Goal: Task Accomplishment & Management: Manage account settings

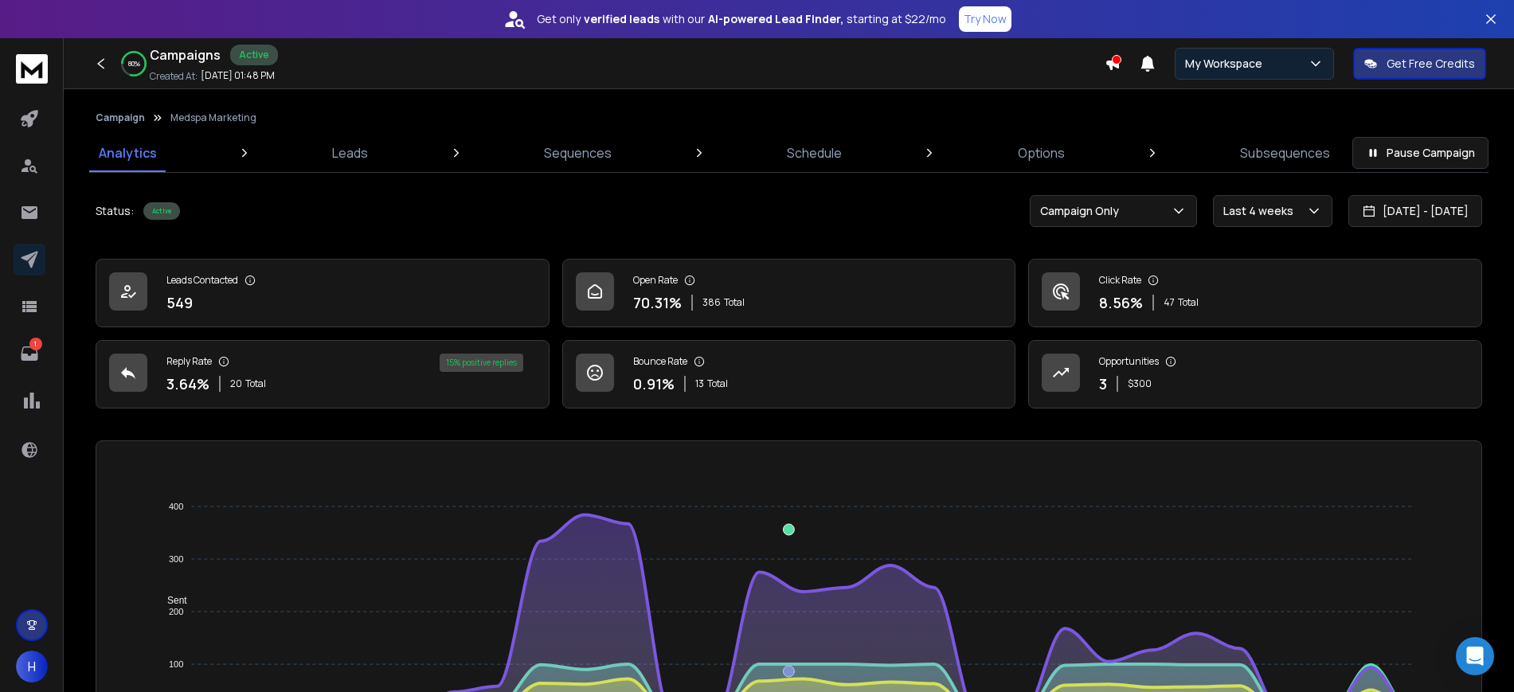
click at [1281, 52] on button "My Workspace" at bounding box center [1254, 64] width 159 height 32
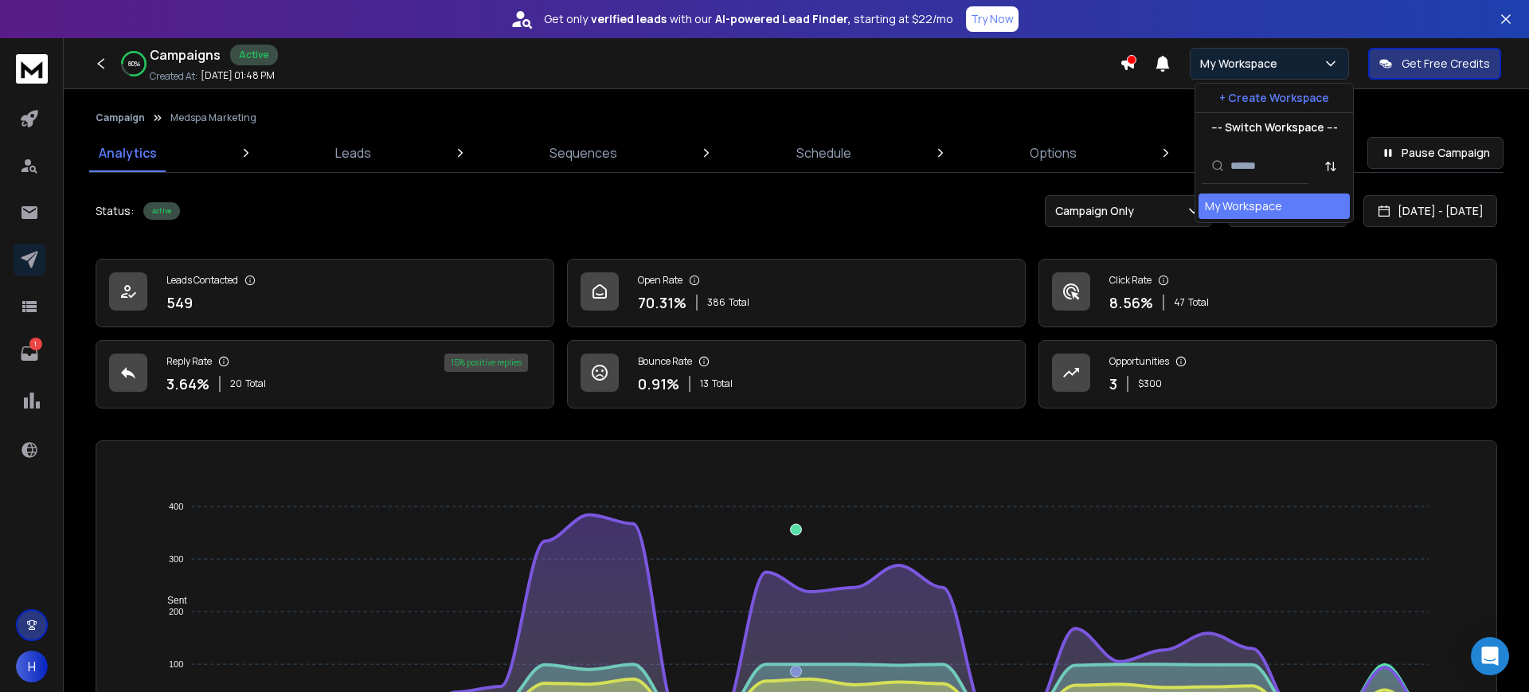
click at [1292, 64] on div "My Workspace" at bounding box center [1269, 64] width 139 height 16
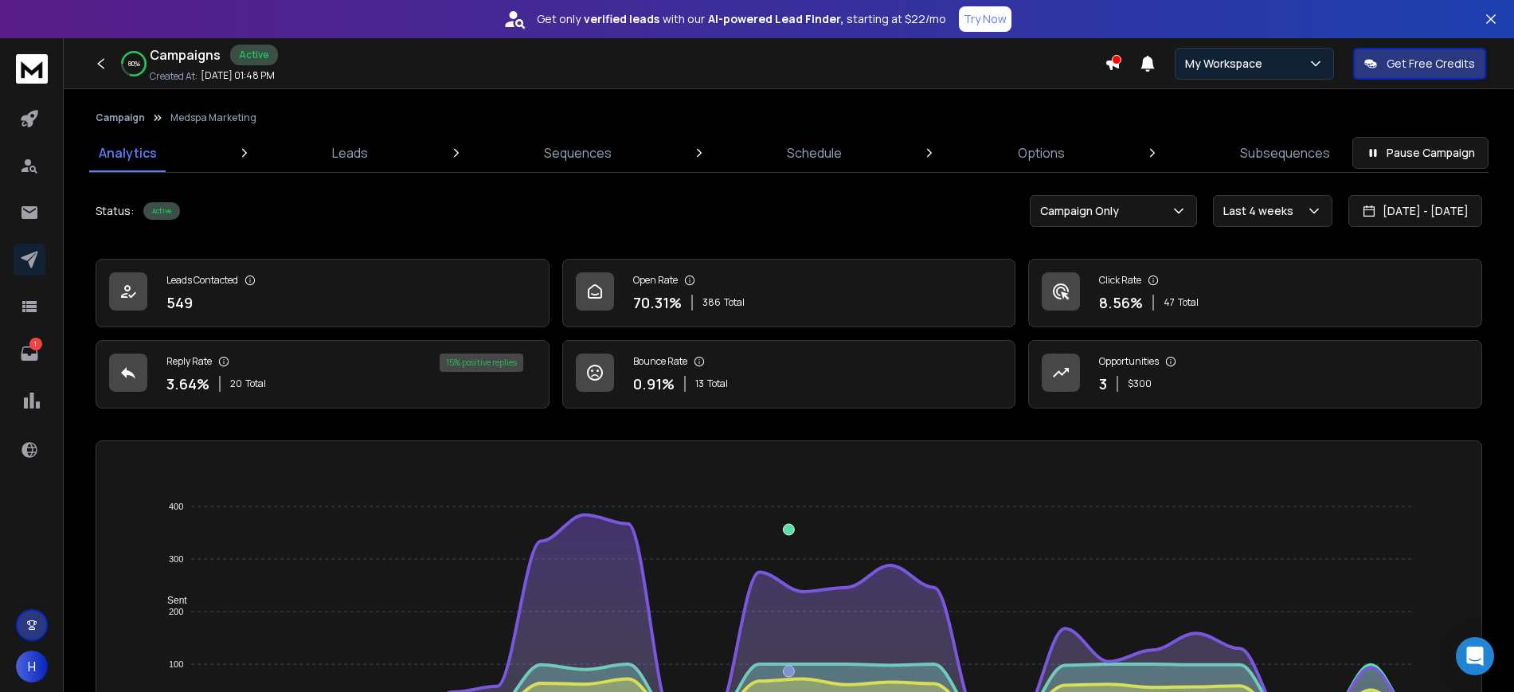
click at [1294, 63] on div "My Workspace" at bounding box center [1254, 64] width 139 height 16
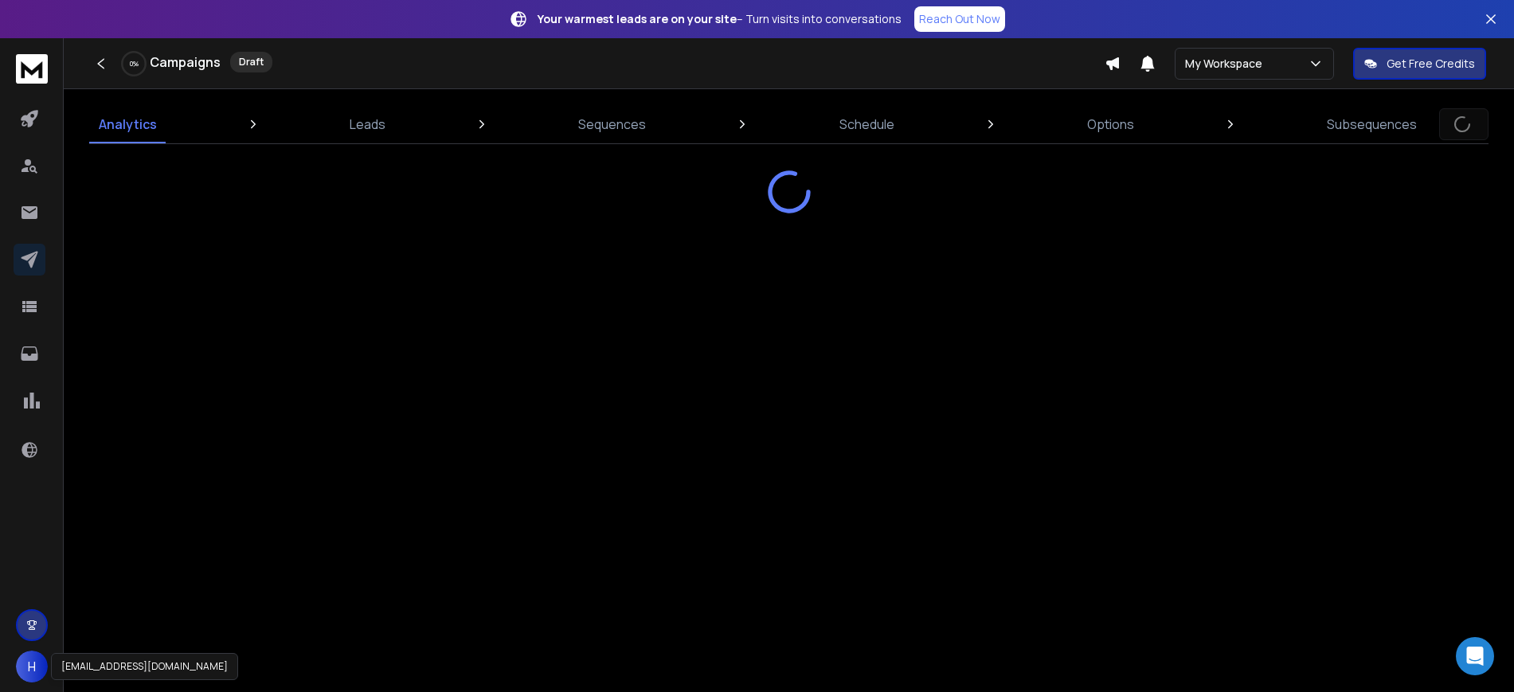
click at [38, 670] on span "H" at bounding box center [32, 667] width 32 height 32
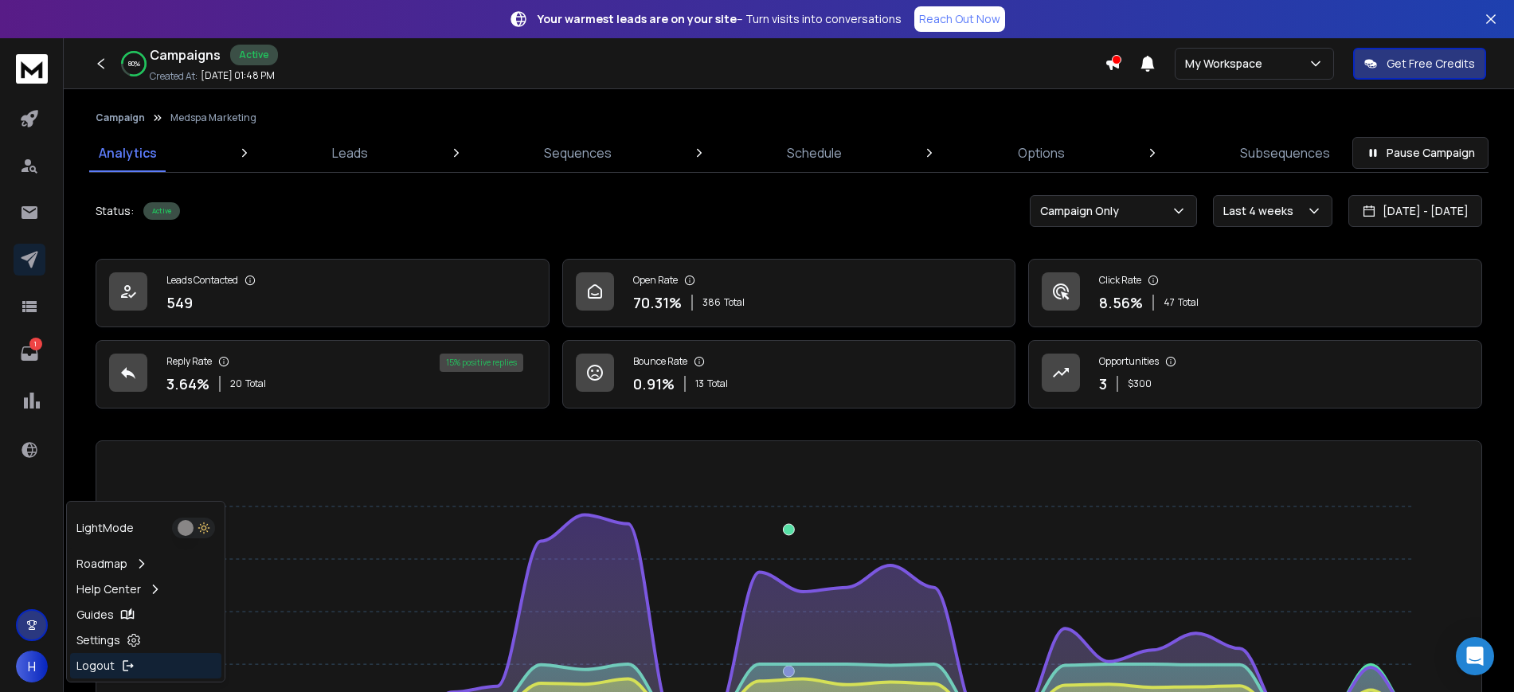
click at [139, 663] on div "Logout" at bounding box center [145, 665] width 151 height 25
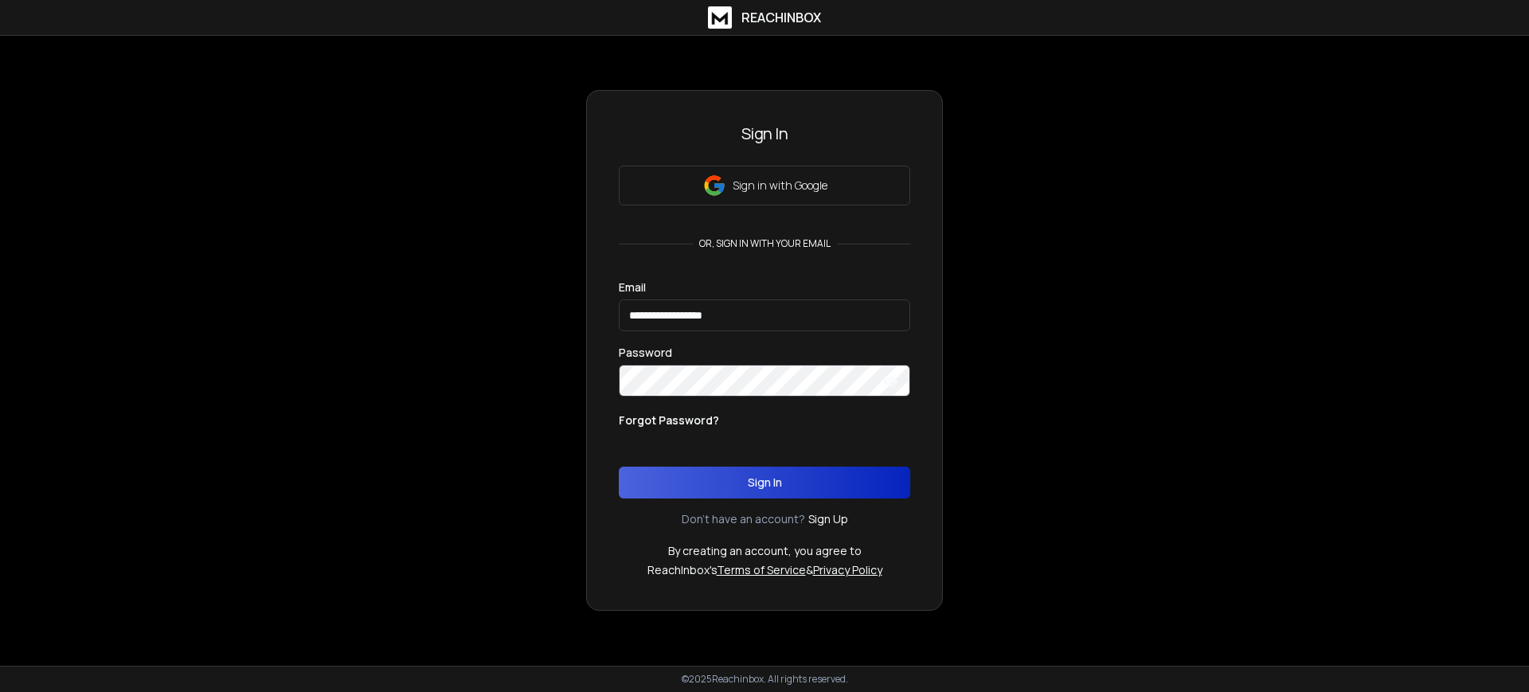
click at [786, 325] on input "**********" at bounding box center [764, 315] width 291 height 32
type input "**********"
click at [799, 471] on button "Sign In" at bounding box center [764, 483] width 291 height 32
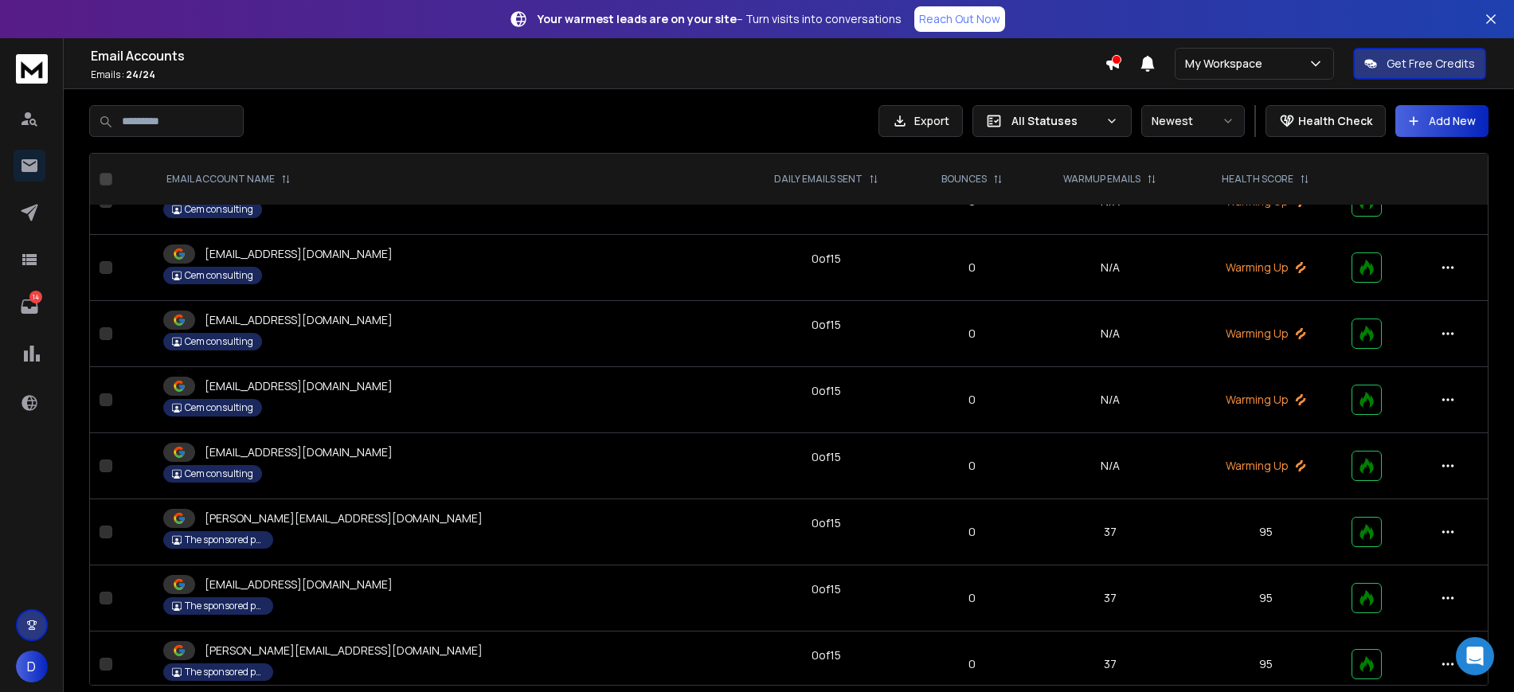
scroll to position [100, 0]
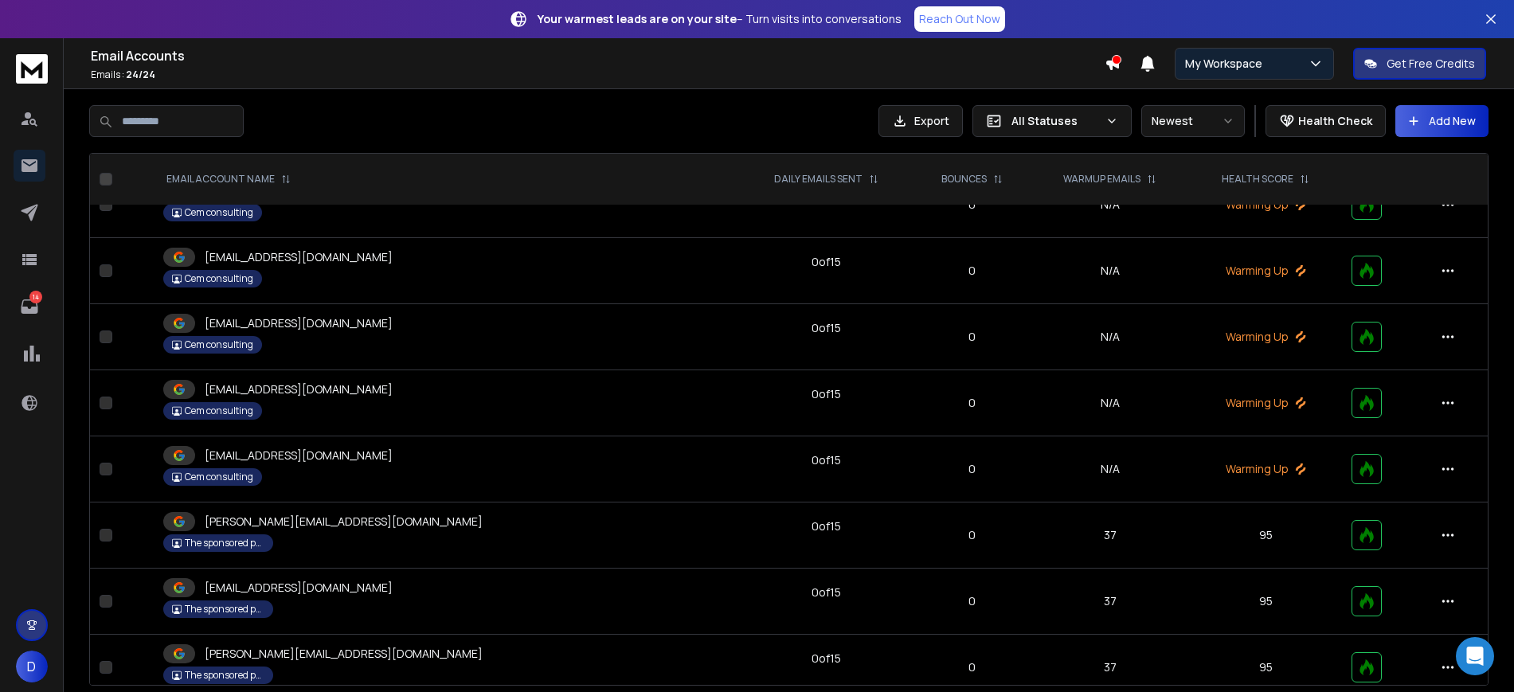
click at [1227, 62] on p "My Workspace" at bounding box center [1227, 64] width 84 height 16
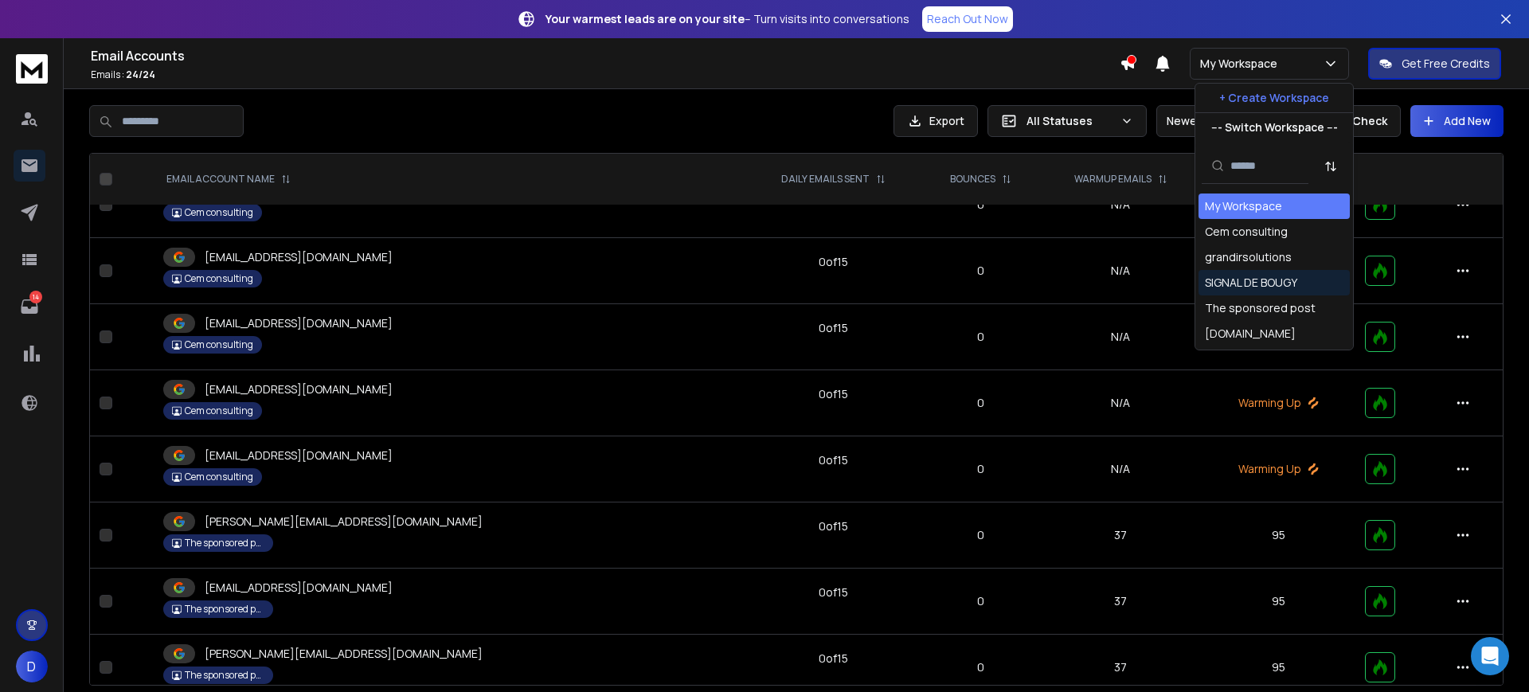
click at [1232, 281] on div "SIGNAL DE BOUGY" at bounding box center [1251, 283] width 92 height 16
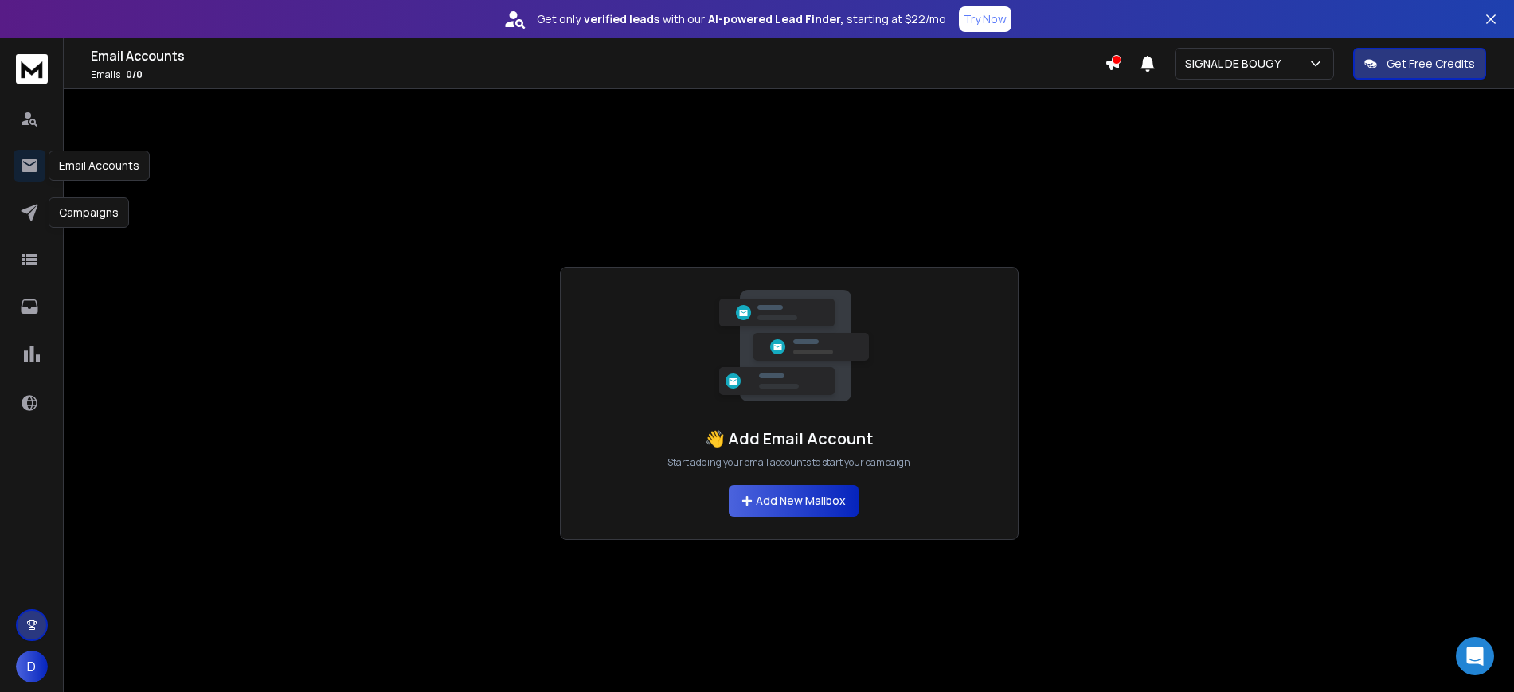
click at [18, 152] on link at bounding box center [30, 166] width 32 height 32
click at [1107, 305] on div "👋 Add Email Account Start adding your email accounts to start your campaign Add…" at bounding box center [788, 403] width 1399 height 273
click at [1135, 237] on div "👋 Add Email Account Start adding your email accounts to start your campaign Add…" at bounding box center [788, 403] width 1399 height 596
click at [18, 170] on link at bounding box center [30, 166] width 32 height 32
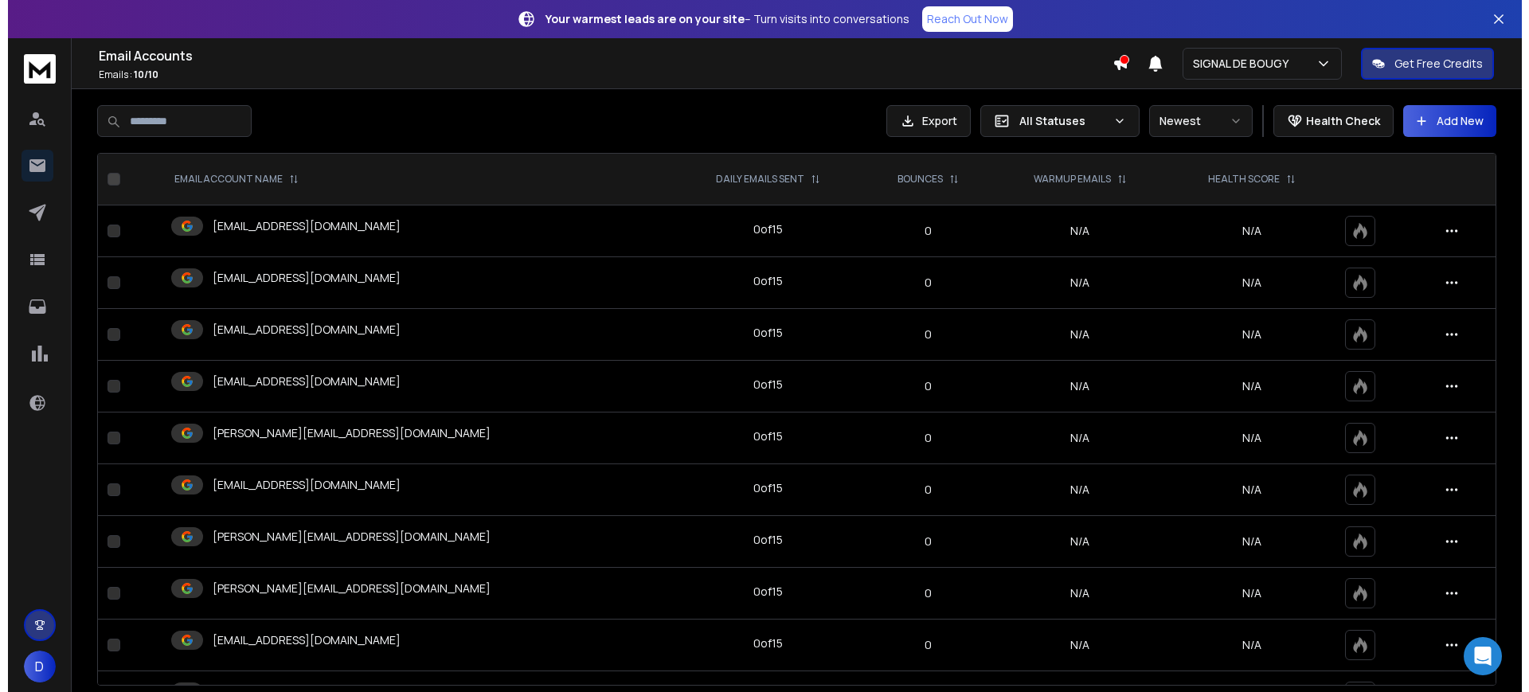
scroll to position [50, 0]
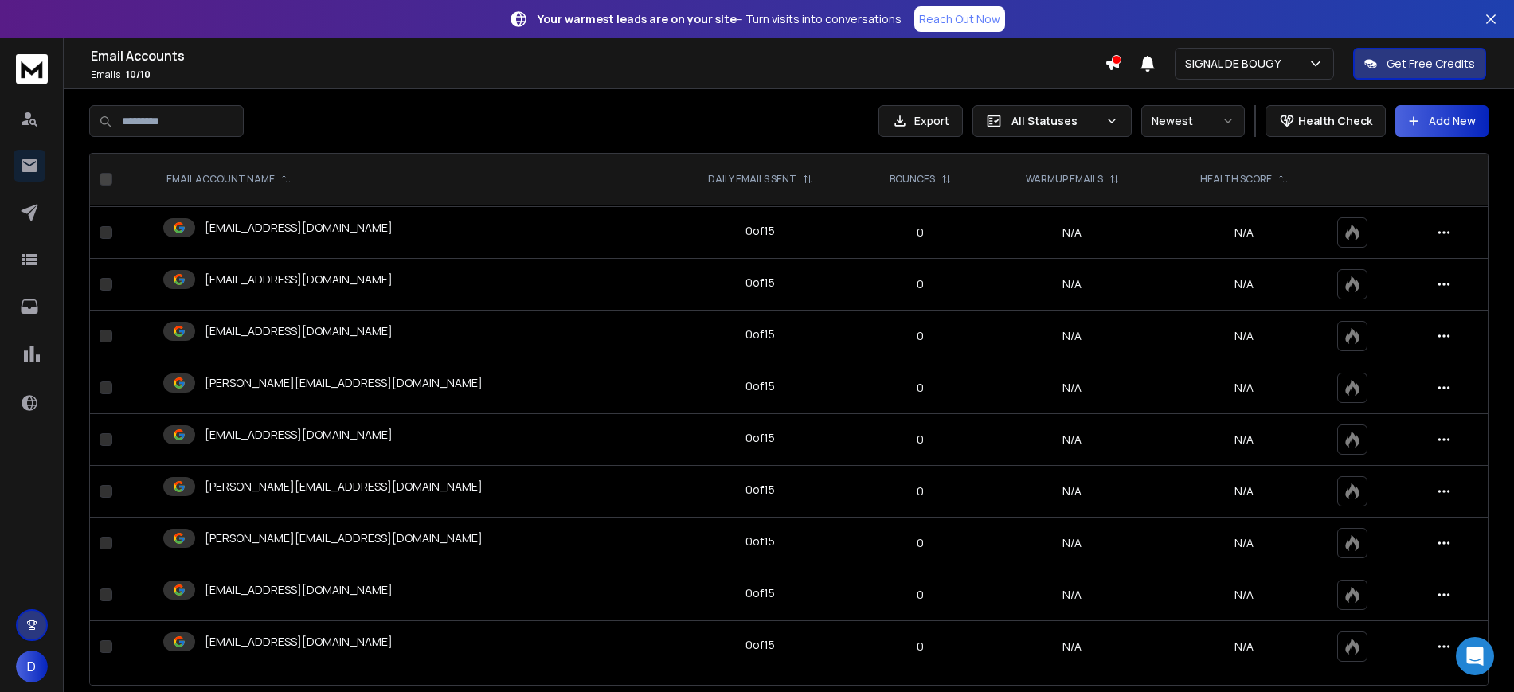
click at [1226, 121] on icon "button" at bounding box center [1228, 121] width 13 height 13
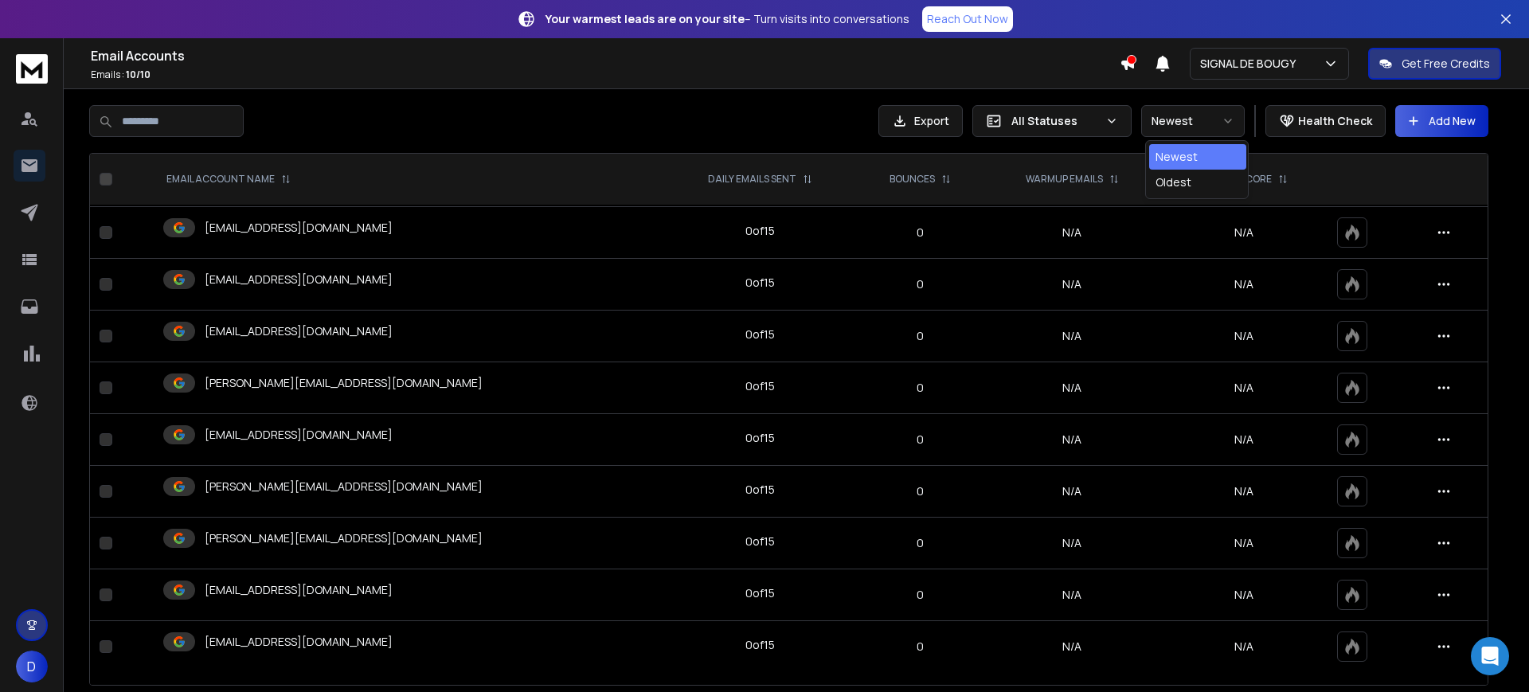
click at [1114, 120] on icon at bounding box center [1111, 120] width 6 height 3
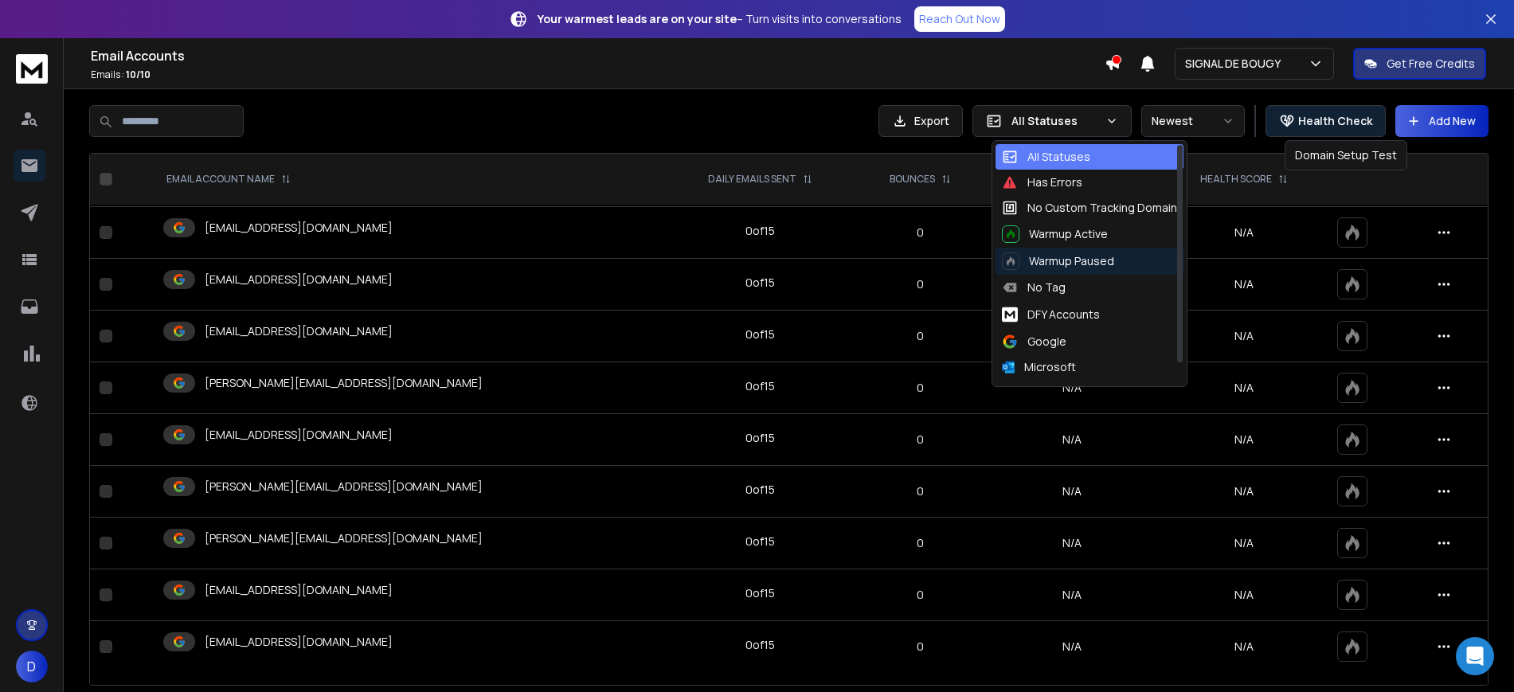
click at [1356, 113] on p "Health Check" at bounding box center [1335, 121] width 74 height 16
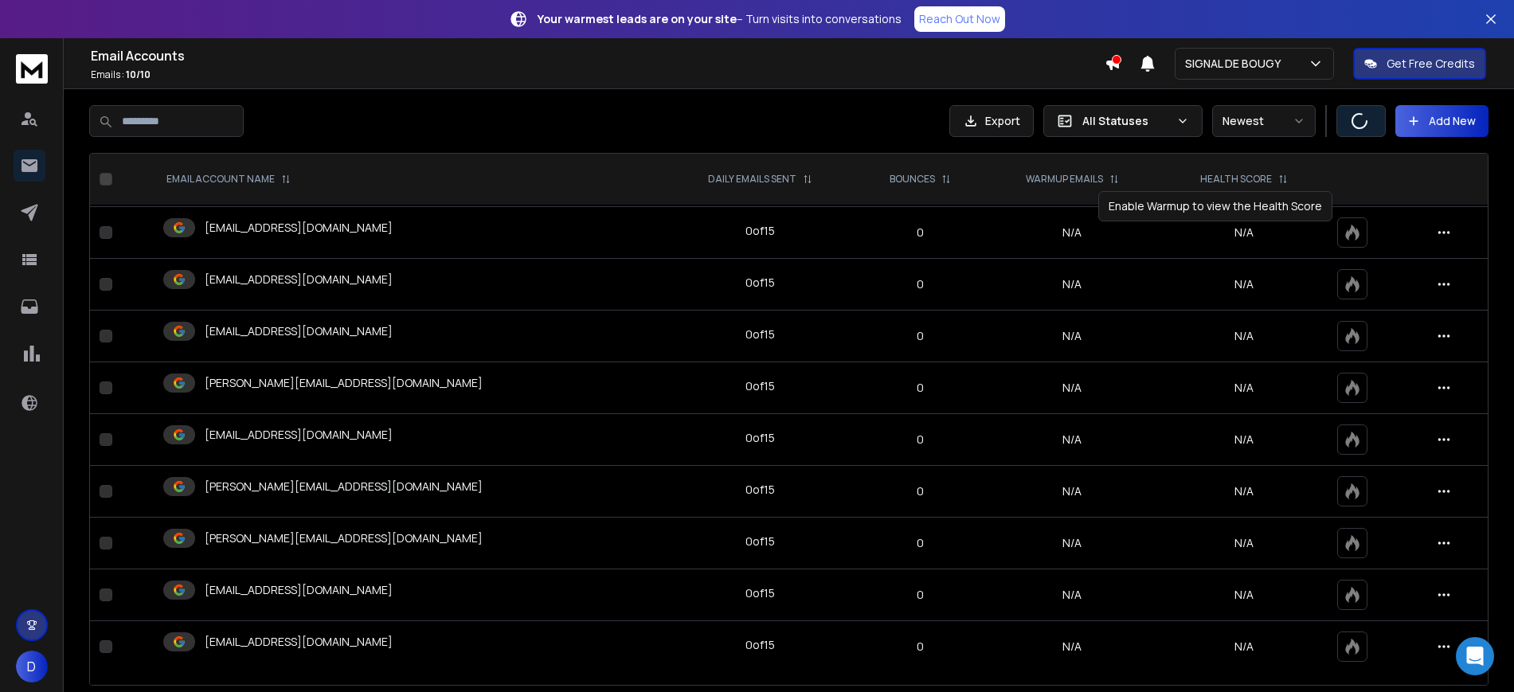
click at [1160, 252] on td "N/A" at bounding box center [1243, 233] width 167 height 52
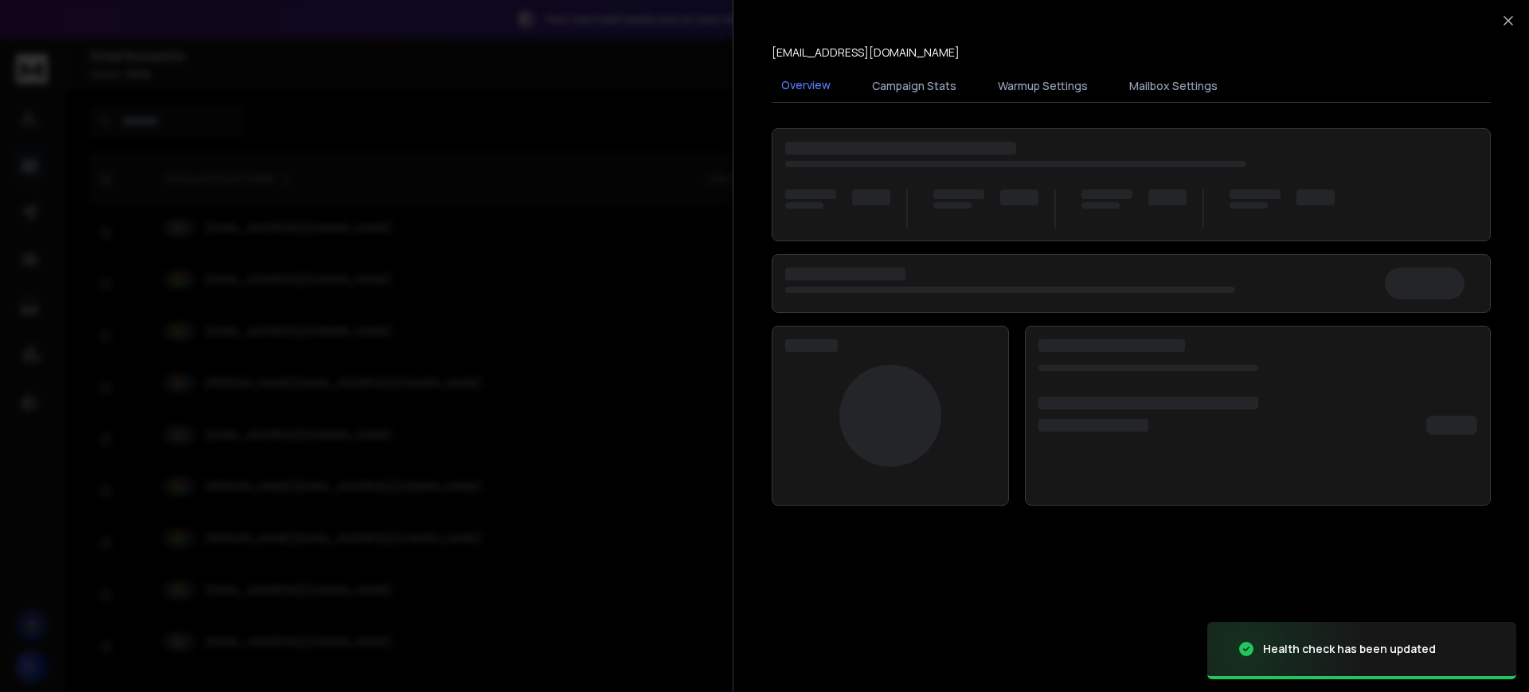
click at [694, 127] on div at bounding box center [764, 346] width 1529 height 692
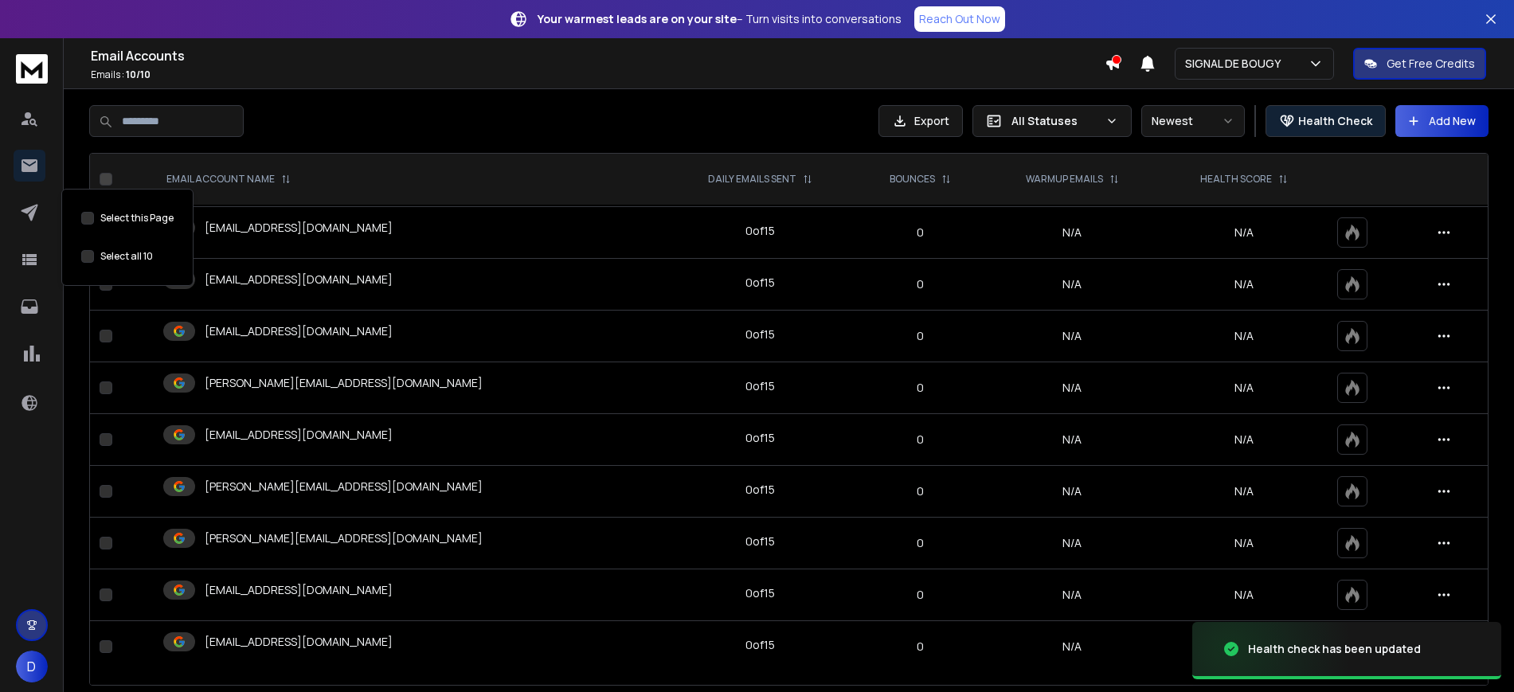
click at [118, 182] on div at bounding box center [127, 179] width 54 height 13
click at [101, 174] on button "Select this Page" at bounding box center [106, 179] width 13 height 13
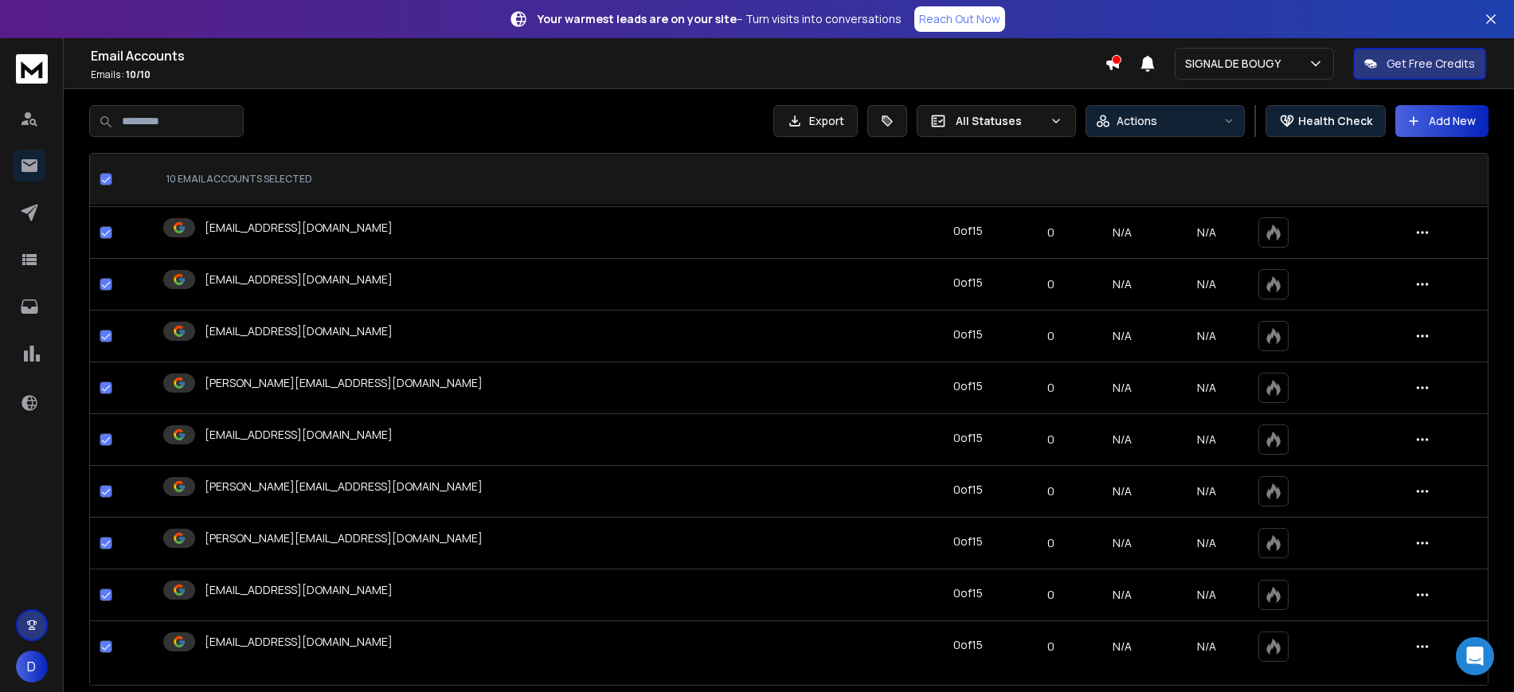
click at [1189, 109] on button "Actions" at bounding box center [1164, 121] width 159 height 32
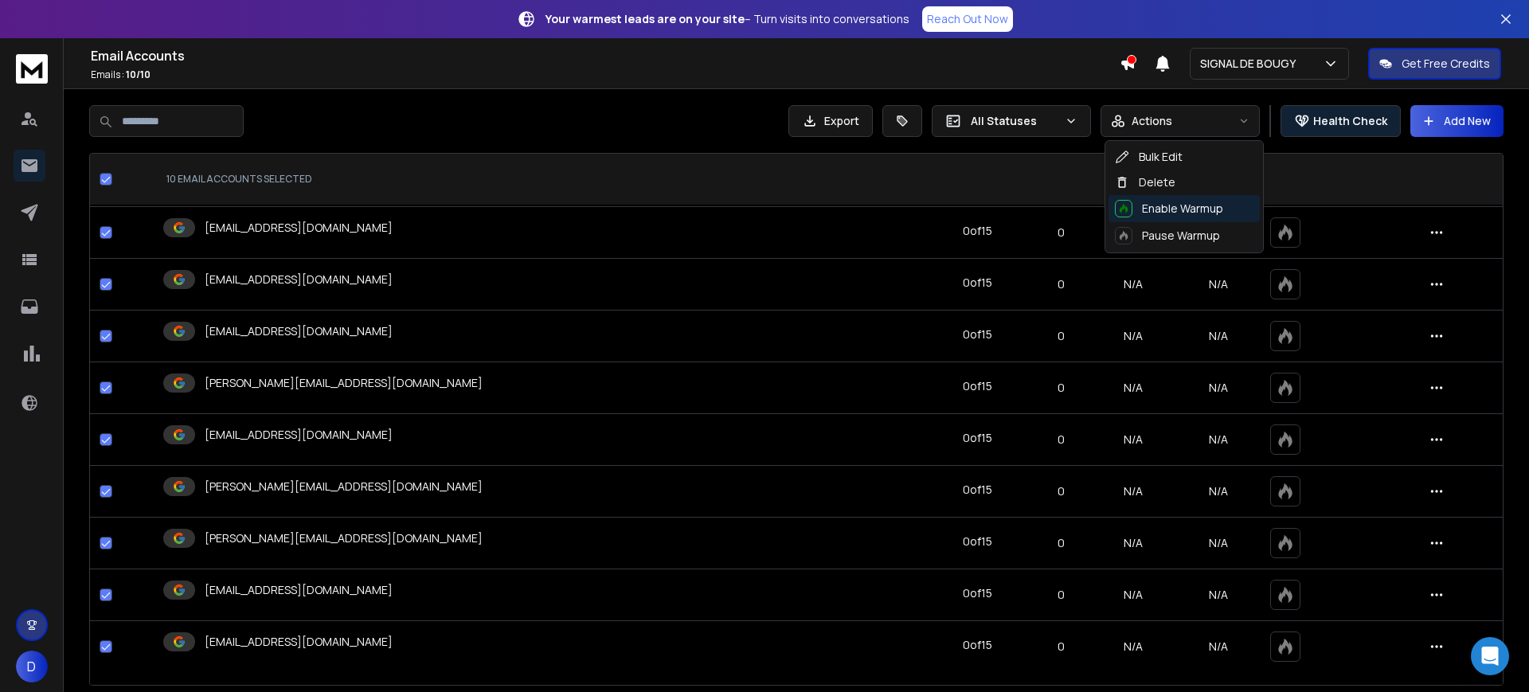
click at [1180, 213] on div "Enable Warmup" at bounding box center [1169, 209] width 108 height 18
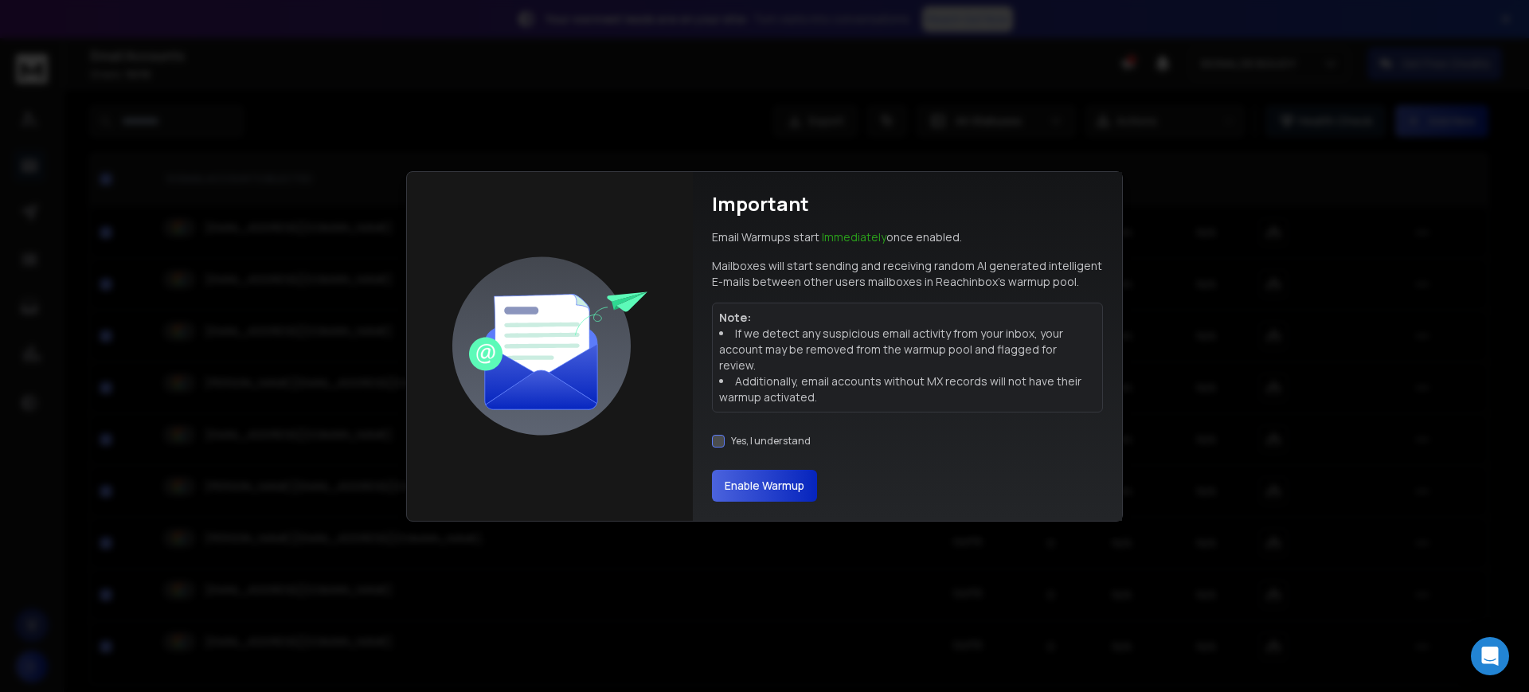
click at [727, 435] on div "Yes, I understand" at bounding box center [761, 441] width 99 height 13
click at [719, 439] on div "Yes, I understand" at bounding box center [761, 441] width 99 height 32
click at [718, 435] on button "Yes, I understand" at bounding box center [718, 441] width 13 height 13
click at [761, 489] on button "Enable Warmup" at bounding box center [764, 486] width 105 height 32
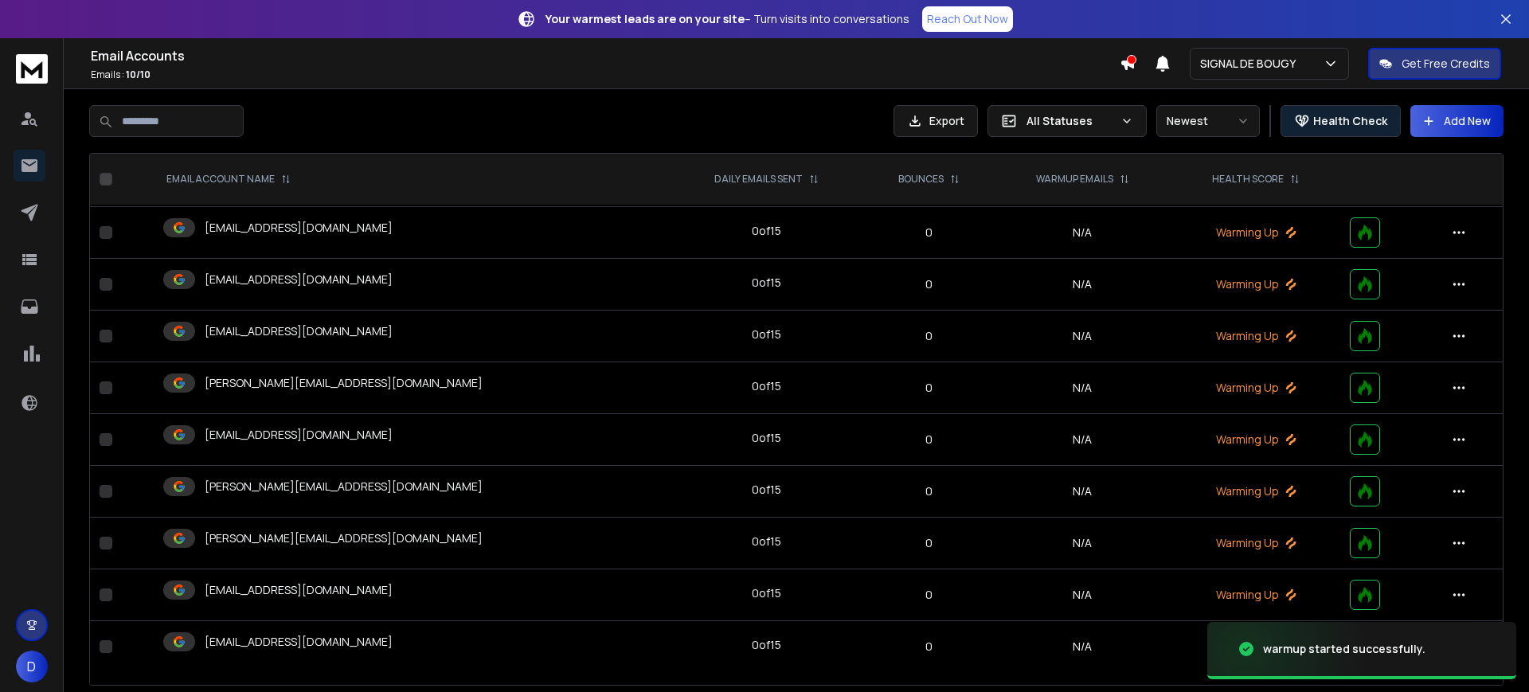
click at [1424, 234] on button at bounding box center [1458, 232] width 69 height 27
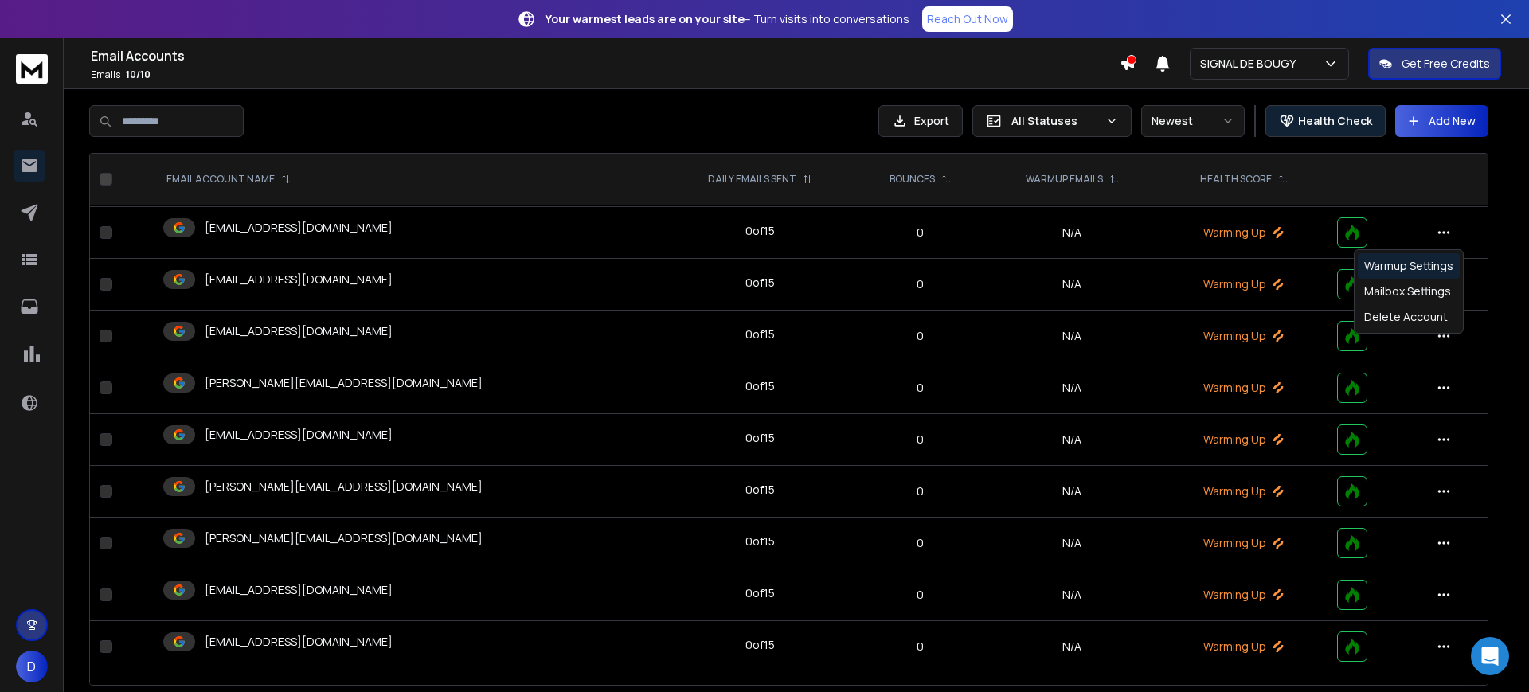
click at [1402, 266] on div "Warmup Settings" at bounding box center [1409, 265] width 102 height 25
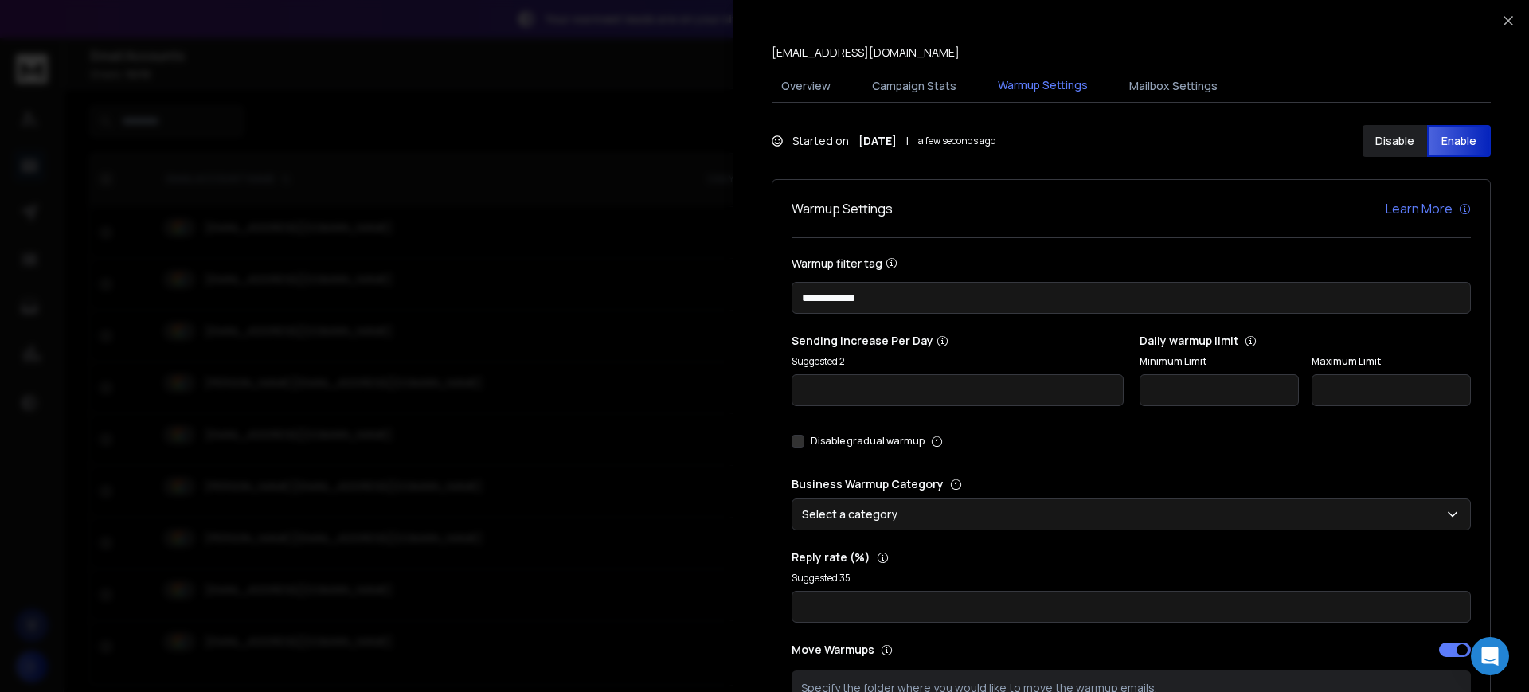
click at [975, 394] on input "*" at bounding box center [958, 390] width 332 height 32
type input "*"
click at [1163, 386] on input "*" at bounding box center [1219, 390] width 159 height 32
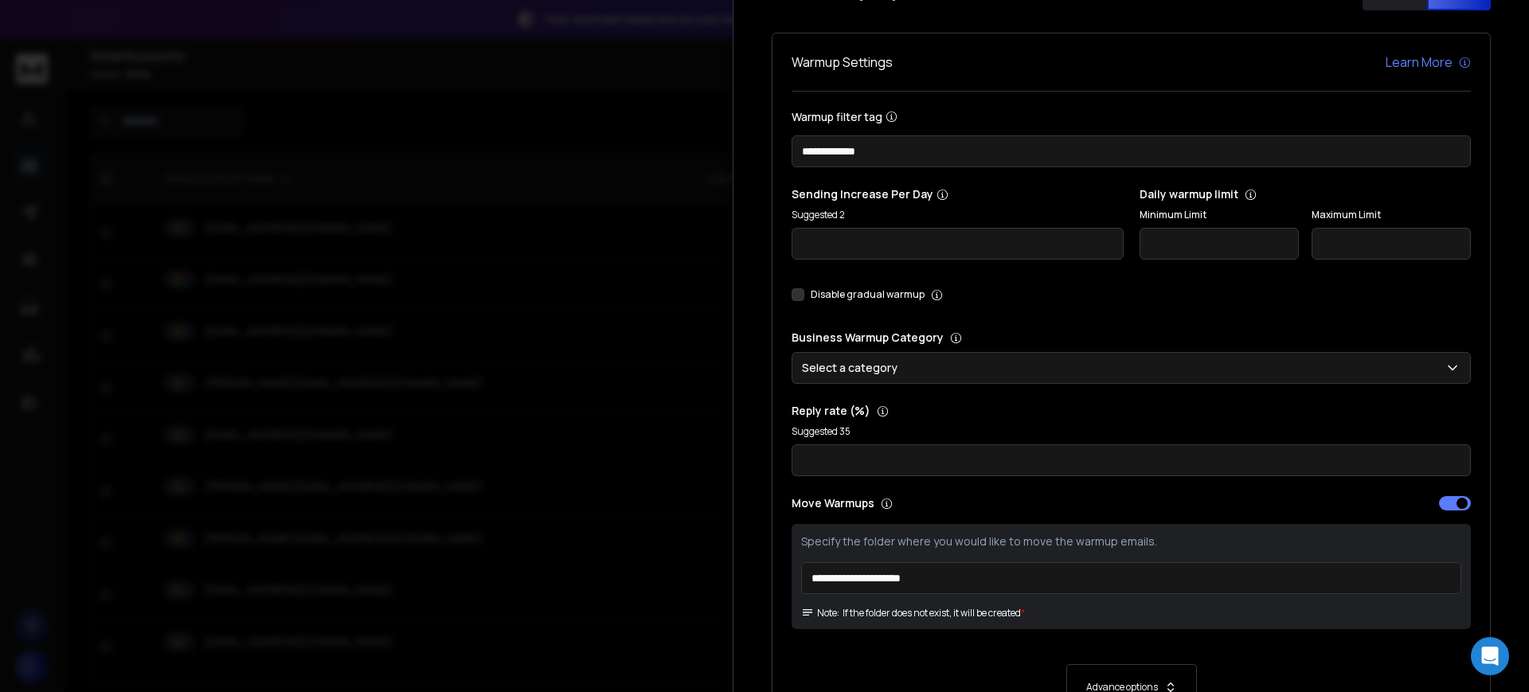
scroll to position [295, 0]
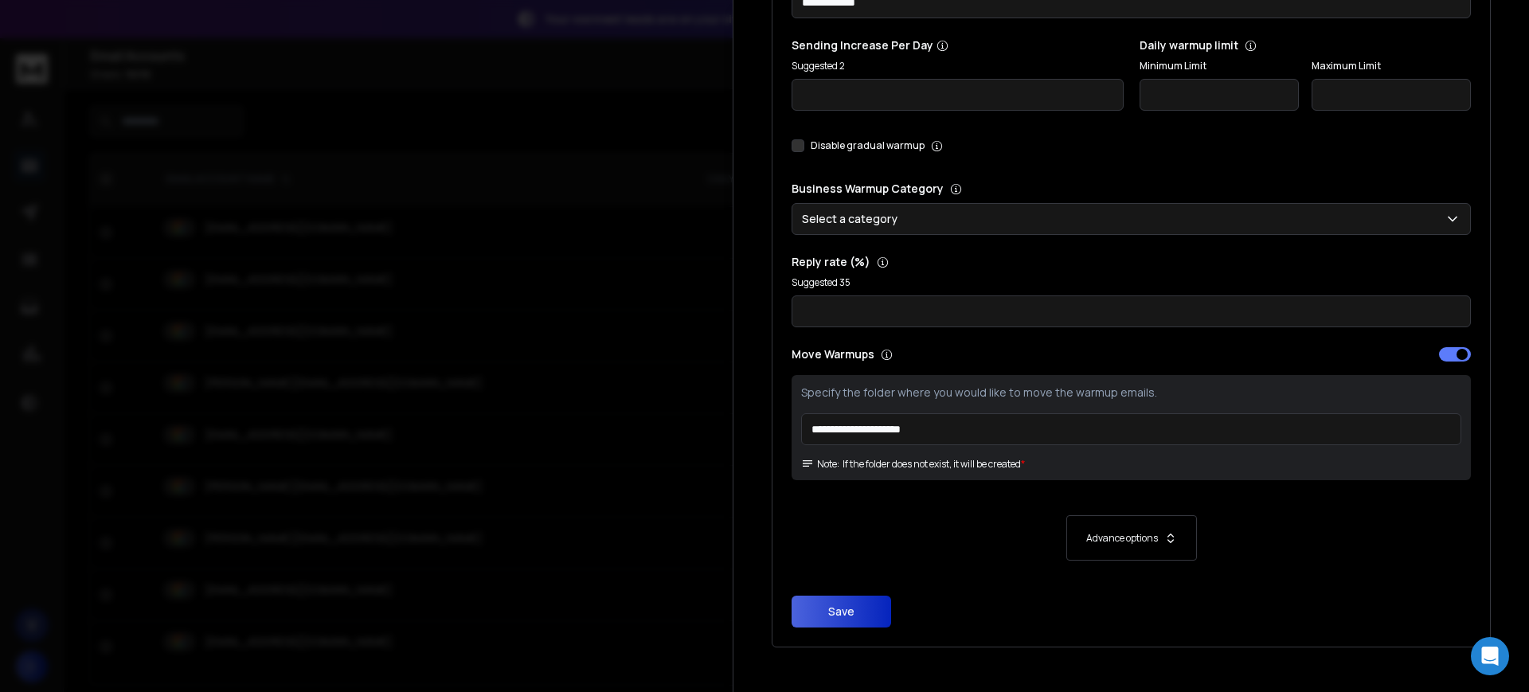
type input "*"
drag, startPoint x: 856, startPoint y: 305, endPoint x: 499, endPoint y: 297, distance: 356.8
click at [499, 297] on body "Your warmest leads are on your site – Turn visits into conversations Reach Out …" at bounding box center [757, 346] width 1514 height 692
type input "**"
click at [824, 604] on button "Save" at bounding box center [842, 612] width 100 height 32
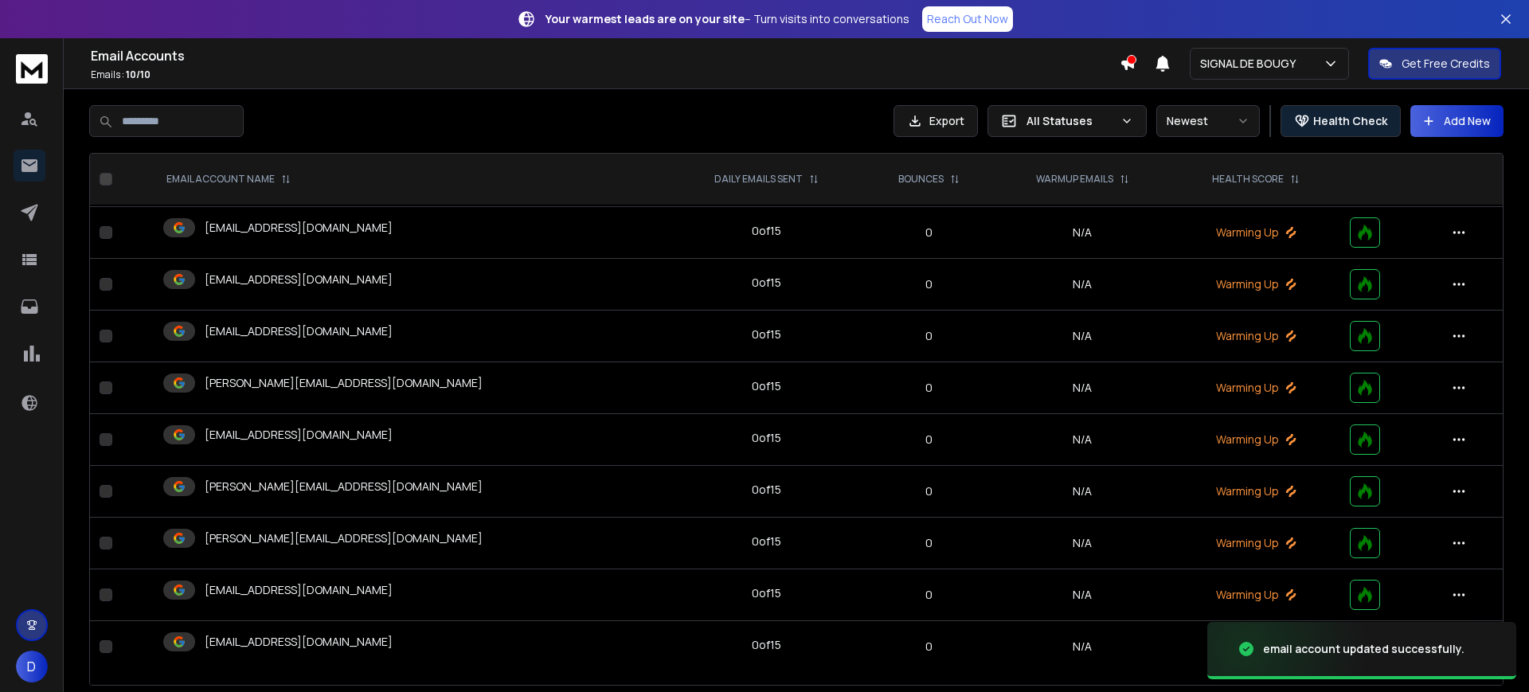
click at [1452, 282] on icon at bounding box center [1459, 284] width 14 height 14
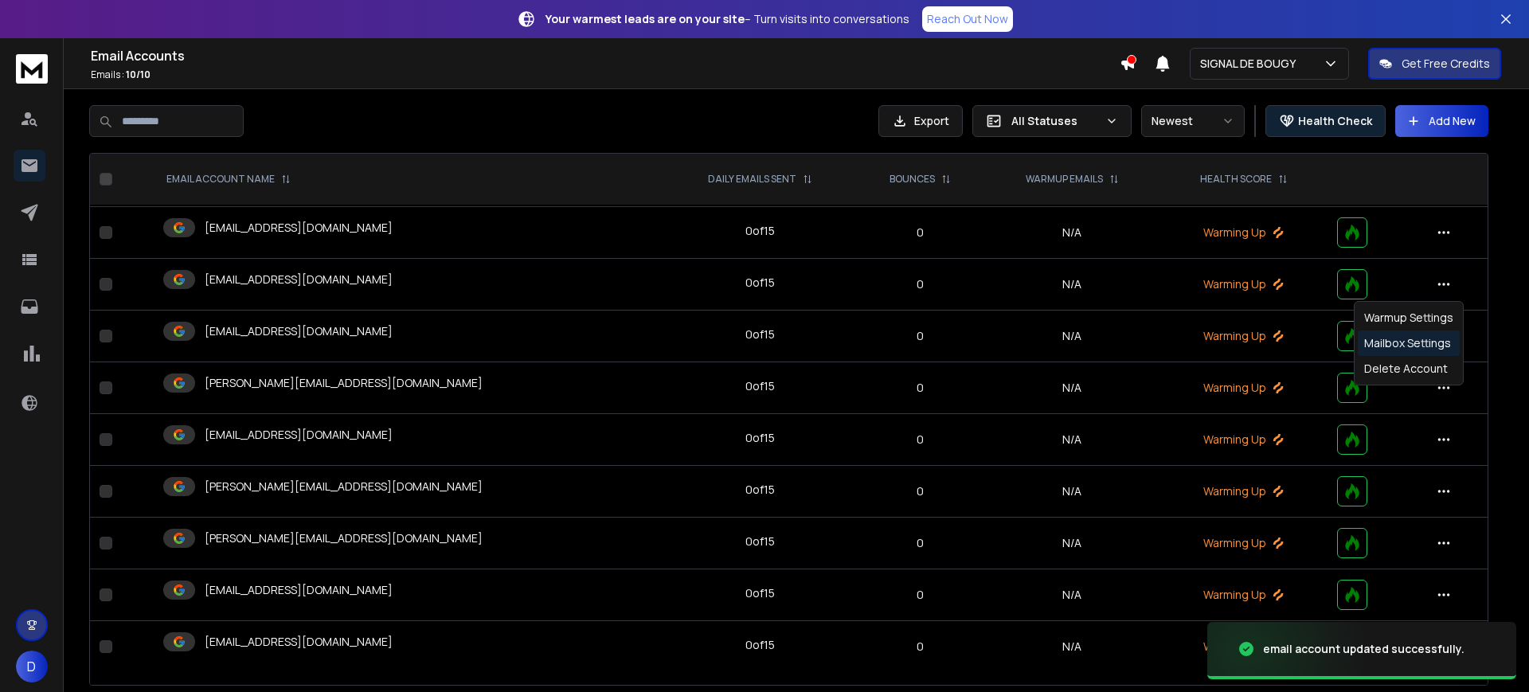
click at [1417, 335] on div "Mailbox Settings" at bounding box center [1409, 342] width 102 height 25
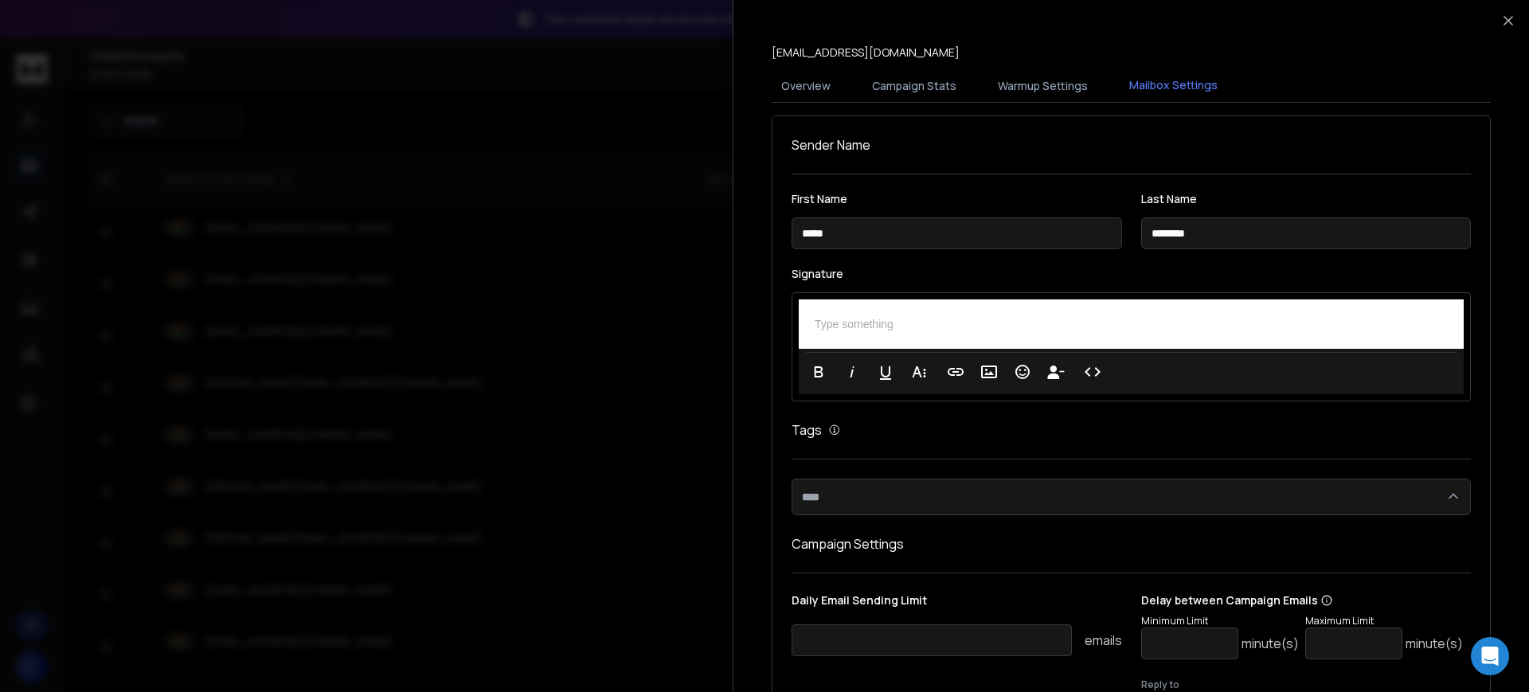
click at [1042, 68] on div "chadi.el@signaldebougy-events.ch Overview Campaign Stats Warmup Settings Mailbo…" at bounding box center [1131, 477] width 757 height 916
click at [1044, 76] on button "Warmup Settings" at bounding box center [1042, 85] width 109 height 35
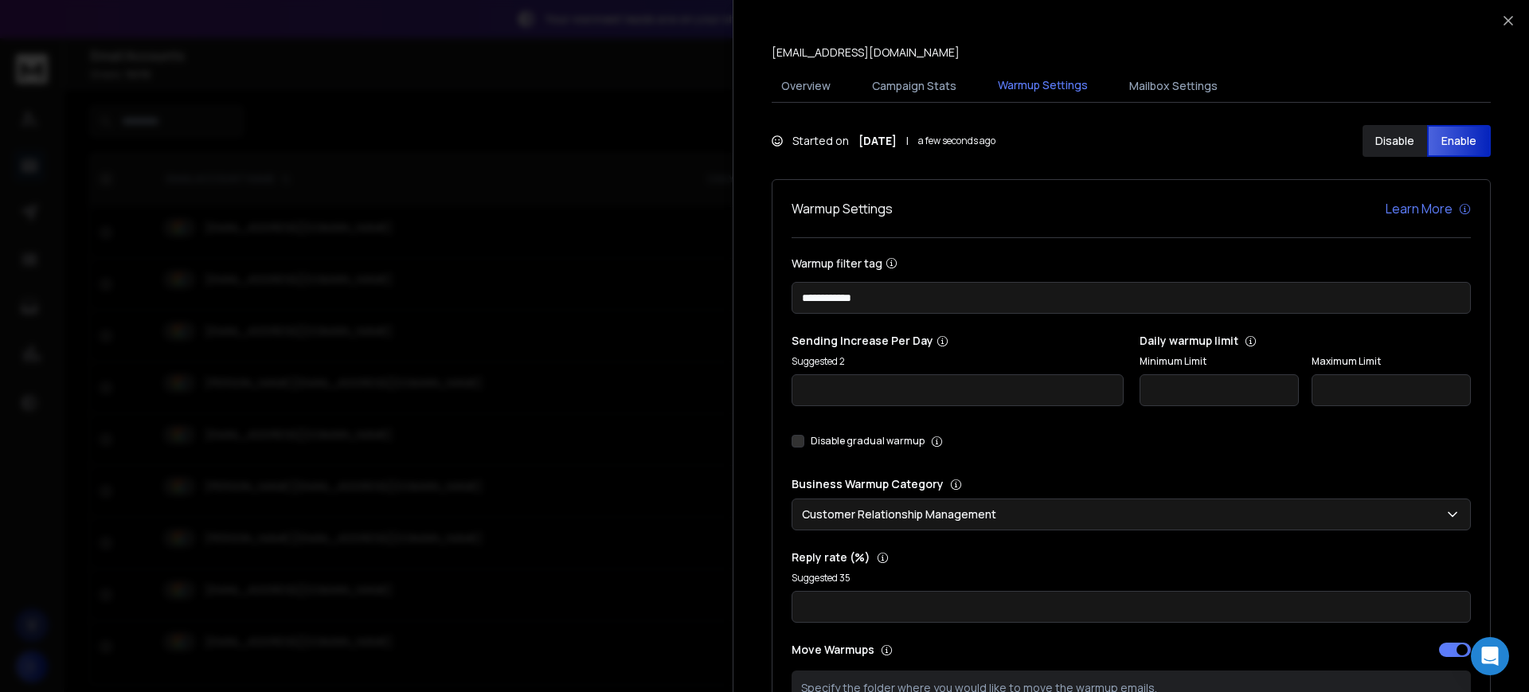
click at [928, 409] on form "**********" at bounding box center [1131, 561] width 679 height 724
click at [928, 403] on input "*" at bounding box center [958, 390] width 332 height 32
type input "*"
click at [1273, 398] on input "*" at bounding box center [1219, 390] width 159 height 32
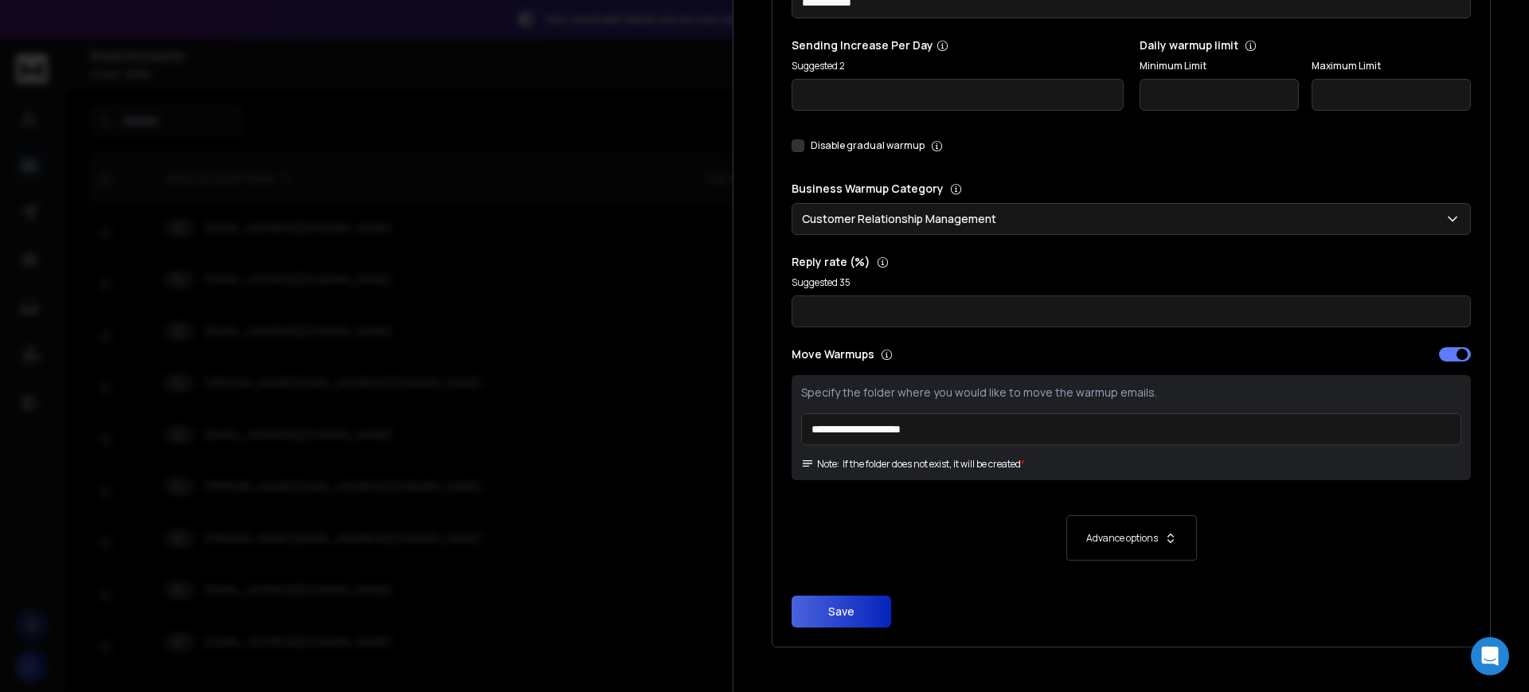
type input "*"
drag, startPoint x: 845, startPoint y: 303, endPoint x: 589, endPoint y: 325, distance: 256.6
click at [589, 325] on body "Your warmest leads are on your site – Turn visits into conversations Reach Out …" at bounding box center [757, 346] width 1514 height 692
type input "**"
click at [864, 591] on form "**********" at bounding box center [1131, 266] width 679 height 724
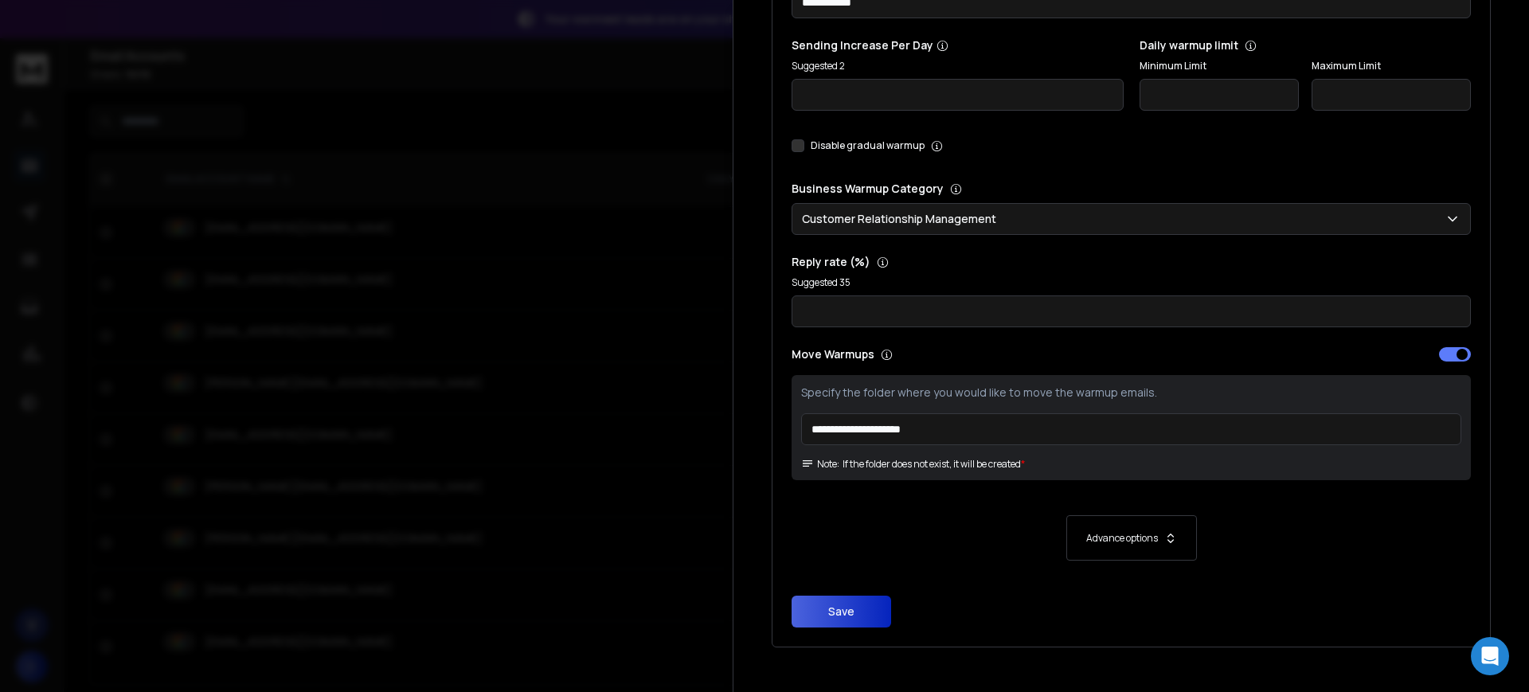
click at [869, 598] on button "Save" at bounding box center [842, 612] width 100 height 32
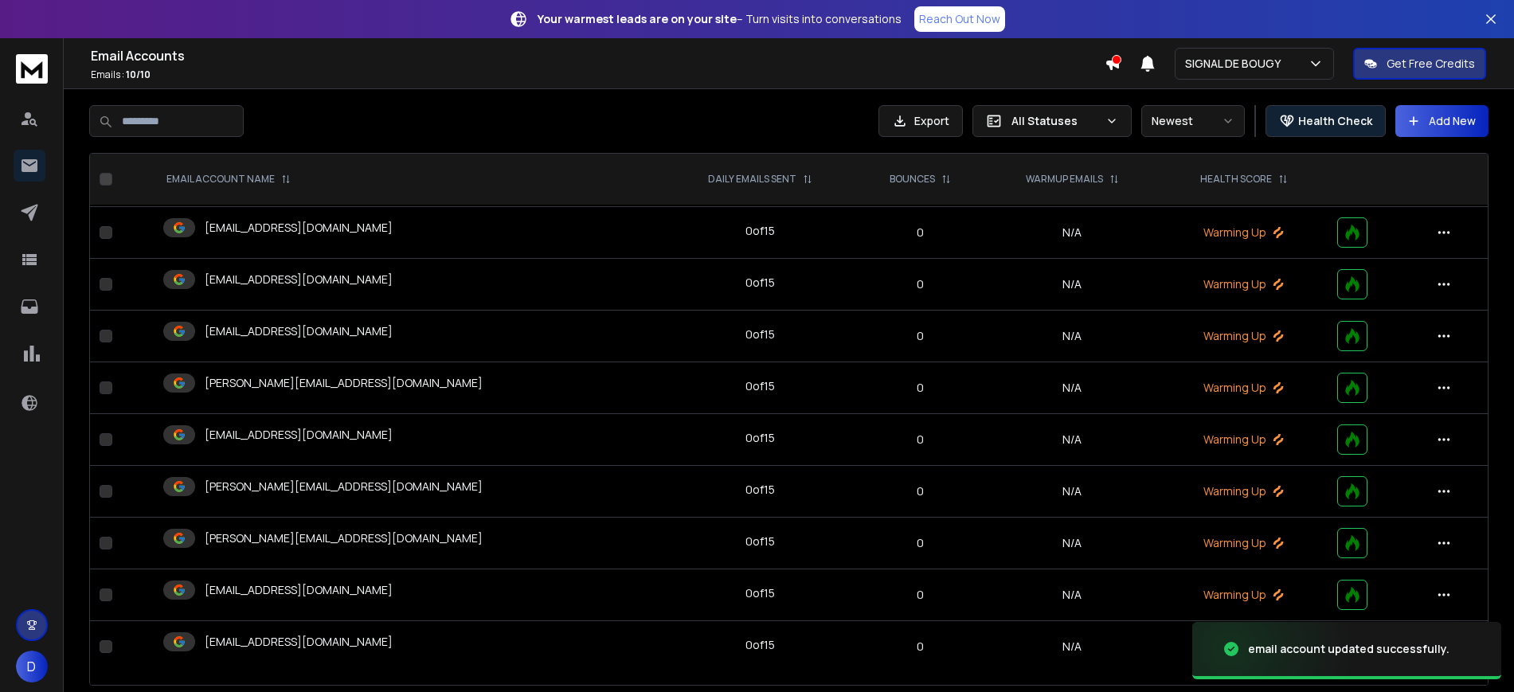
click at [1438, 335] on icon at bounding box center [1444, 335] width 12 height 2
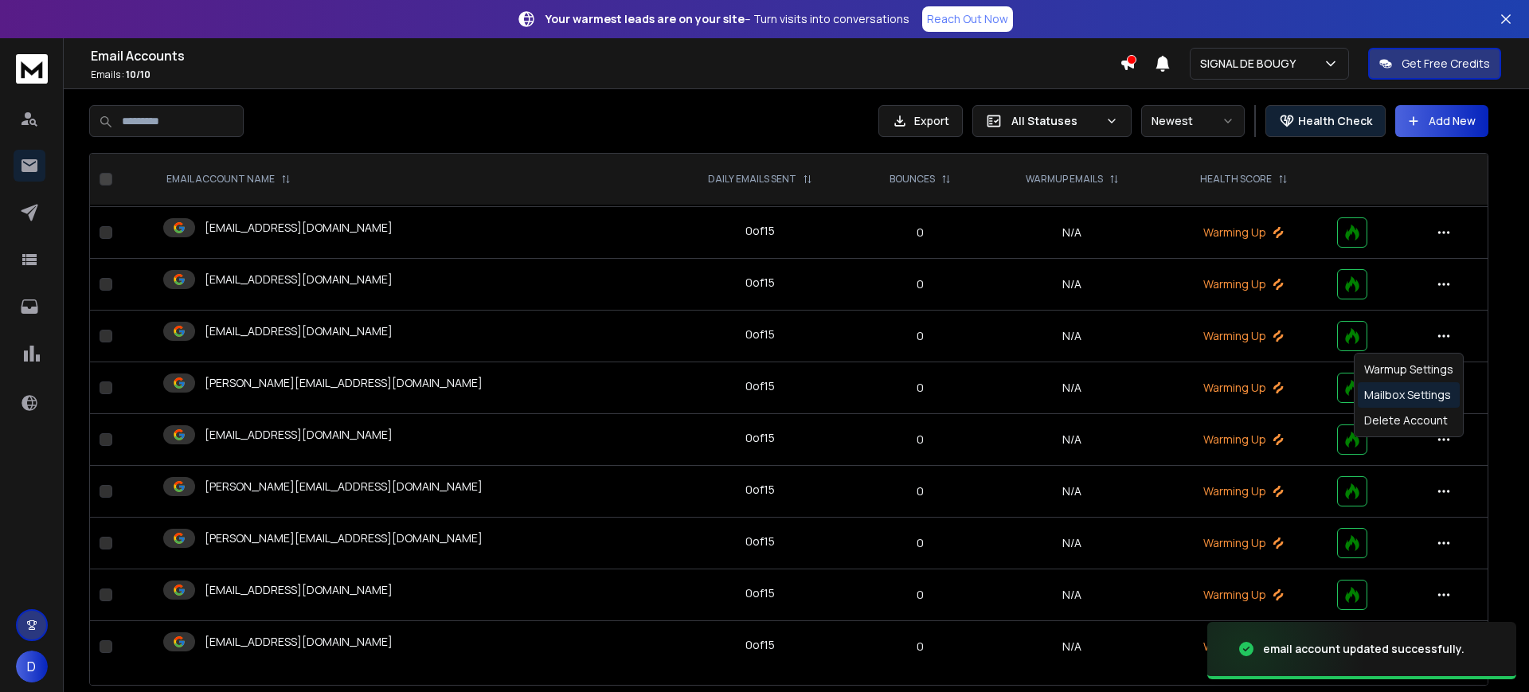
click at [1415, 391] on div "Mailbox Settings" at bounding box center [1409, 394] width 102 height 25
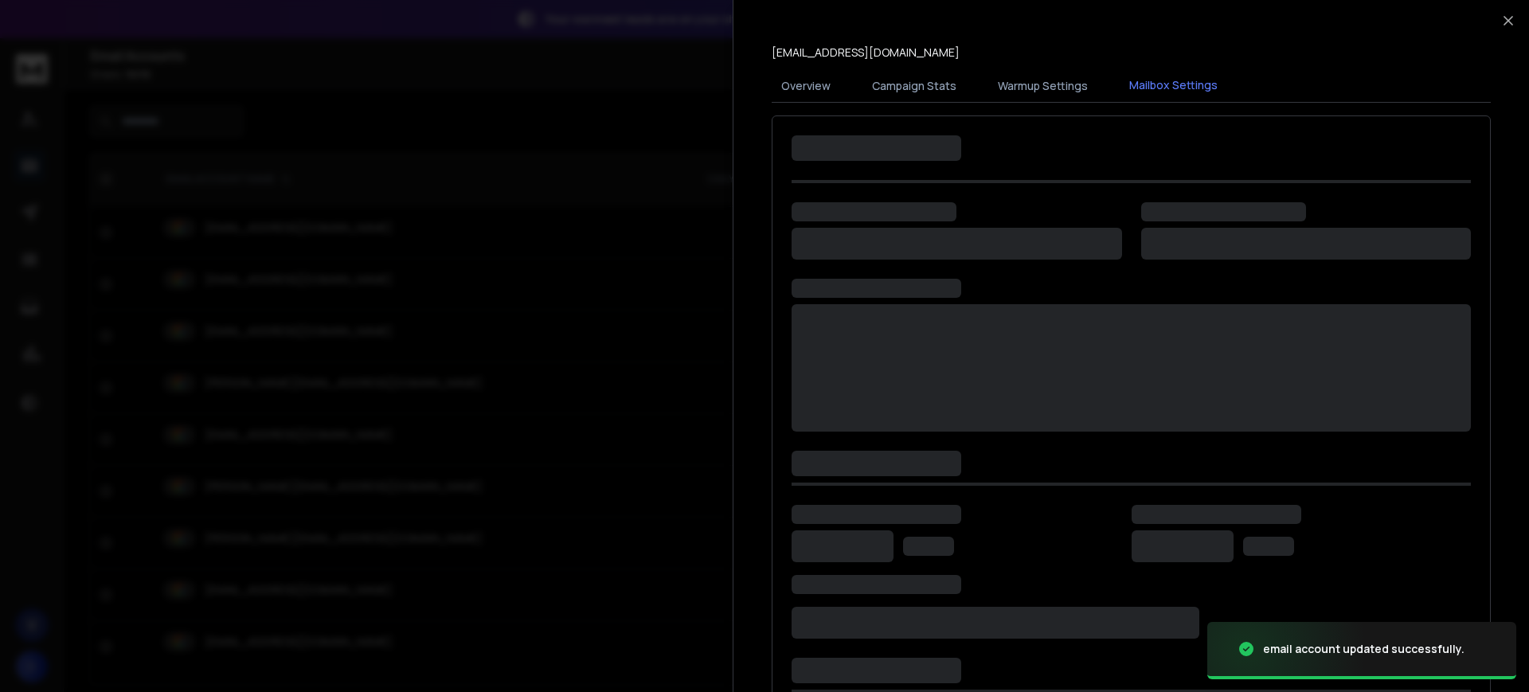
click at [1415, 391] on div at bounding box center [1131, 667] width 719 height 1104
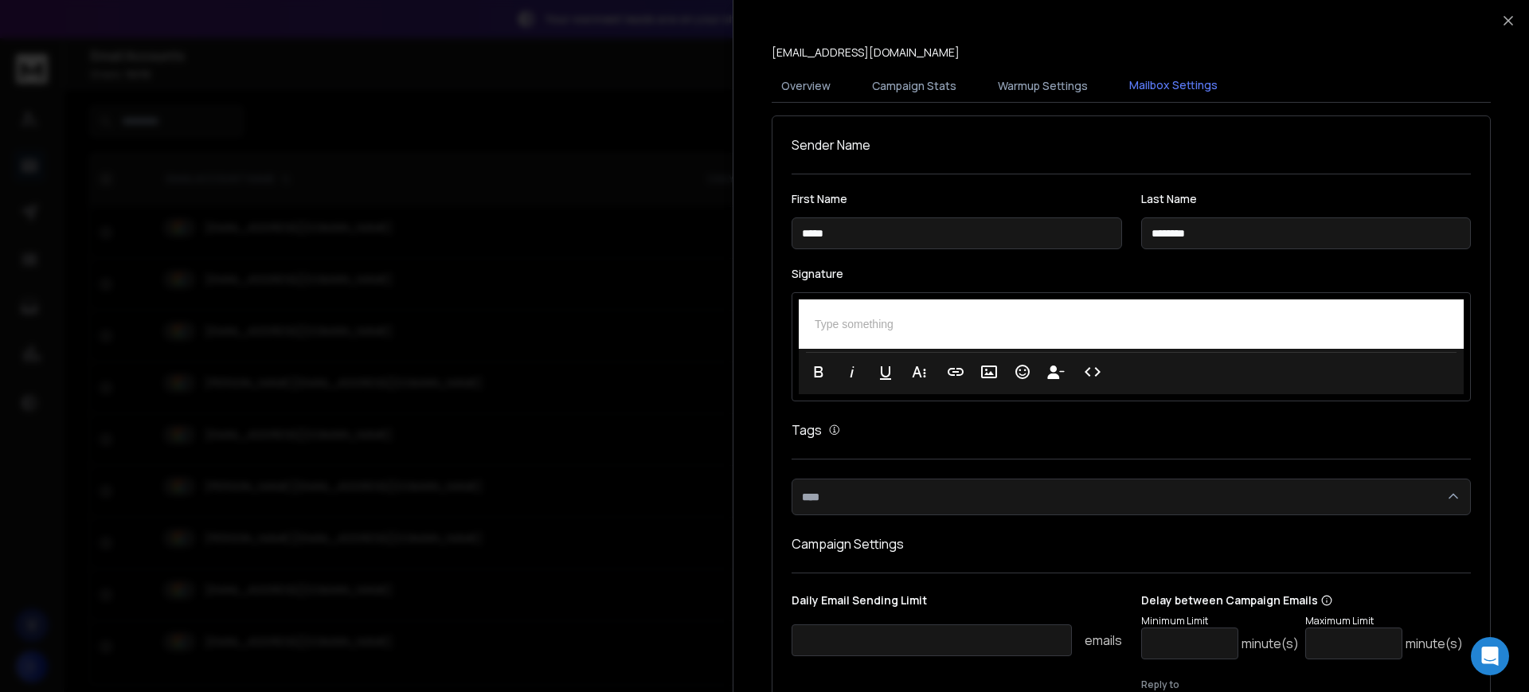
click at [1014, 72] on button "Warmup Settings" at bounding box center [1042, 85] width 109 height 35
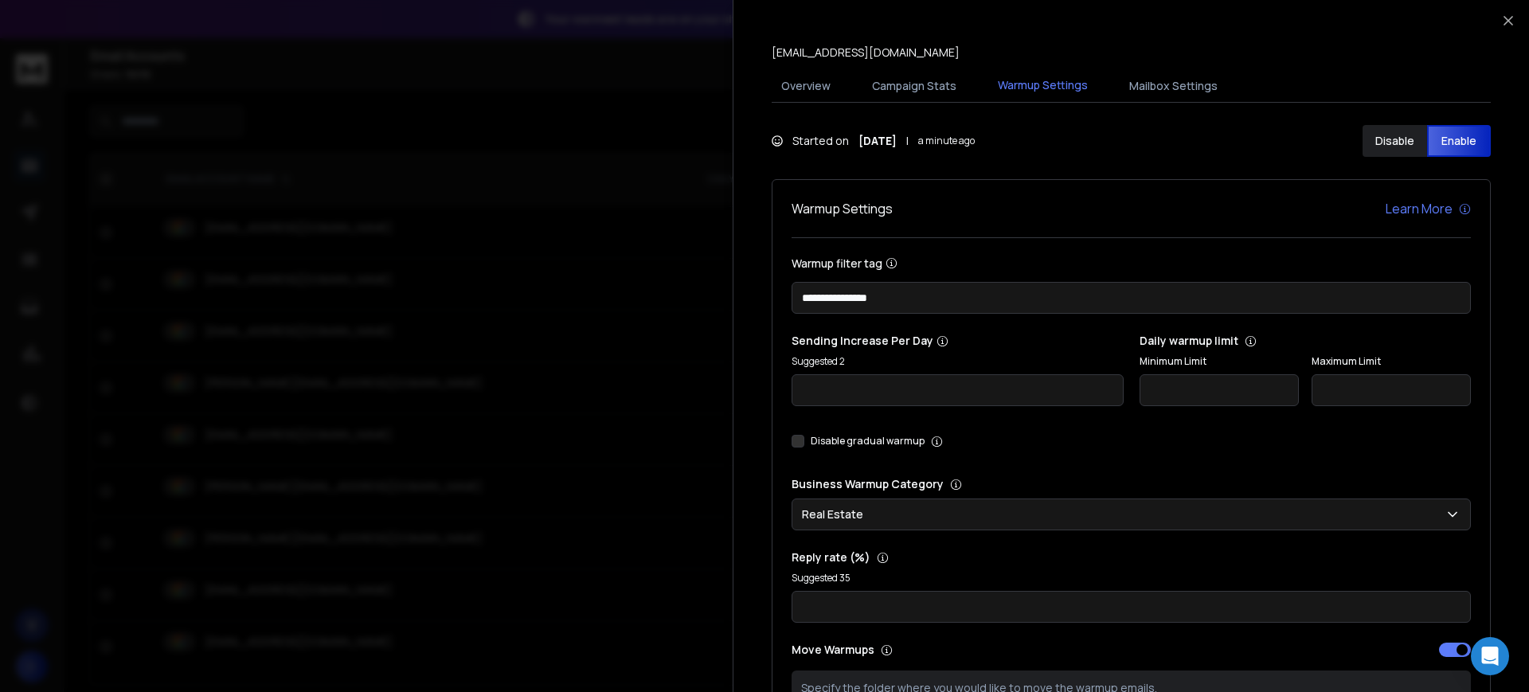
drag, startPoint x: 920, startPoint y: 388, endPoint x: 357, endPoint y: 395, distance: 563.0
click at [357, 395] on body "Your warmest leads are on your site – Turn visits into conversations Reach Out …" at bounding box center [757, 346] width 1514 height 692
type input "*"
click at [1195, 382] on input "*" at bounding box center [1219, 390] width 159 height 32
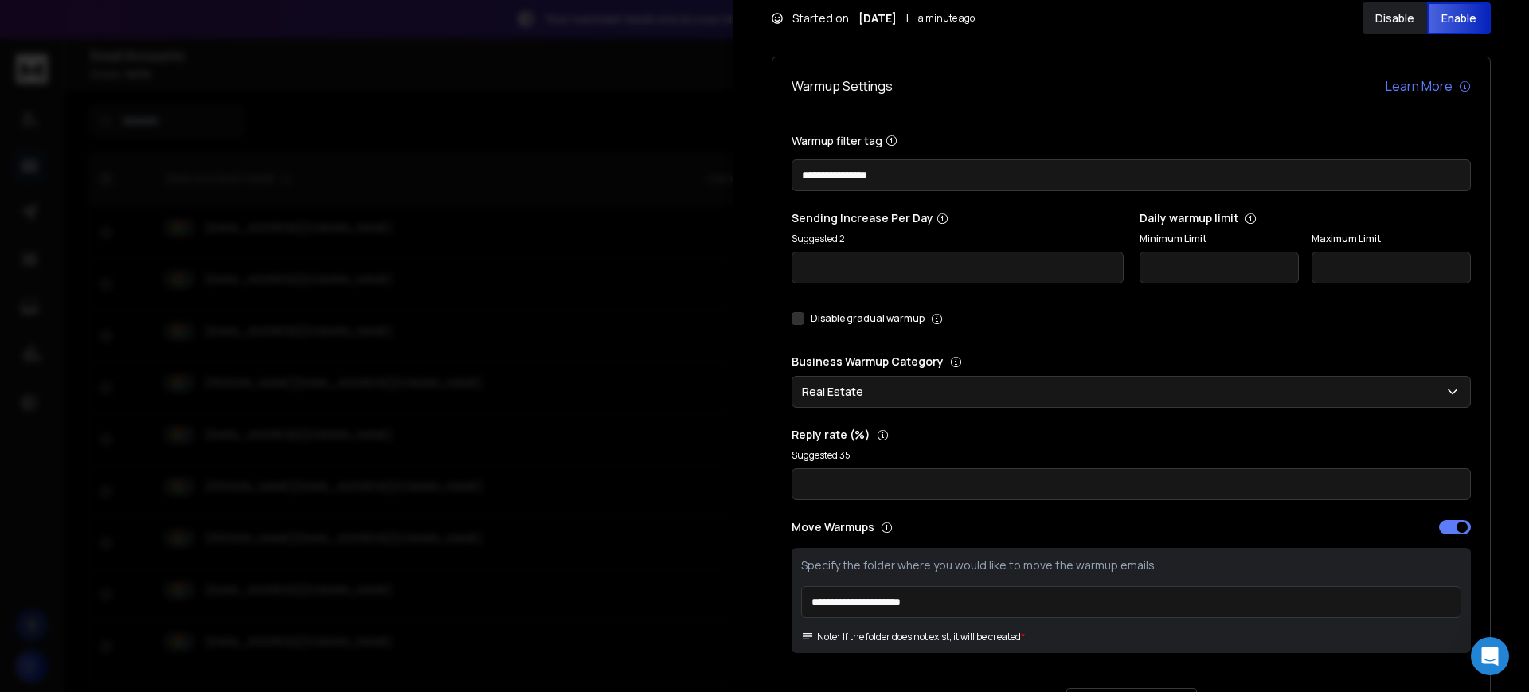
scroll to position [199, 0]
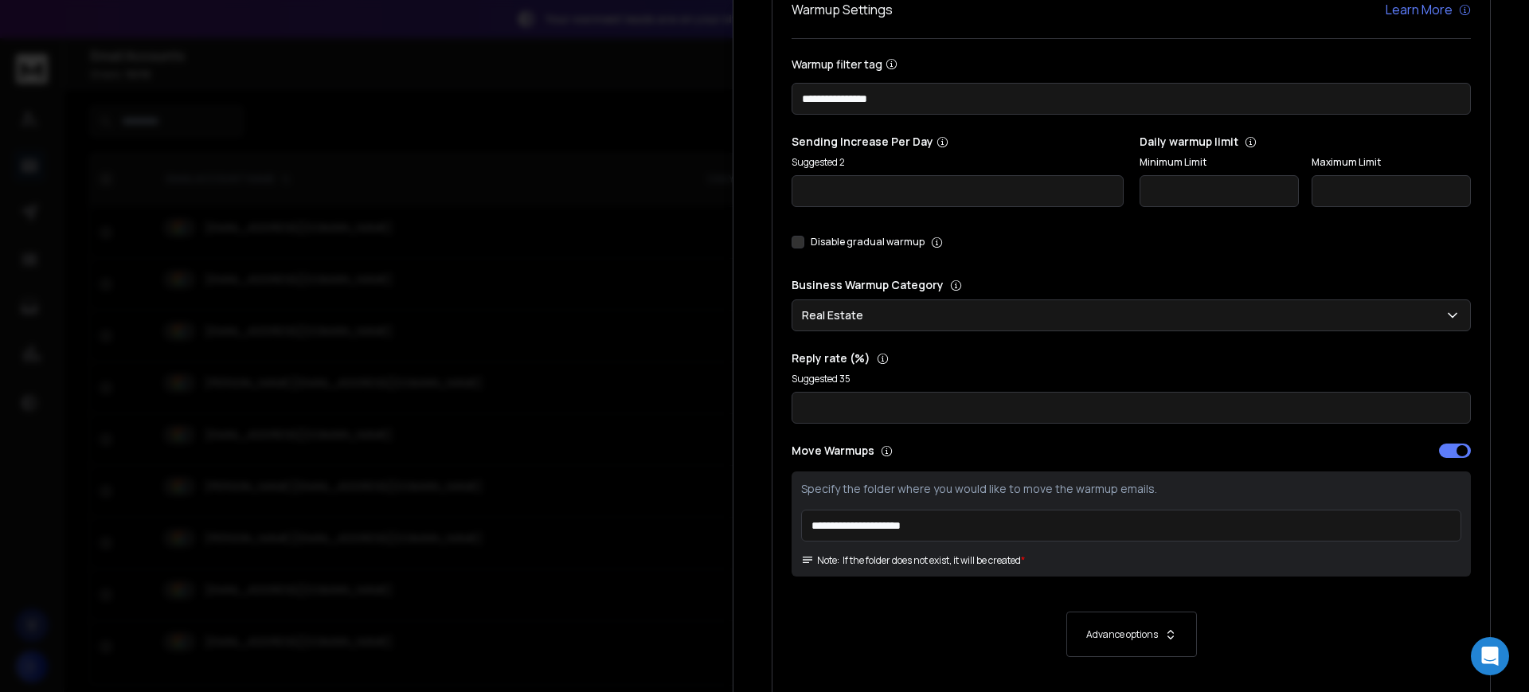
type input "*"
drag, startPoint x: 895, startPoint y: 396, endPoint x: 391, endPoint y: 403, distance: 504.1
click at [391, 403] on body "Your warmest leads are on your site – Turn visits into conversations Reach Out …" at bounding box center [757, 346] width 1514 height 692
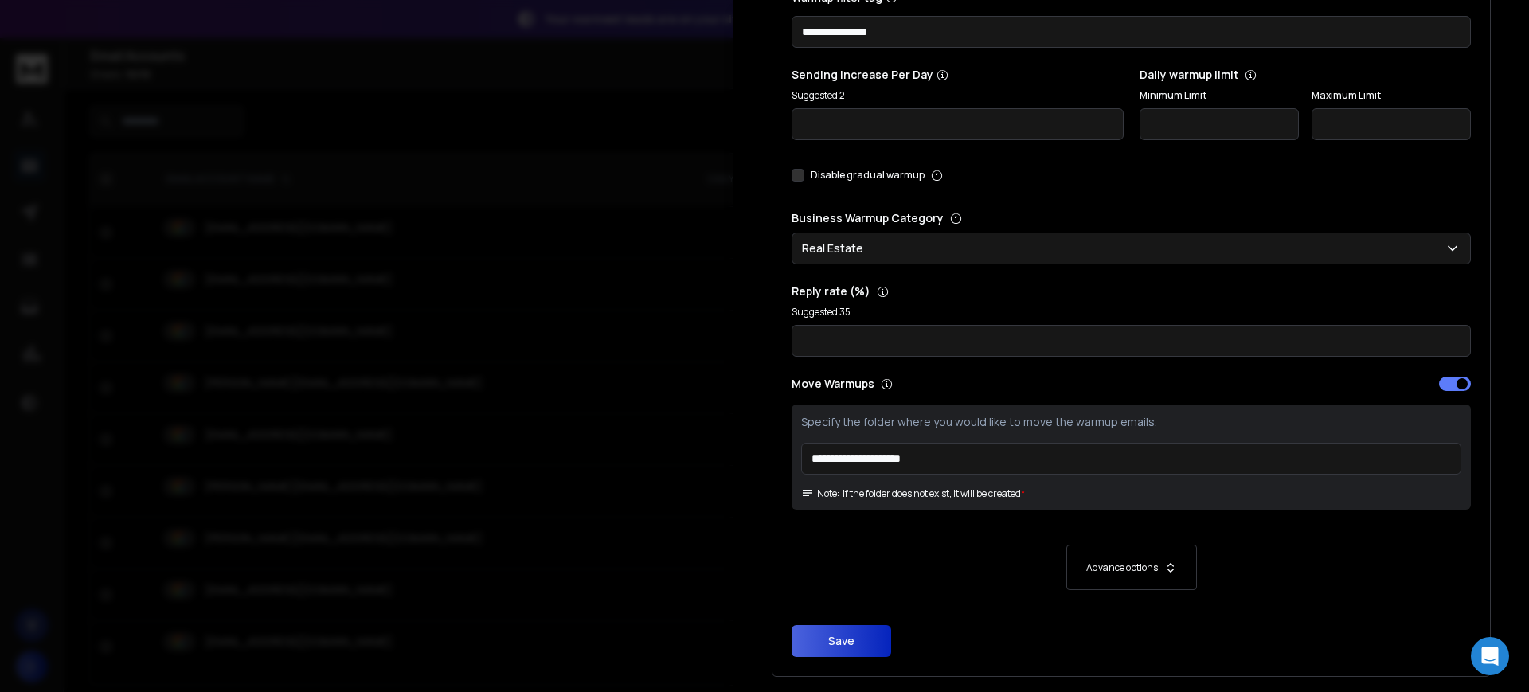
scroll to position [295, 0]
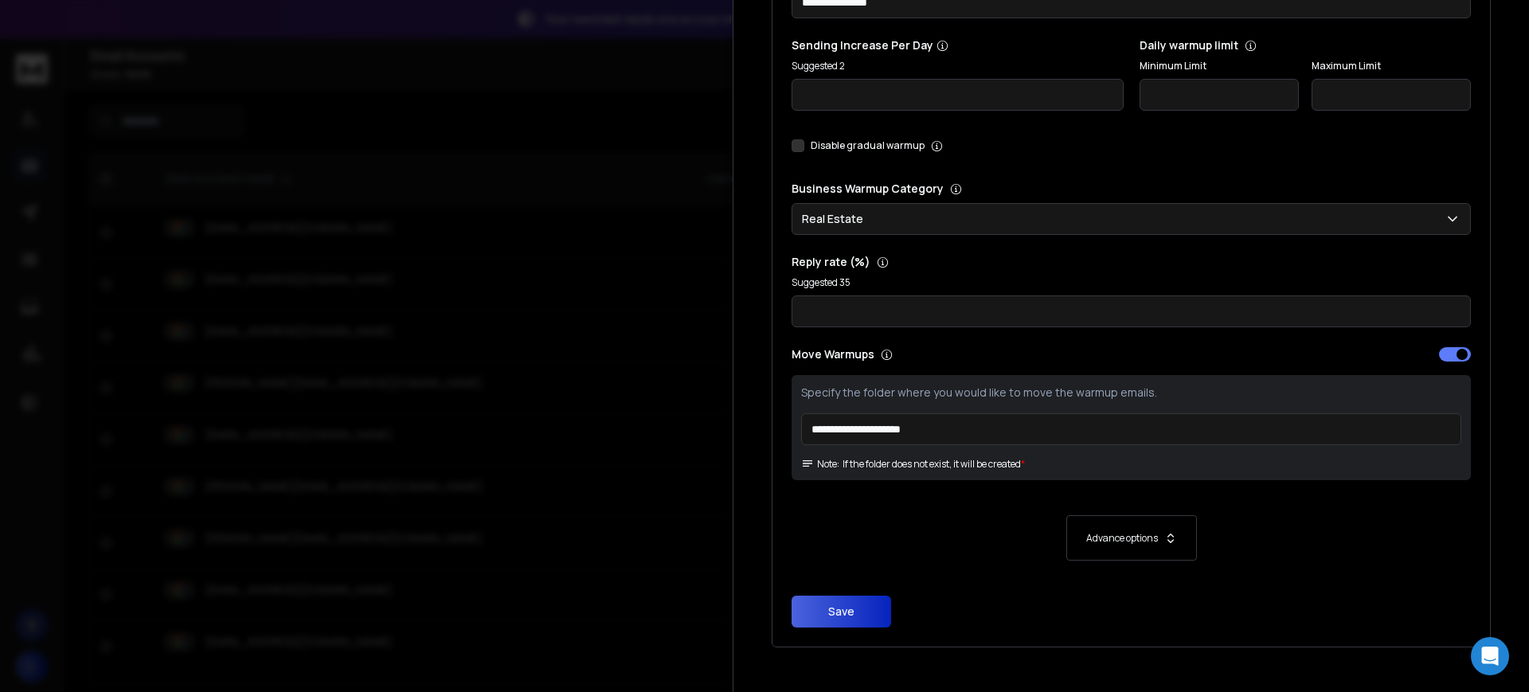
type input "**"
click at [878, 601] on button "Save" at bounding box center [842, 612] width 100 height 32
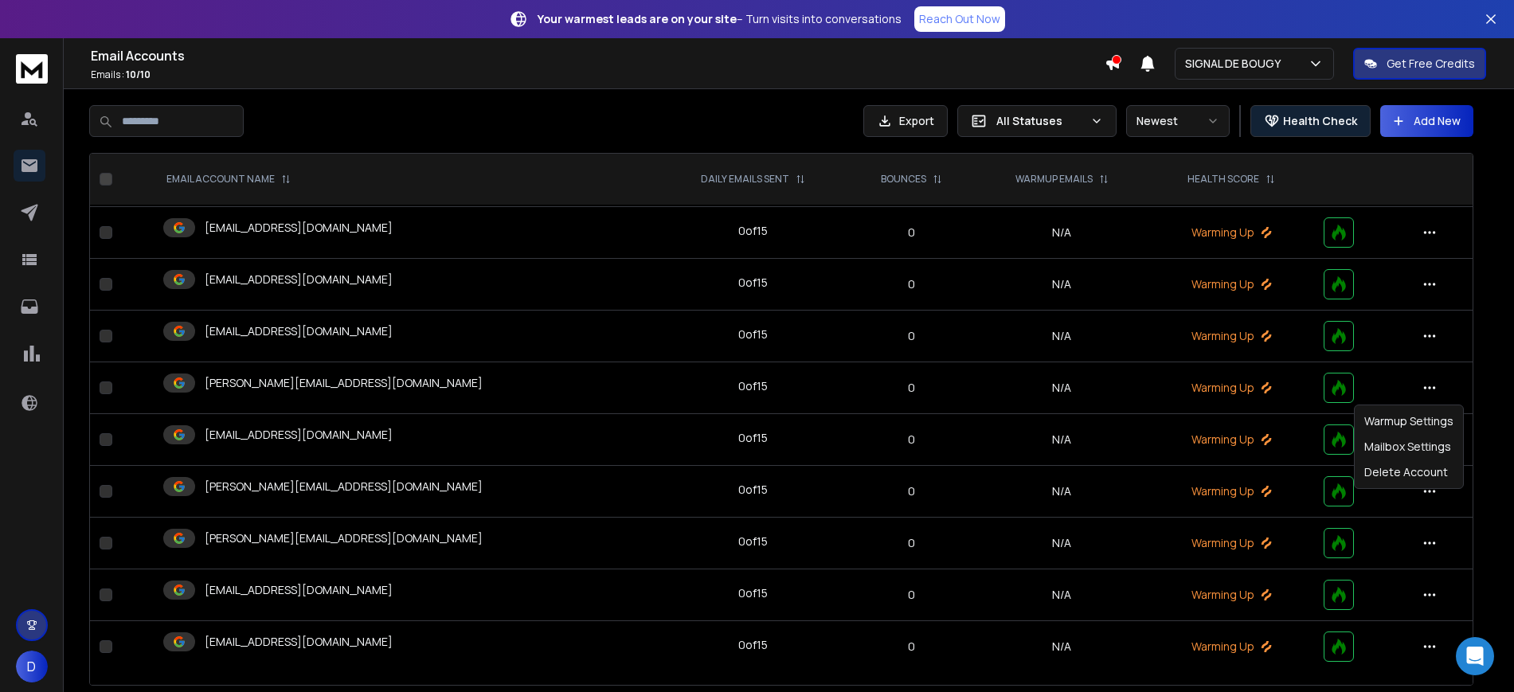
click at [1425, 382] on icon at bounding box center [1429, 388] width 14 height 14
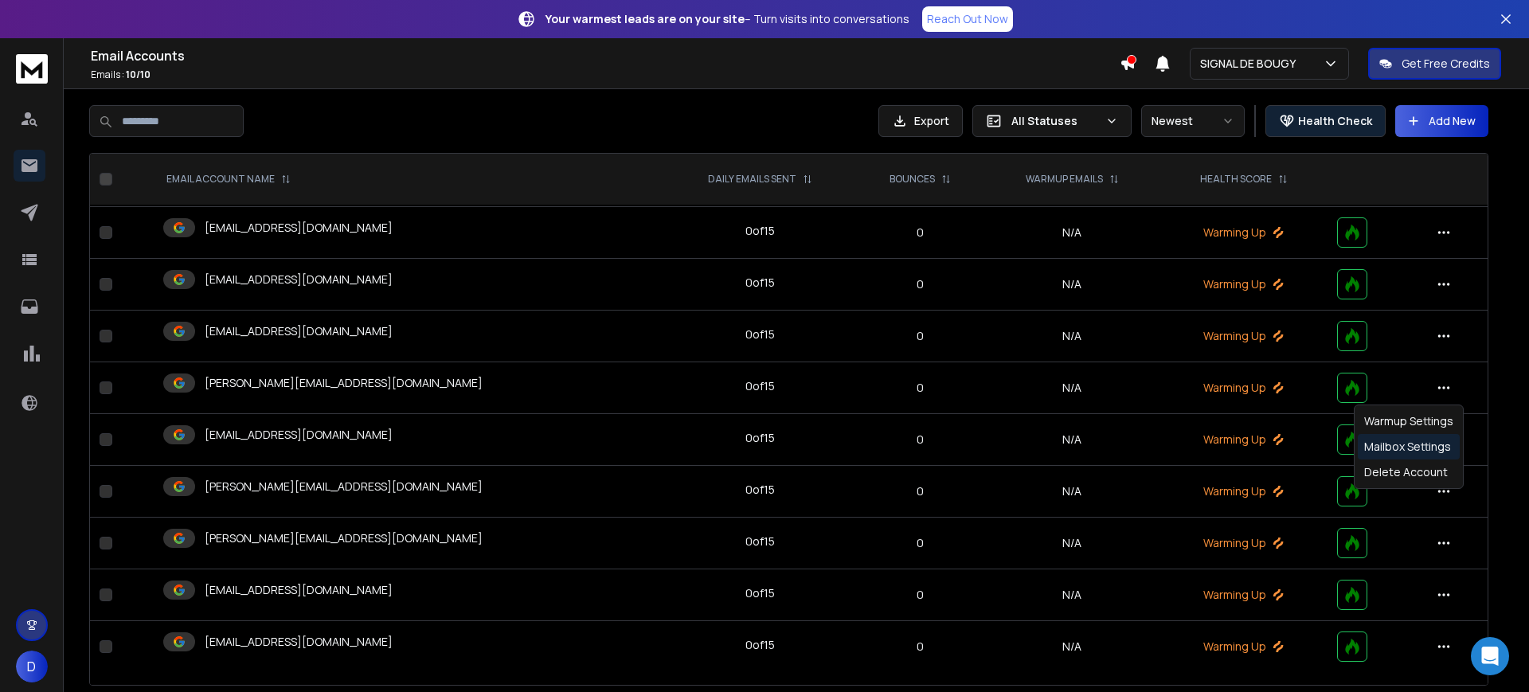
click at [1409, 440] on div "Mailbox Settings" at bounding box center [1409, 446] width 102 height 25
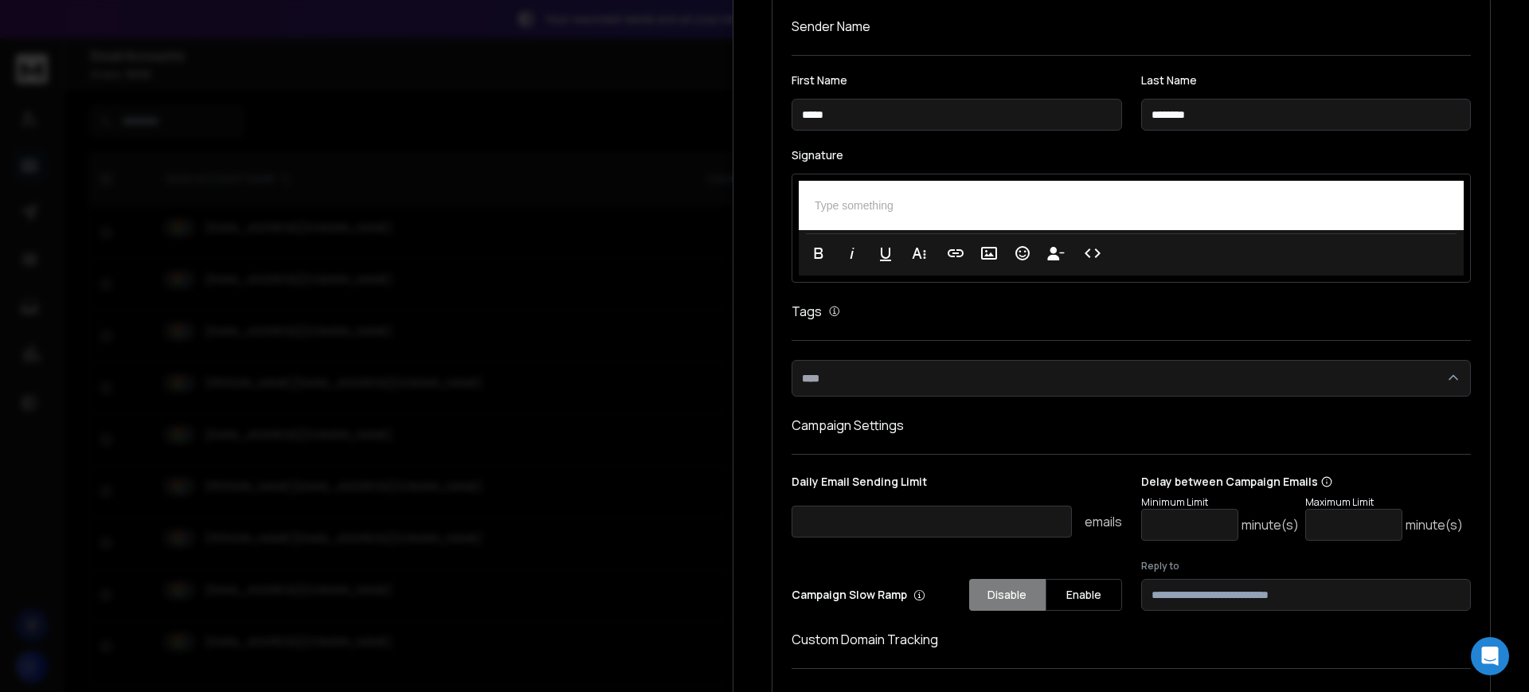
scroll to position [0, 0]
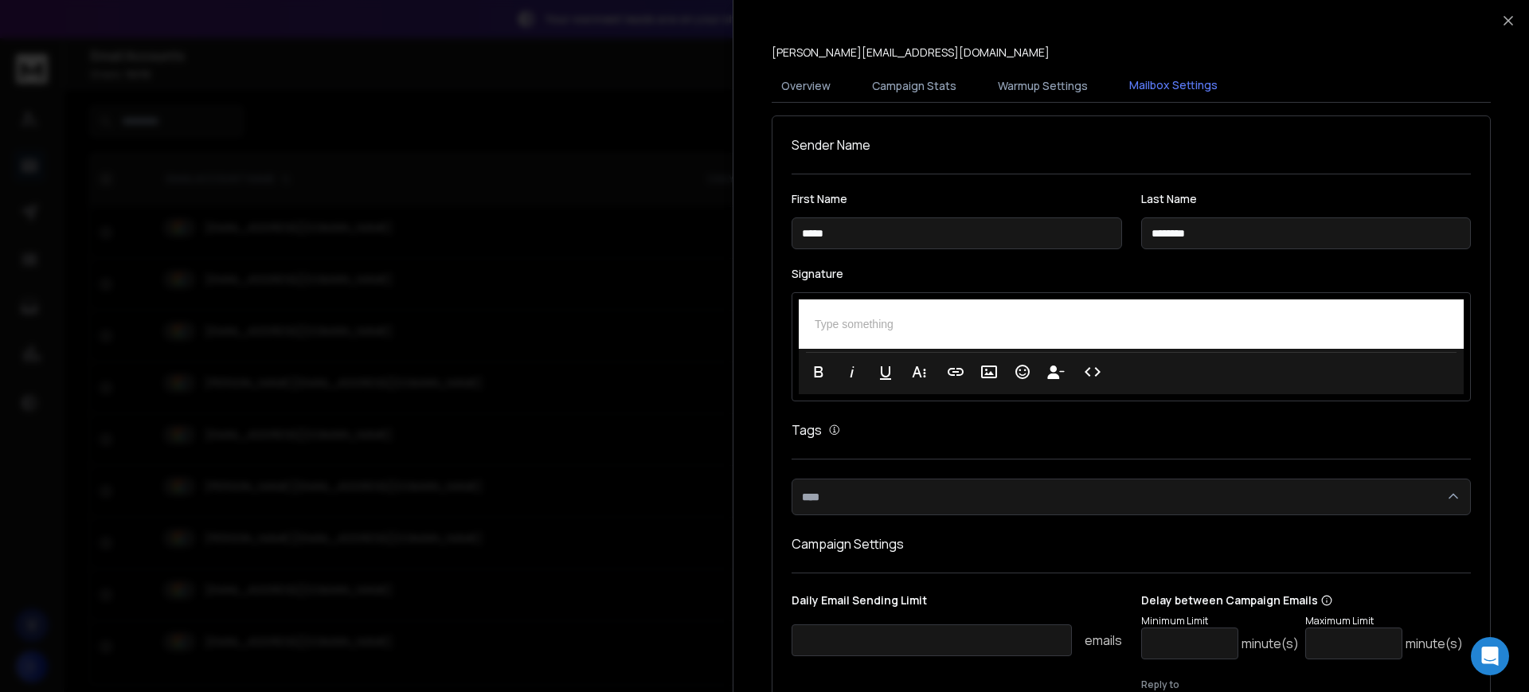
click at [1018, 76] on button "Warmup Settings" at bounding box center [1042, 85] width 109 height 35
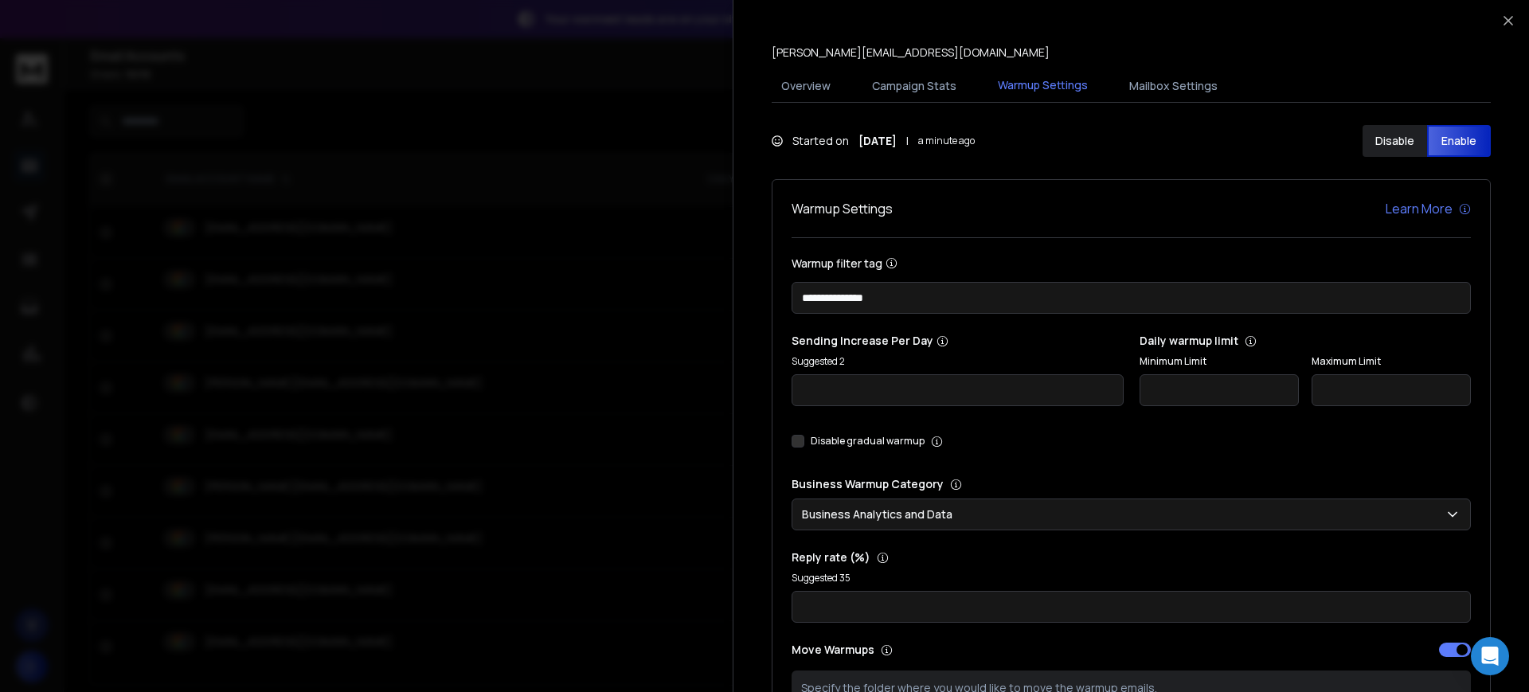
drag, startPoint x: 832, startPoint y: 389, endPoint x: 502, endPoint y: 415, distance: 330.7
click at [502, 415] on body "Your warmest leads are on your site – Turn visits into conversations Reach Out …" at bounding box center [757, 346] width 1514 height 692
type input "*"
drag, startPoint x: 1222, startPoint y: 398, endPoint x: 1026, endPoint y: 418, distance: 196.9
click at [1026, 418] on form "**********" at bounding box center [1131, 561] width 679 height 724
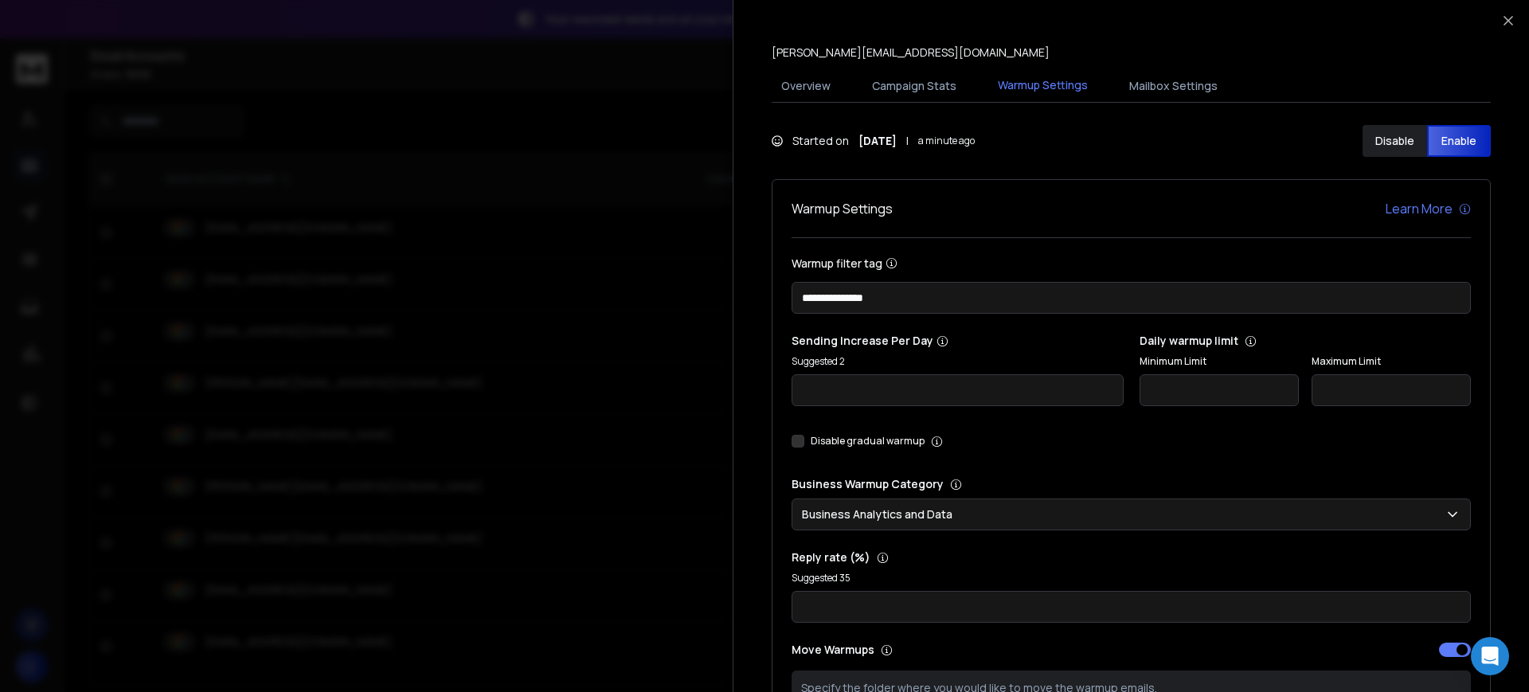
scroll to position [199, 0]
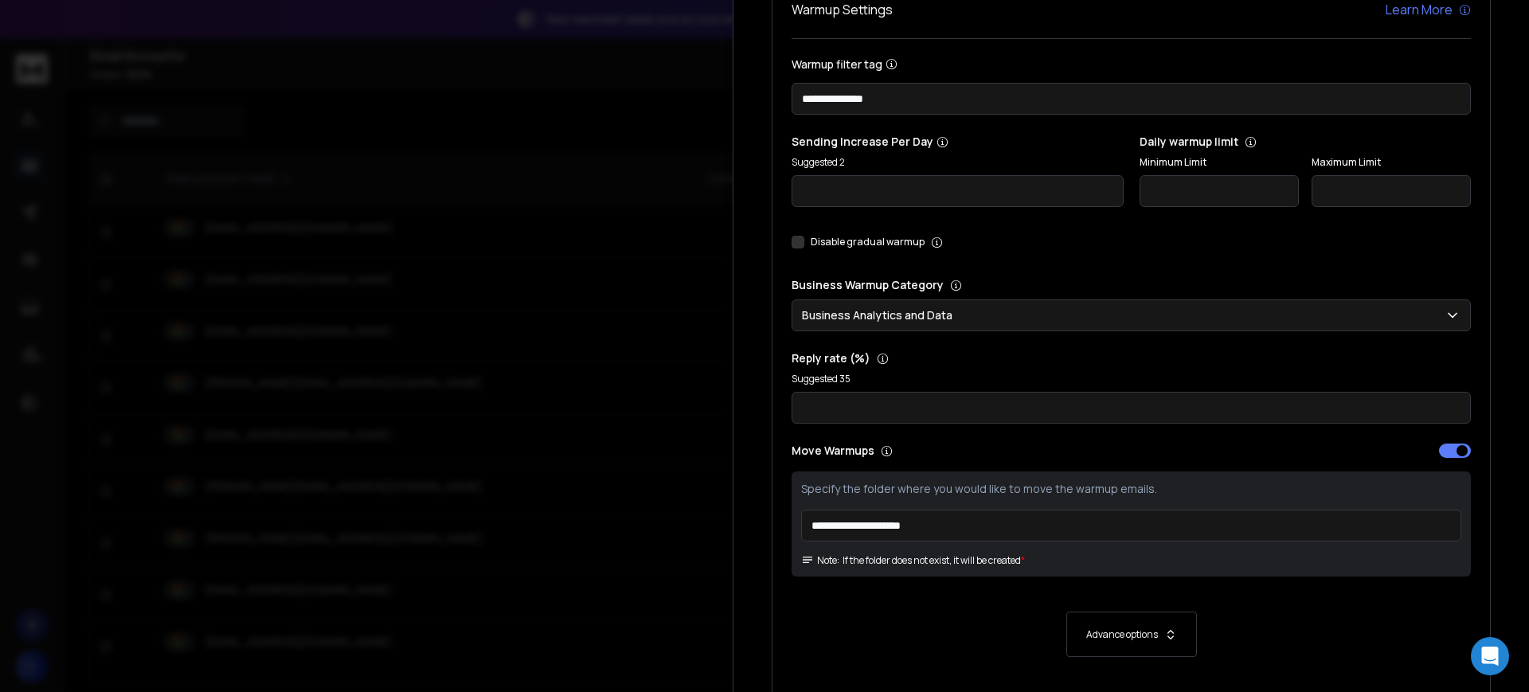
type input "*"
drag, startPoint x: 903, startPoint y: 405, endPoint x: 551, endPoint y: 405, distance: 352.0
click at [551, 405] on body "Your warmest leads are on your site – Turn visits into conversations Reach Out …" at bounding box center [757, 346] width 1514 height 692
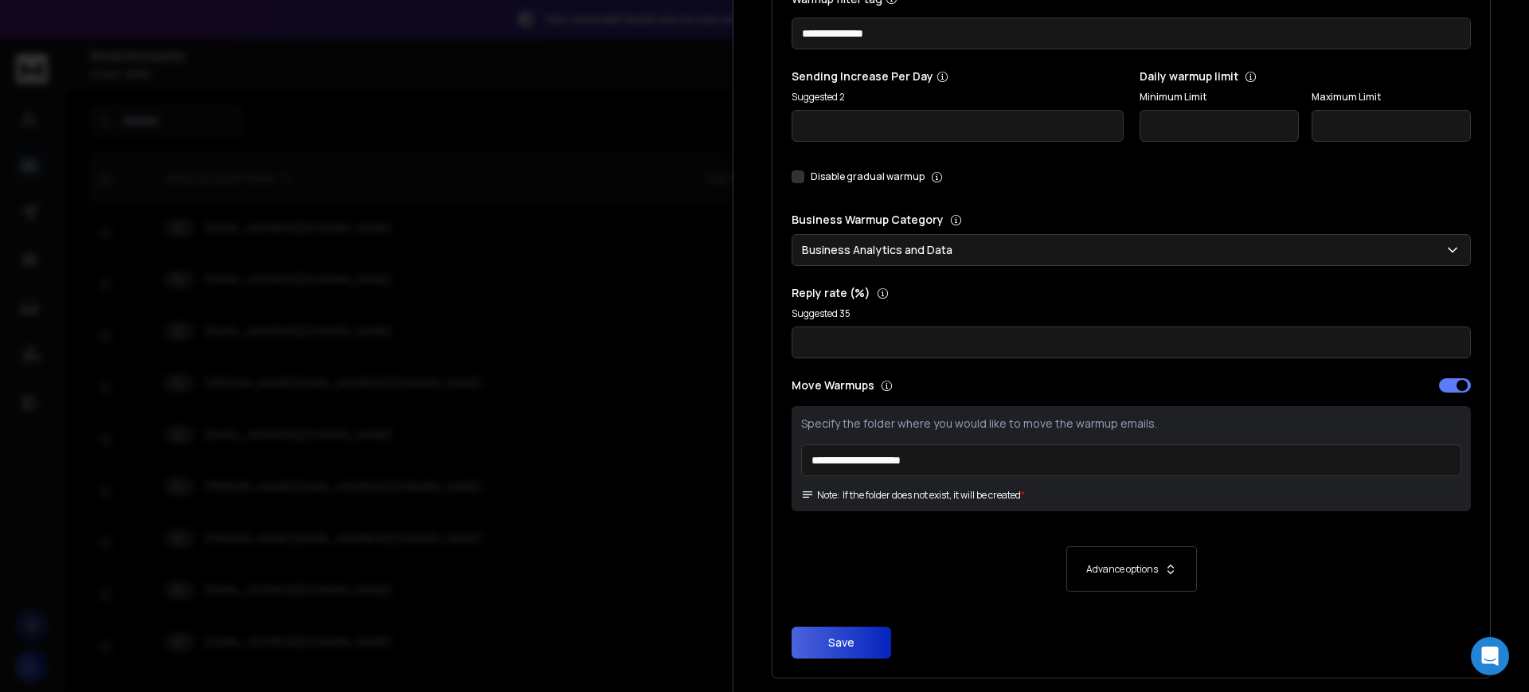
scroll to position [295, 0]
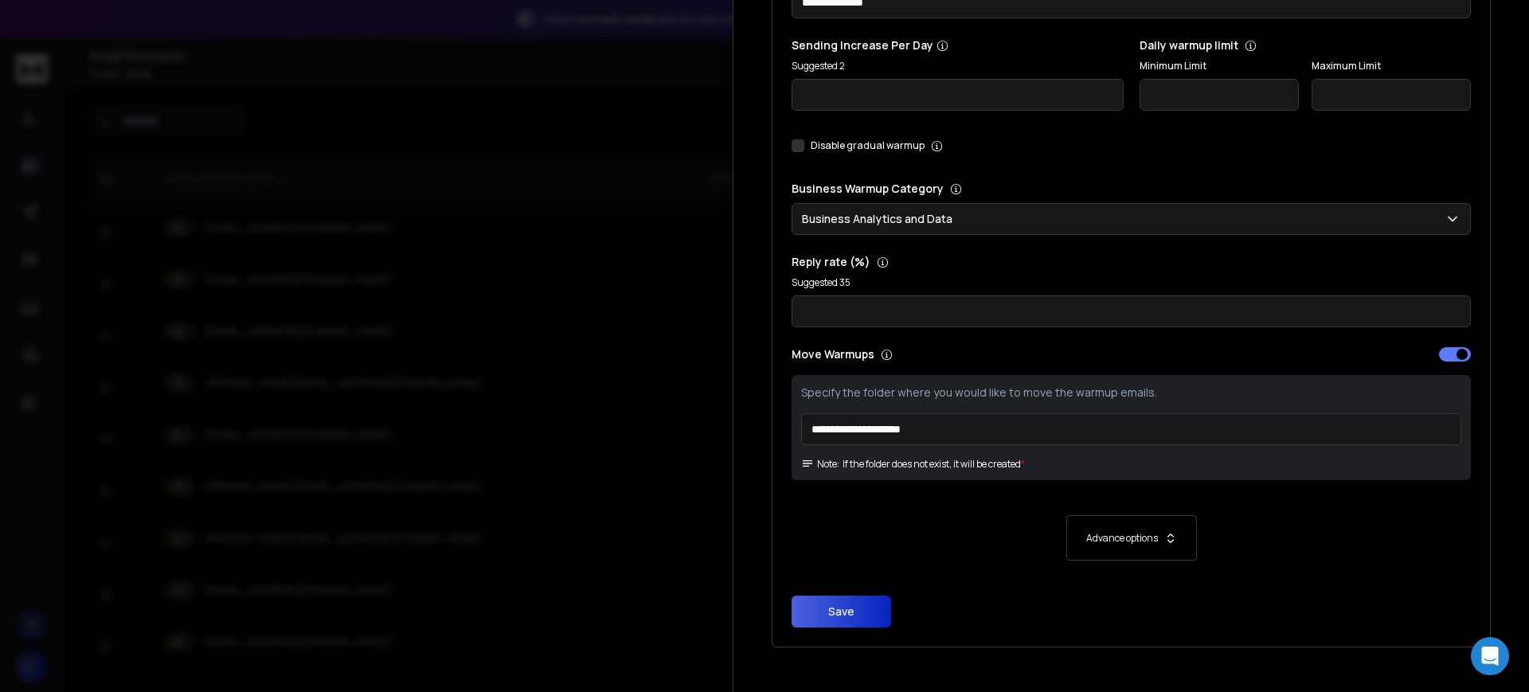
type input "**"
click at [854, 605] on button "Save" at bounding box center [842, 612] width 100 height 32
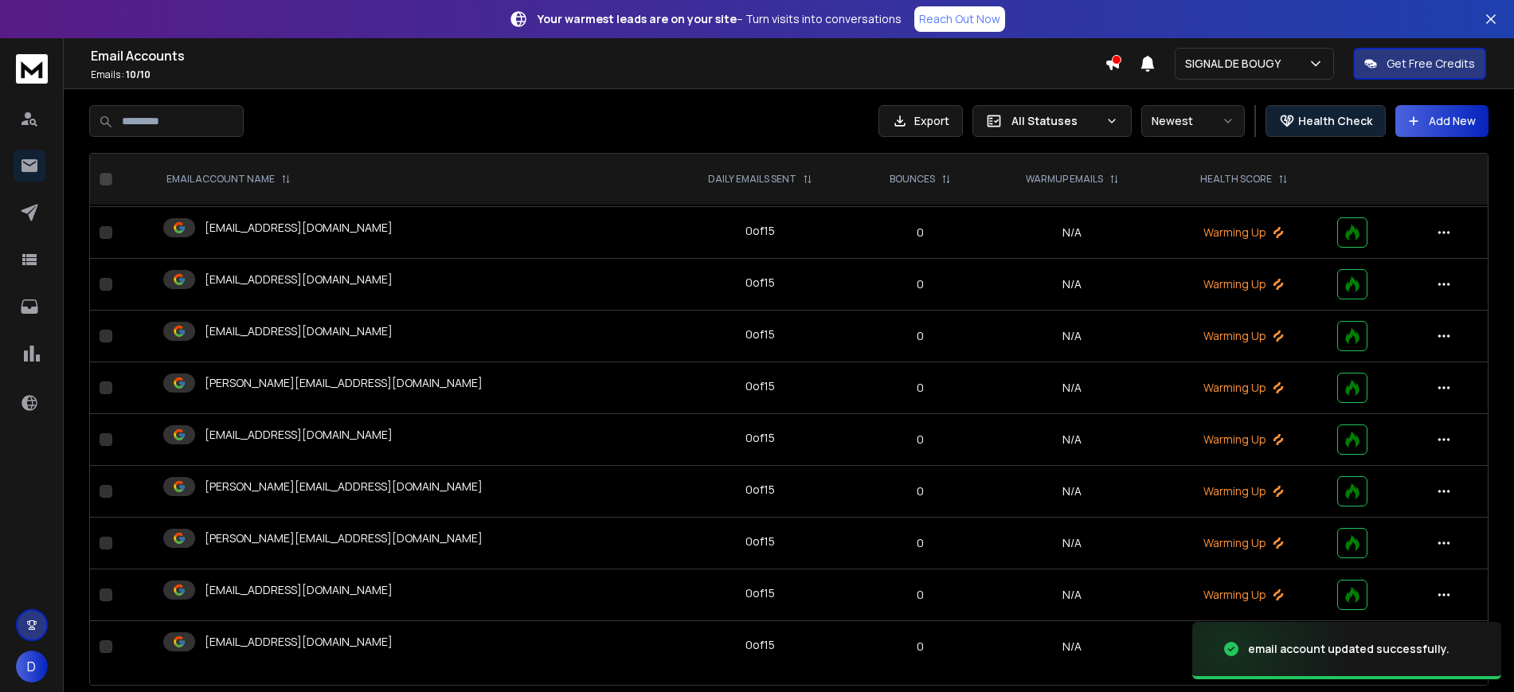
click at [1437, 441] on icon at bounding box center [1444, 439] width 14 height 14
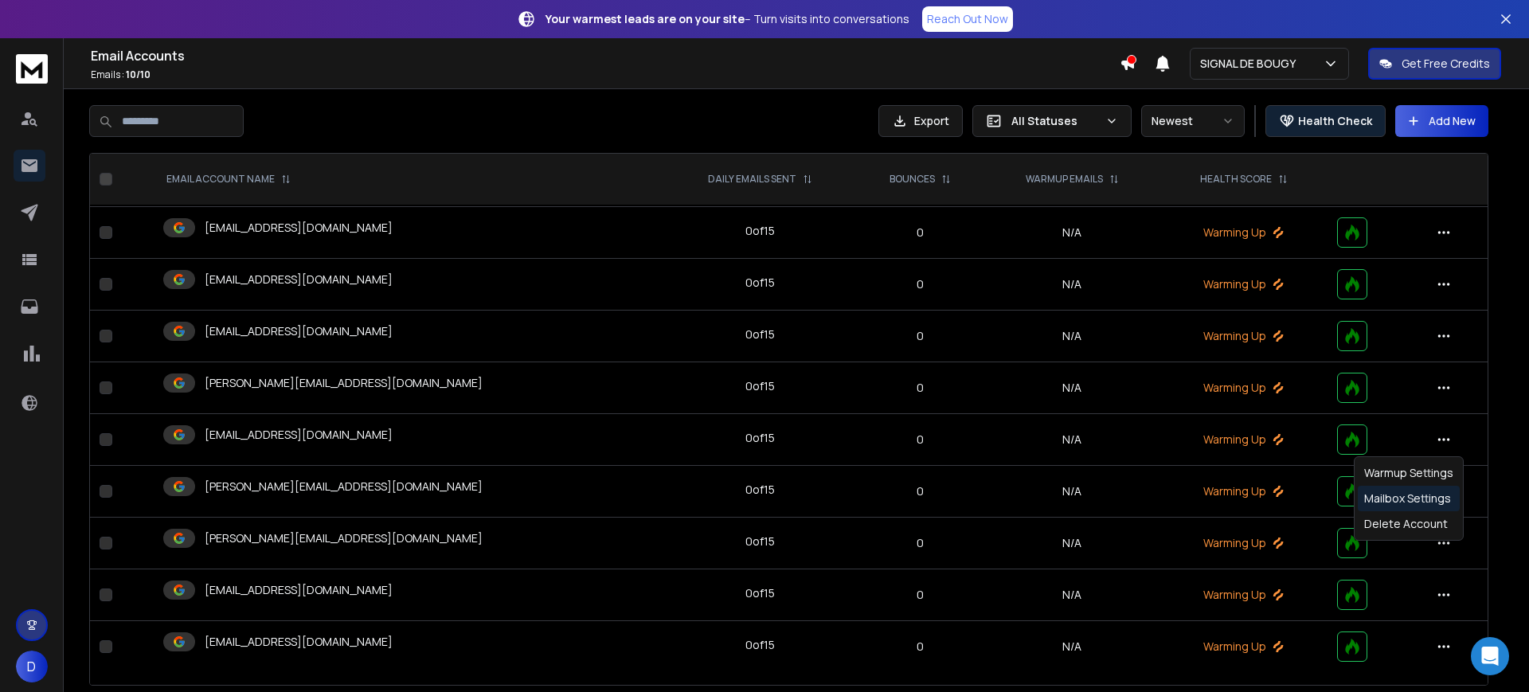
click at [1403, 494] on div "Mailbox Settings" at bounding box center [1409, 498] width 102 height 25
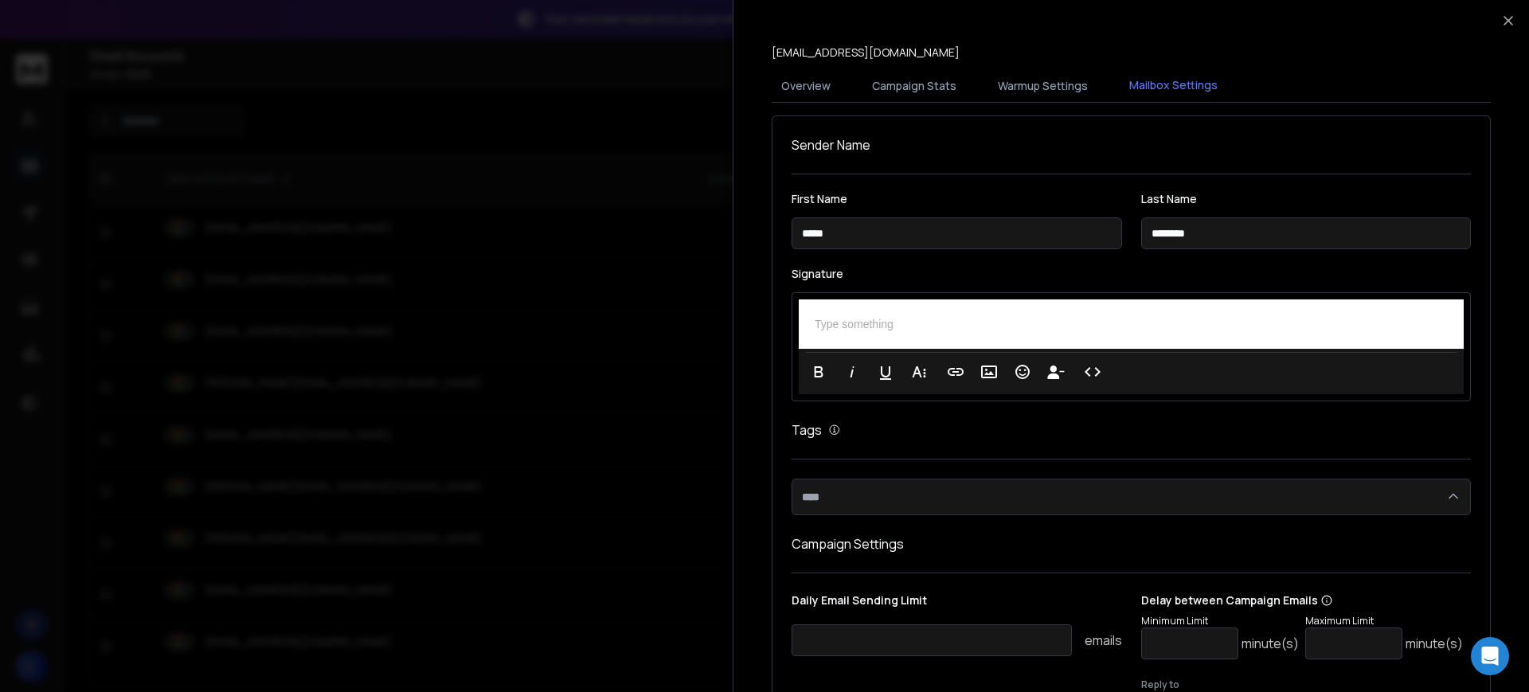
click at [1037, 76] on button "Warmup Settings" at bounding box center [1042, 85] width 109 height 35
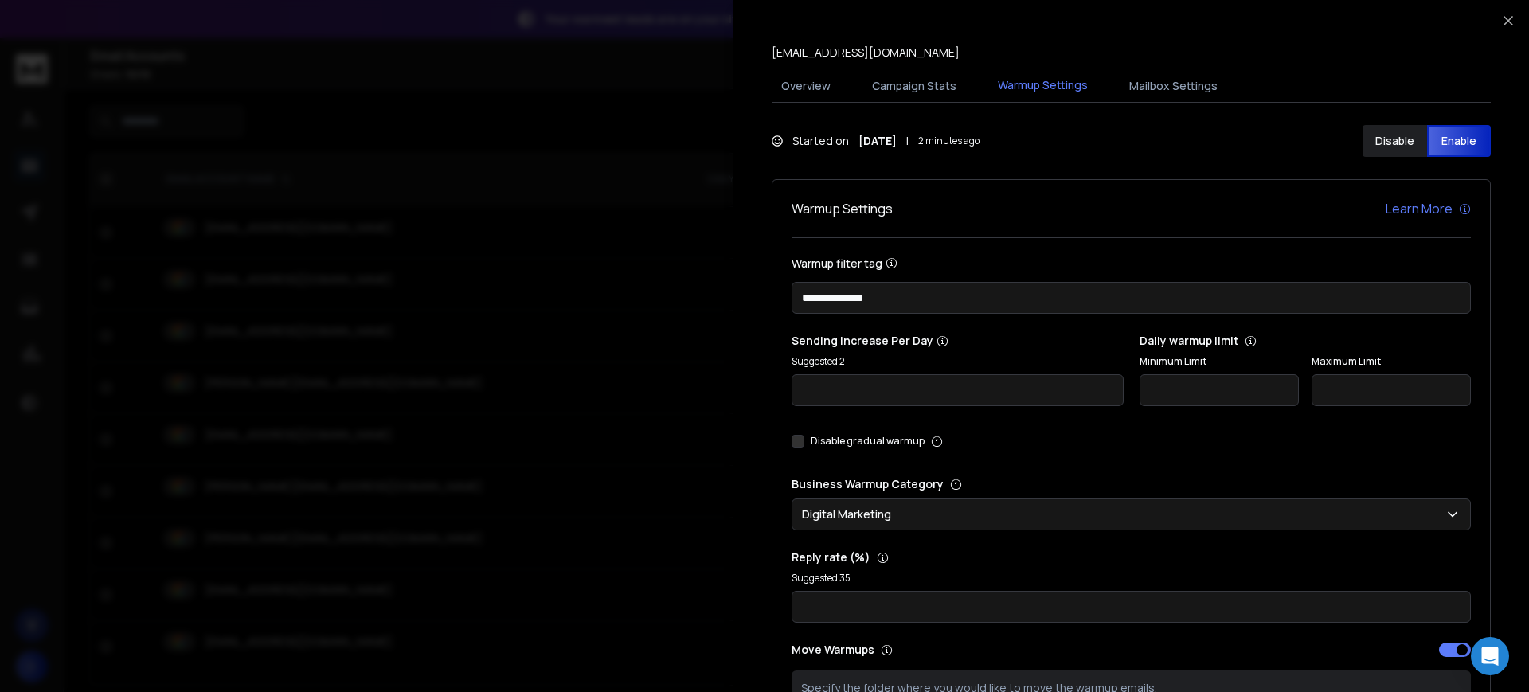
drag, startPoint x: 875, startPoint y: 405, endPoint x: 776, endPoint y: 406, distance: 98.7
click at [776, 406] on div "**********" at bounding box center [1131, 561] width 719 height 764
type input "*"
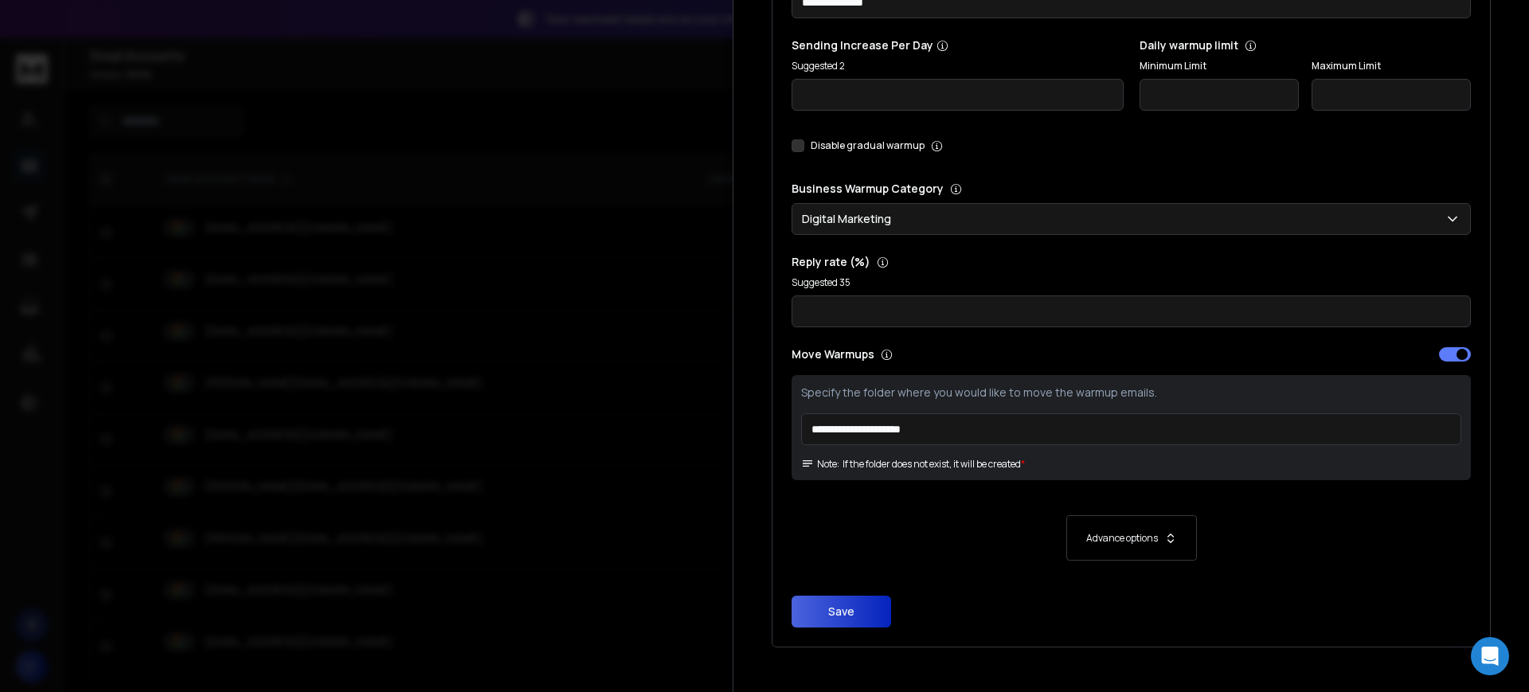
type input "*"
drag, startPoint x: 824, startPoint y: 310, endPoint x: 739, endPoint y: 330, distance: 87.7
click at [739, 330] on div "**********" at bounding box center [1131, 346] width 796 height 692
type input "**"
click at [849, 606] on button "Save" at bounding box center [842, 612] width 100 height 32
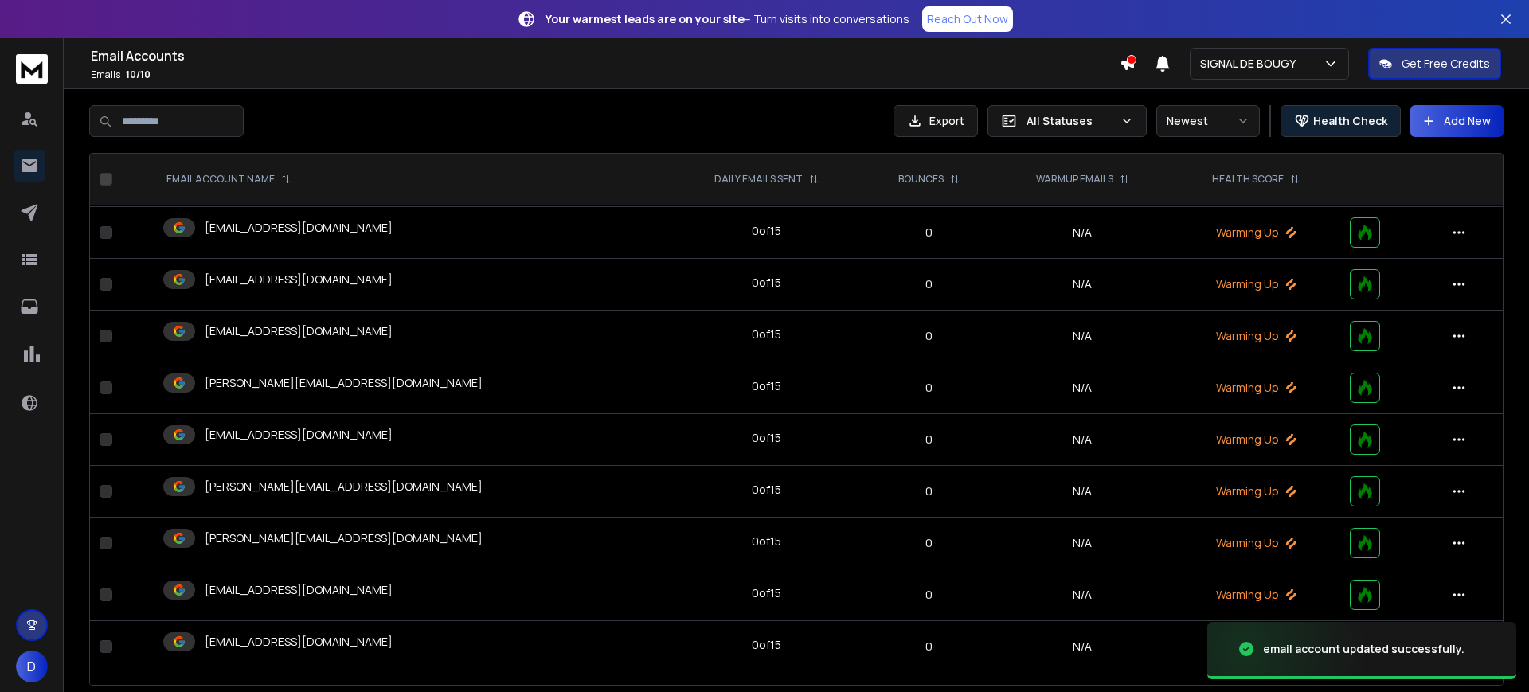
click at [1452, 489] on icon at bounding box center [1459, 491] width 14 height 14
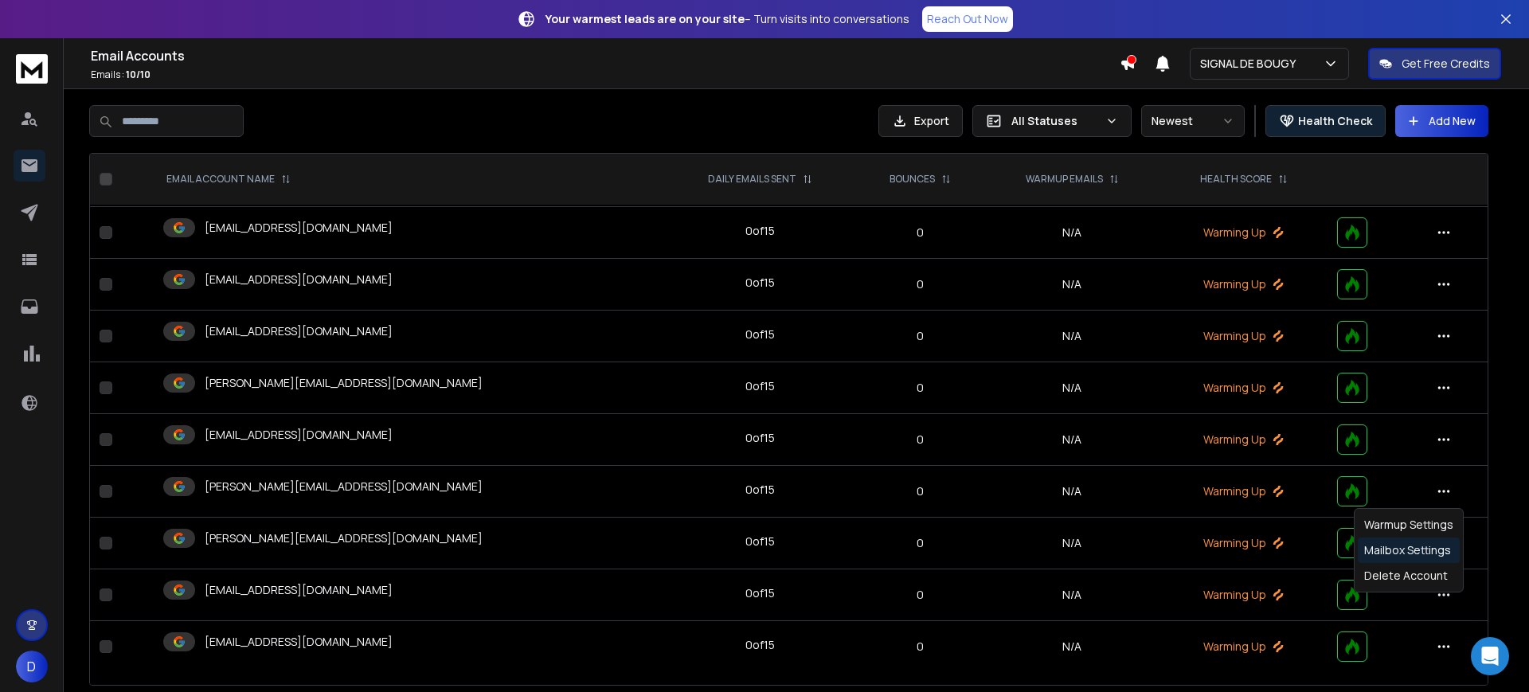
click at [1422, 542] on div "Mailbox Settings" at bounding box center [1409, 550] width 102 height 25
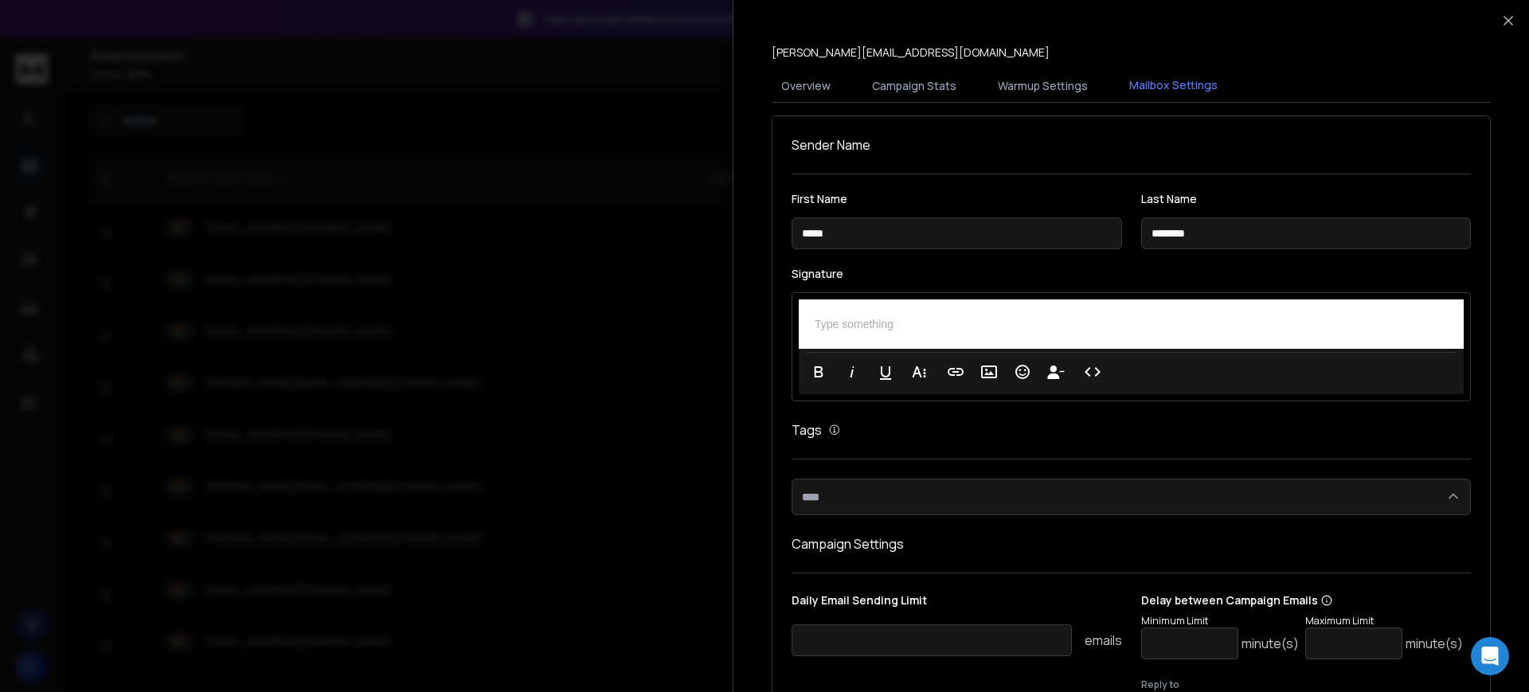
click at [1041, 80] on button "Warmup Settings" at bounding box center [1042, 85] width 109 height 35
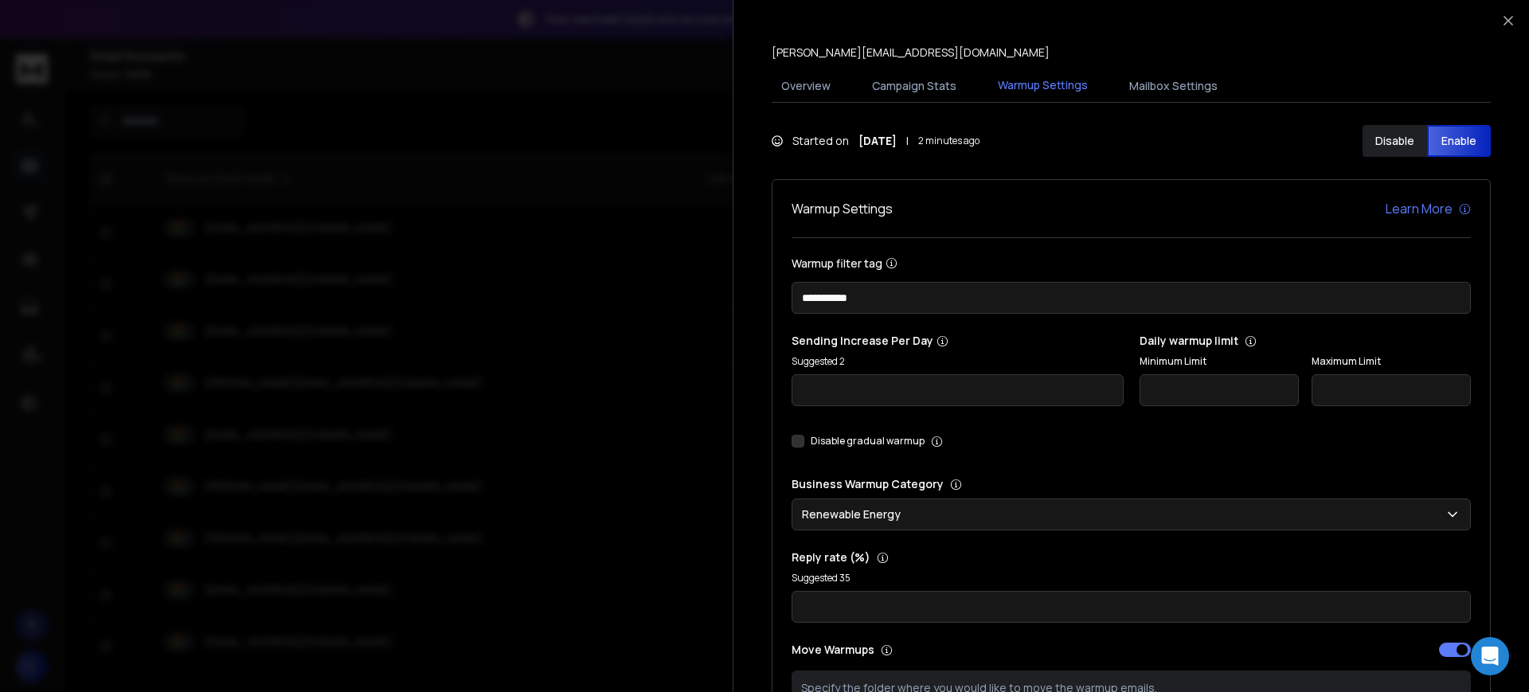
drag, startPoint x: 903, startPoint y: 401, endPoint x: 821, endPoint y: 405, distance: 82.1
click at [821, 405] on input "*" at bounding box center [958, 390] width 332 height 32
click at [804, 399] on input "*" at bounding box center [958, 390] width 332 height 32
click at [803, 398] on input "*" at bounding box center [958, 390] width 332 height 32
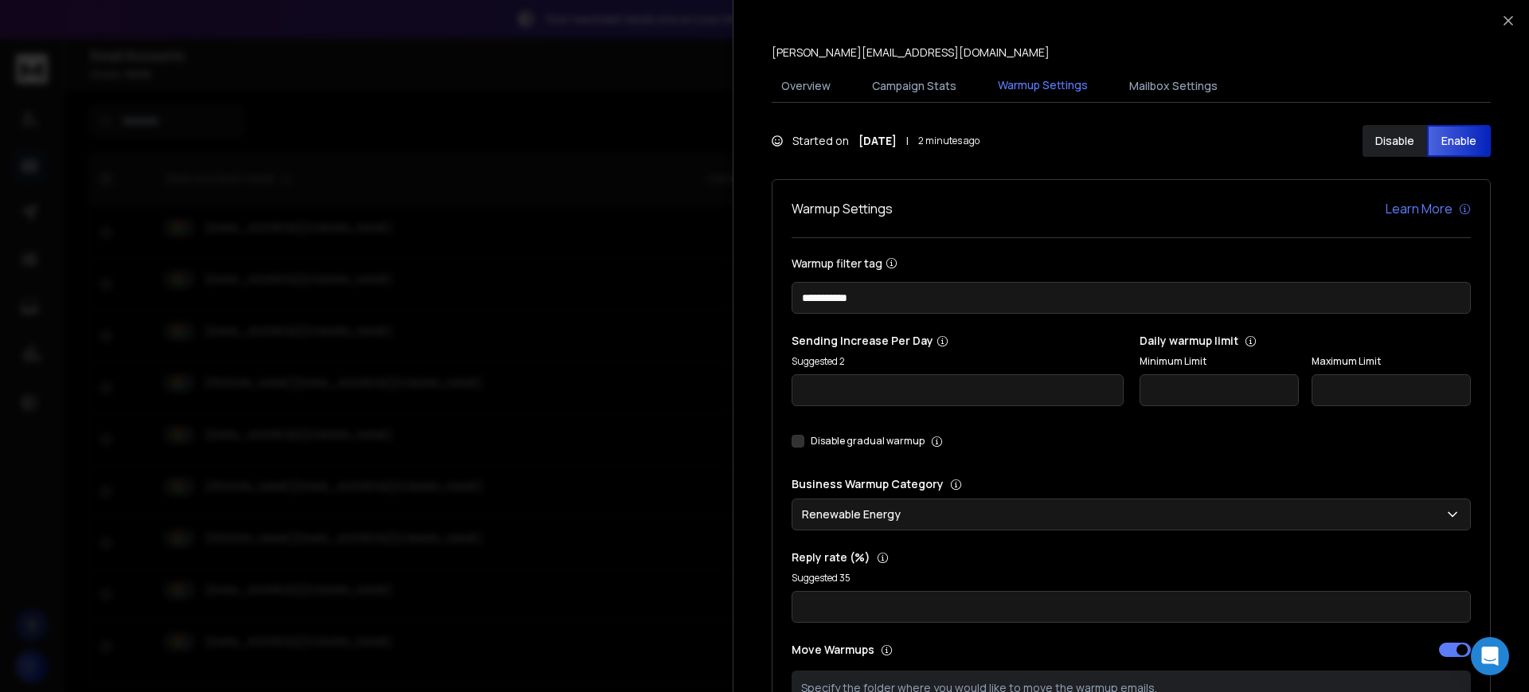
type input "*"
type button "on"
type input "**"
type button "on"
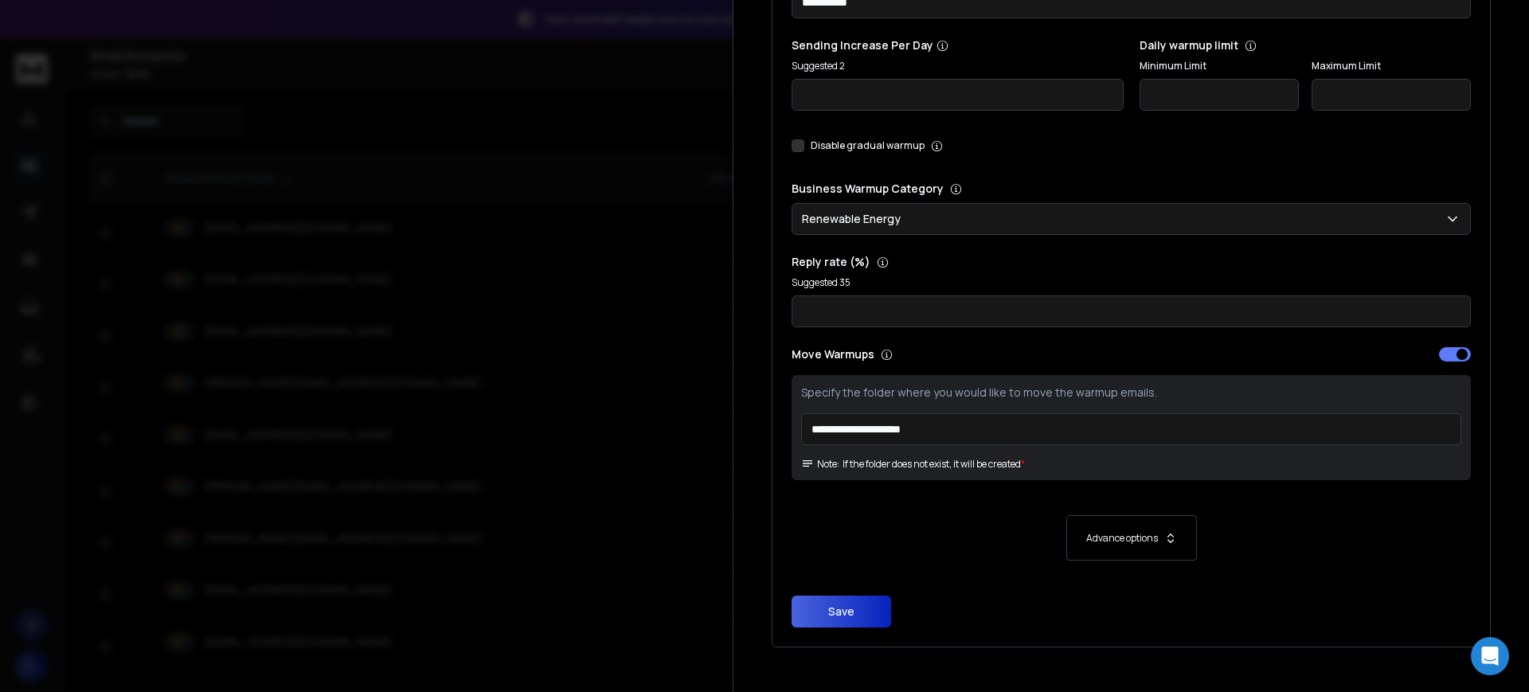
click at [856, 607] on button "Save" at bounding box center [842, 612] width 100 height 32
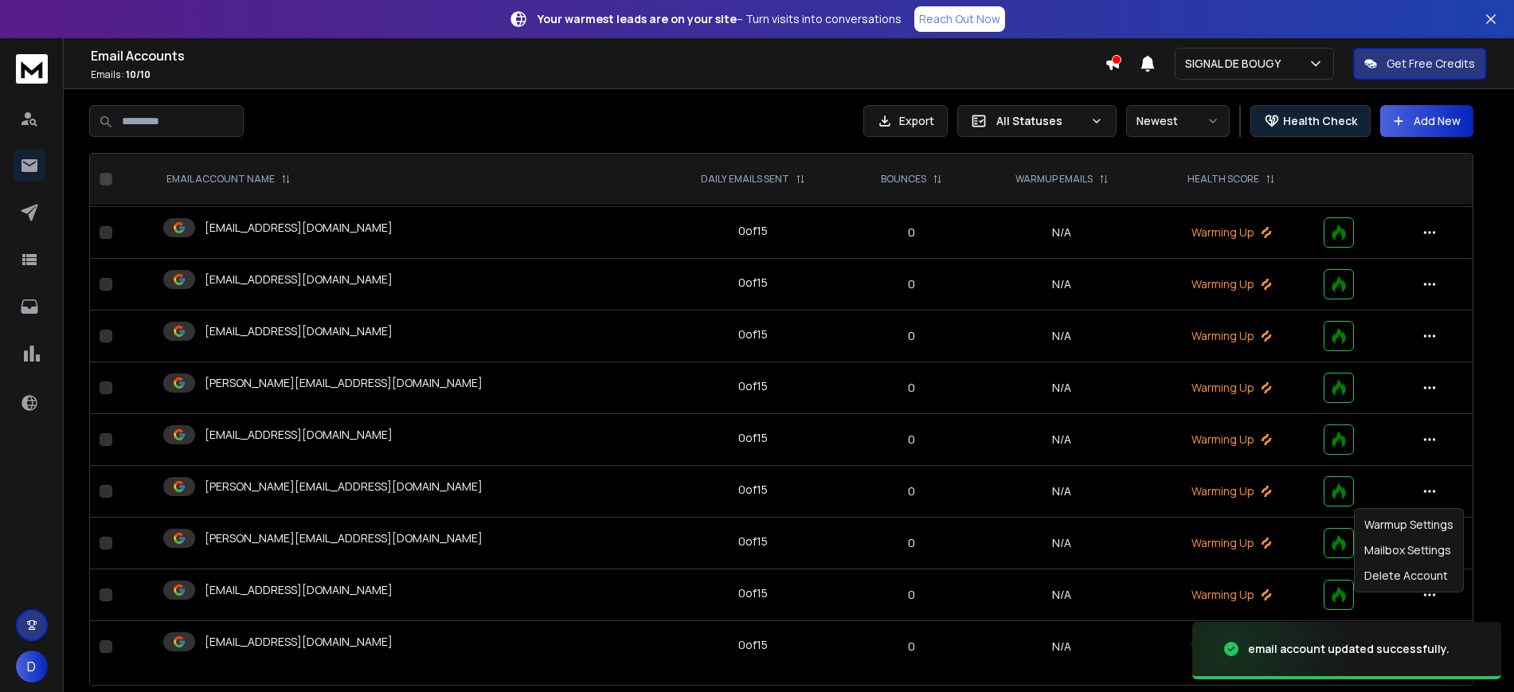
click at [1433, 489] on button at bounding box center [1429, 491] width 67 height 27
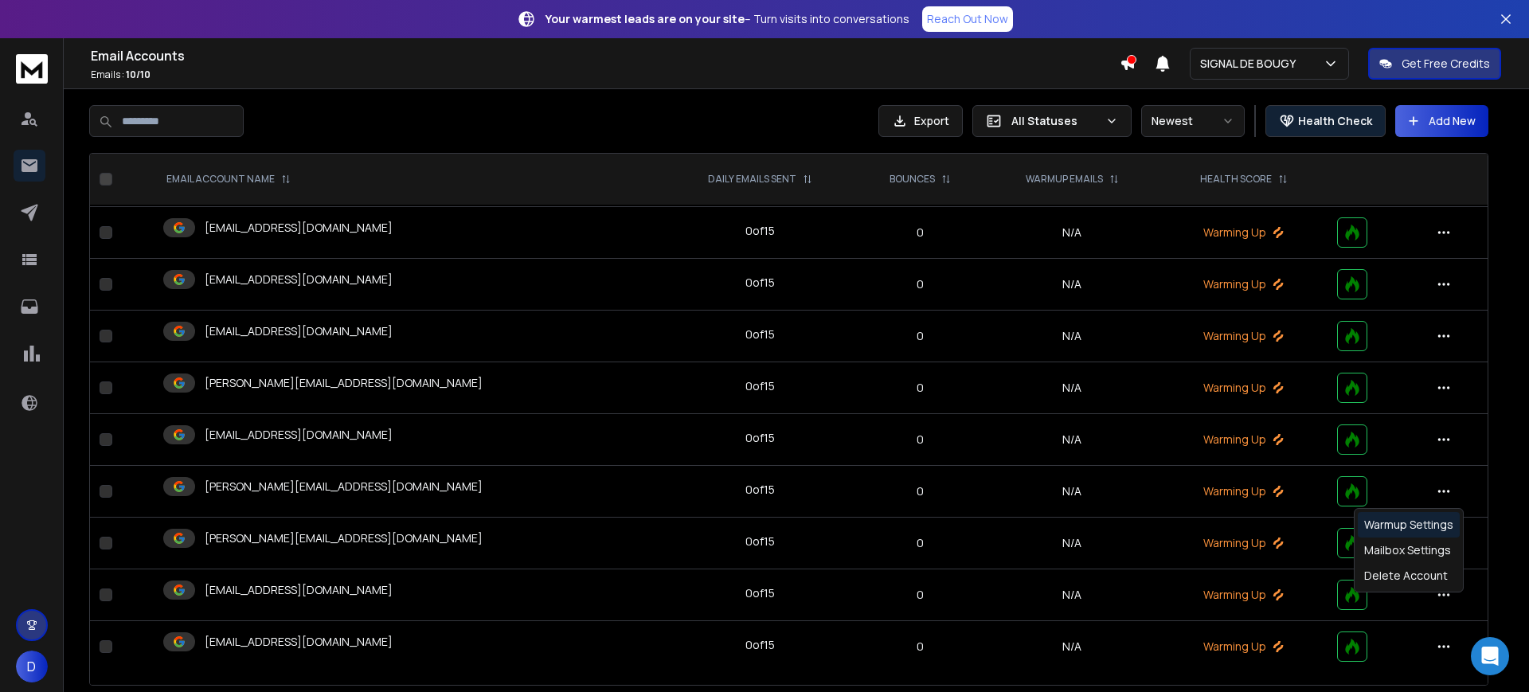
click at [1413, 518] on div "Warmup Settings" at bounding box center [1409, 524] width 102 height 25
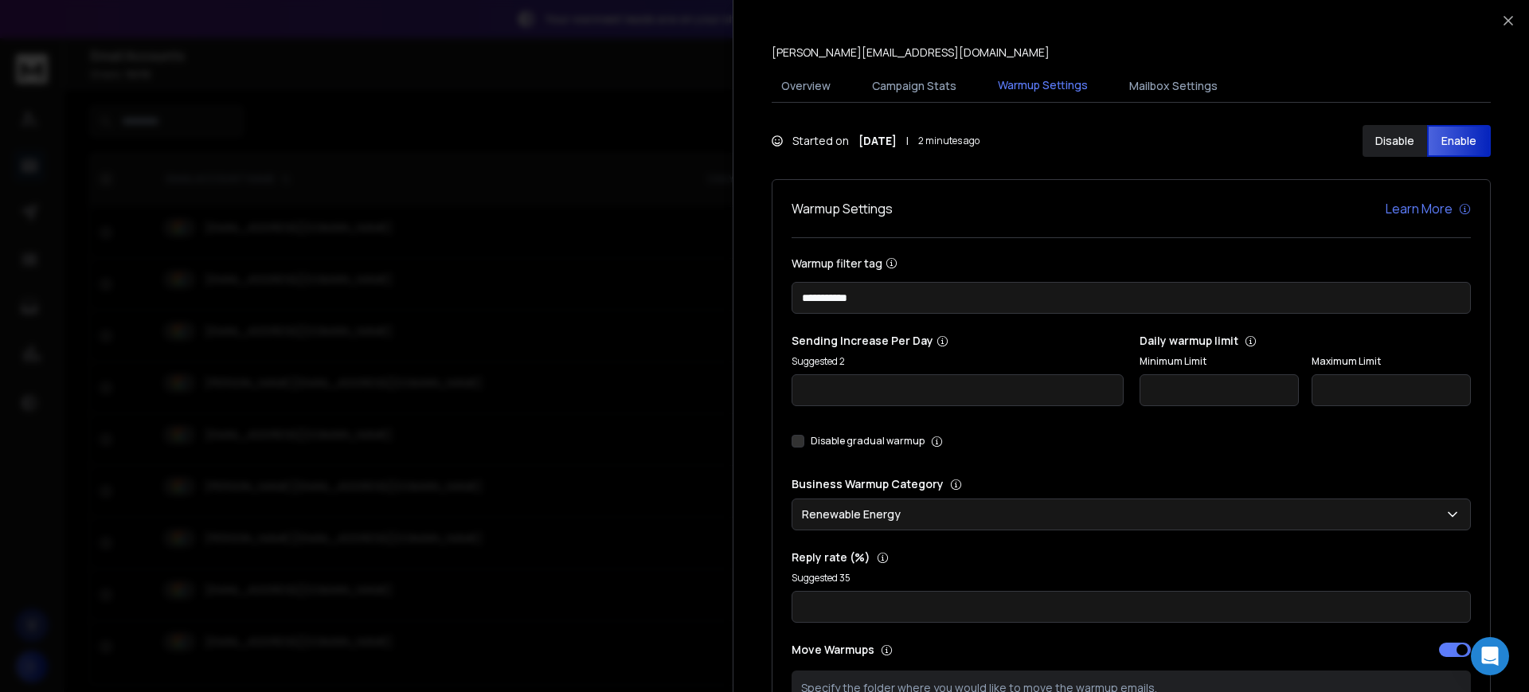
click at [479, 487] on div at bounding box center [764, 346] width 1529 height 692
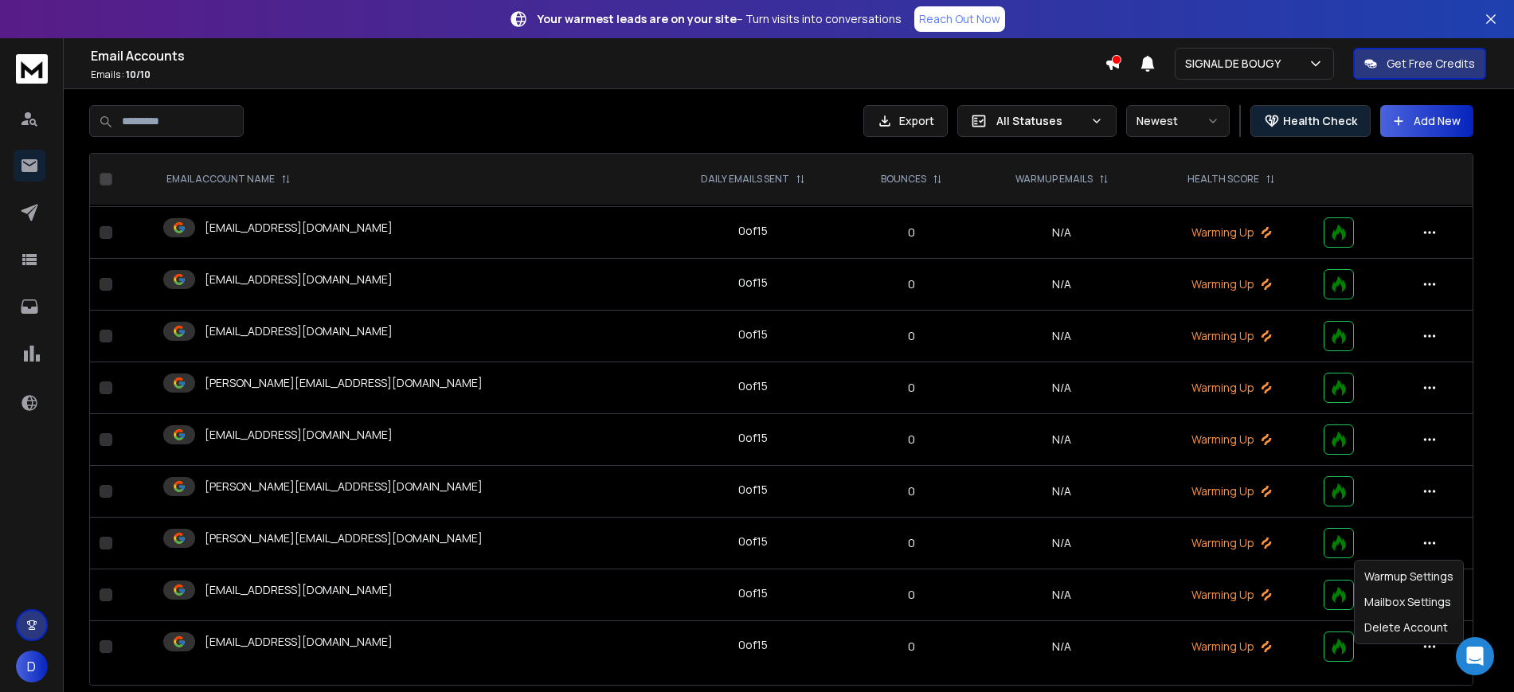
click at [1435, 538] on button at bounding box center [1429, 543] width 67 height 27
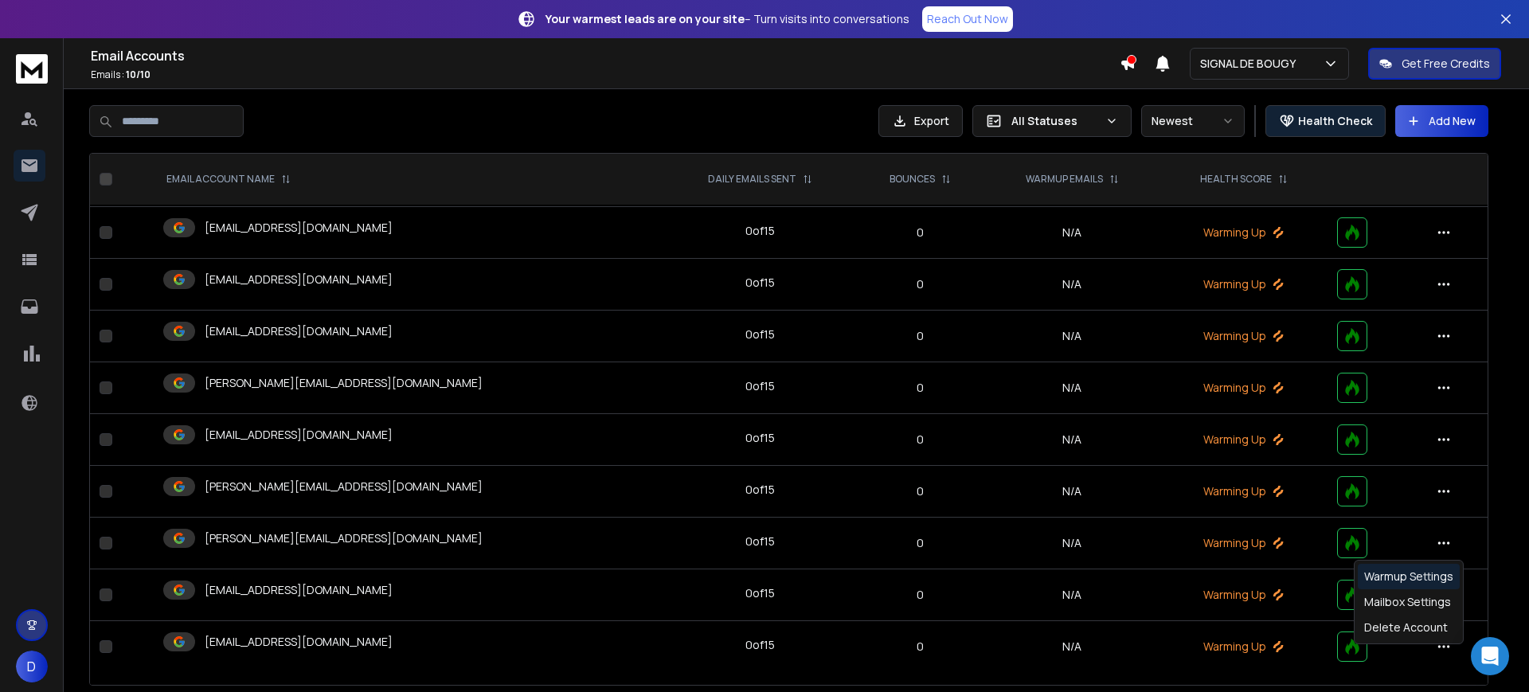
click at [1430, 568] on div "Warmup Settings" at bounding box center [1409, 576] width 102 height 25
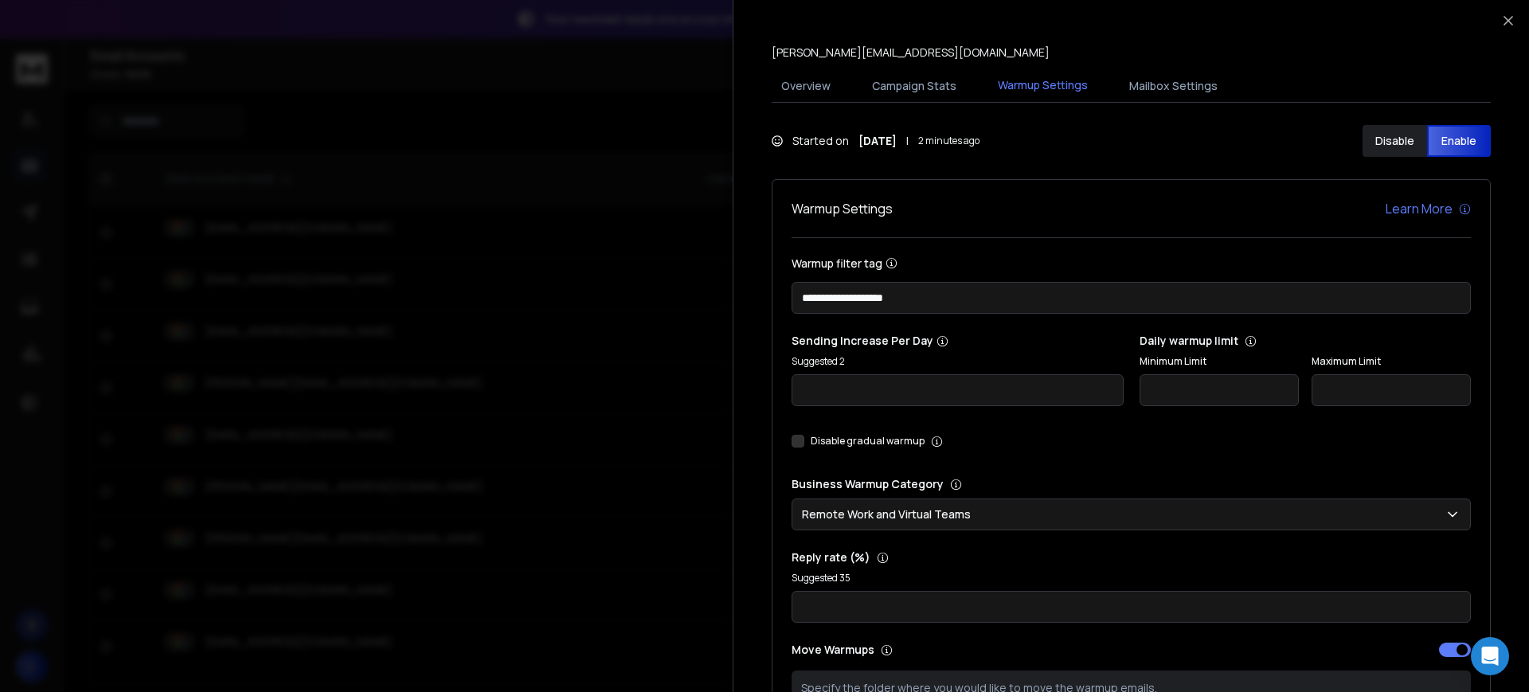
drag, startPoint x: 823, startPoint y: 393, endPoint x: 658, endPoint y: 339, distance: 173.5
click at [675, 416] on body "Your warmest leads are on your site – Turn visits into conversations Reach Out …" at bounding box center [757, 346] width 1514 height 692
type input "*"
type button "on"
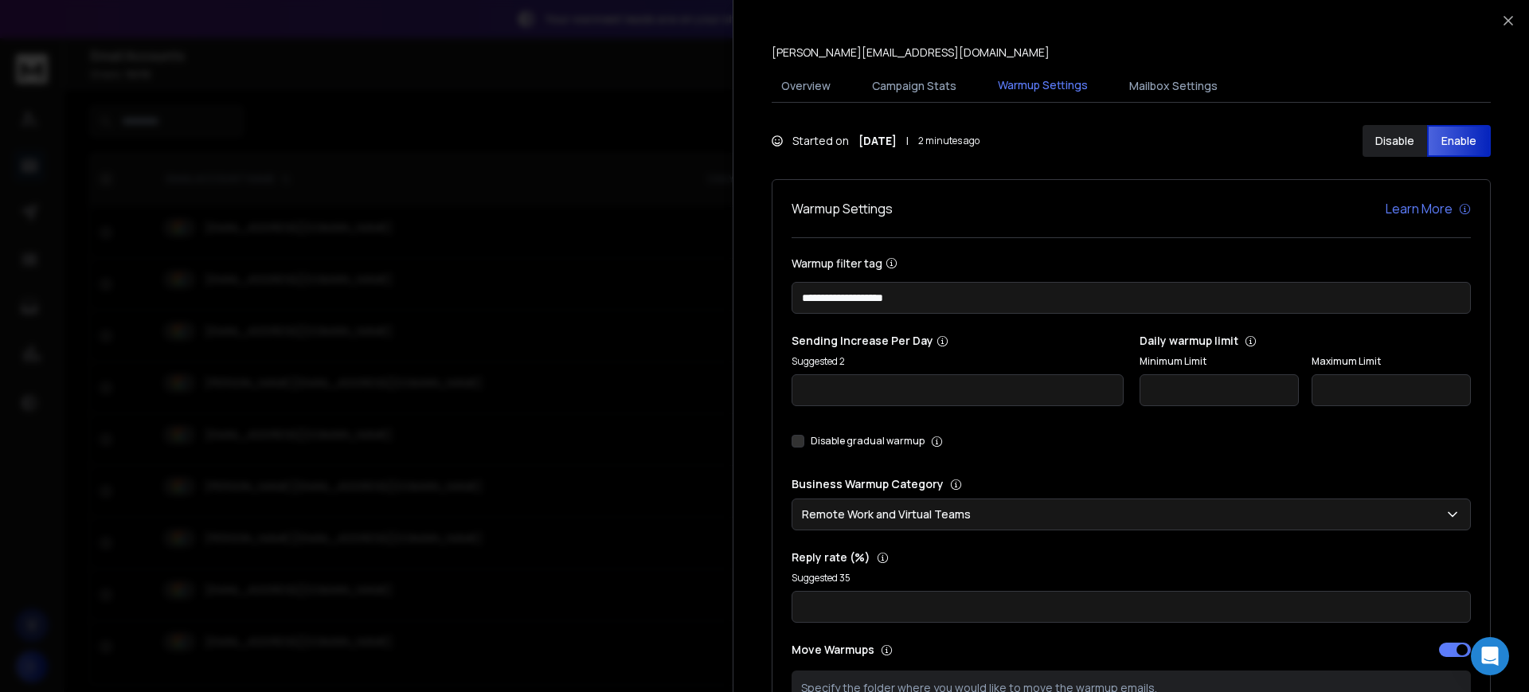
type input "**"
type button "on"
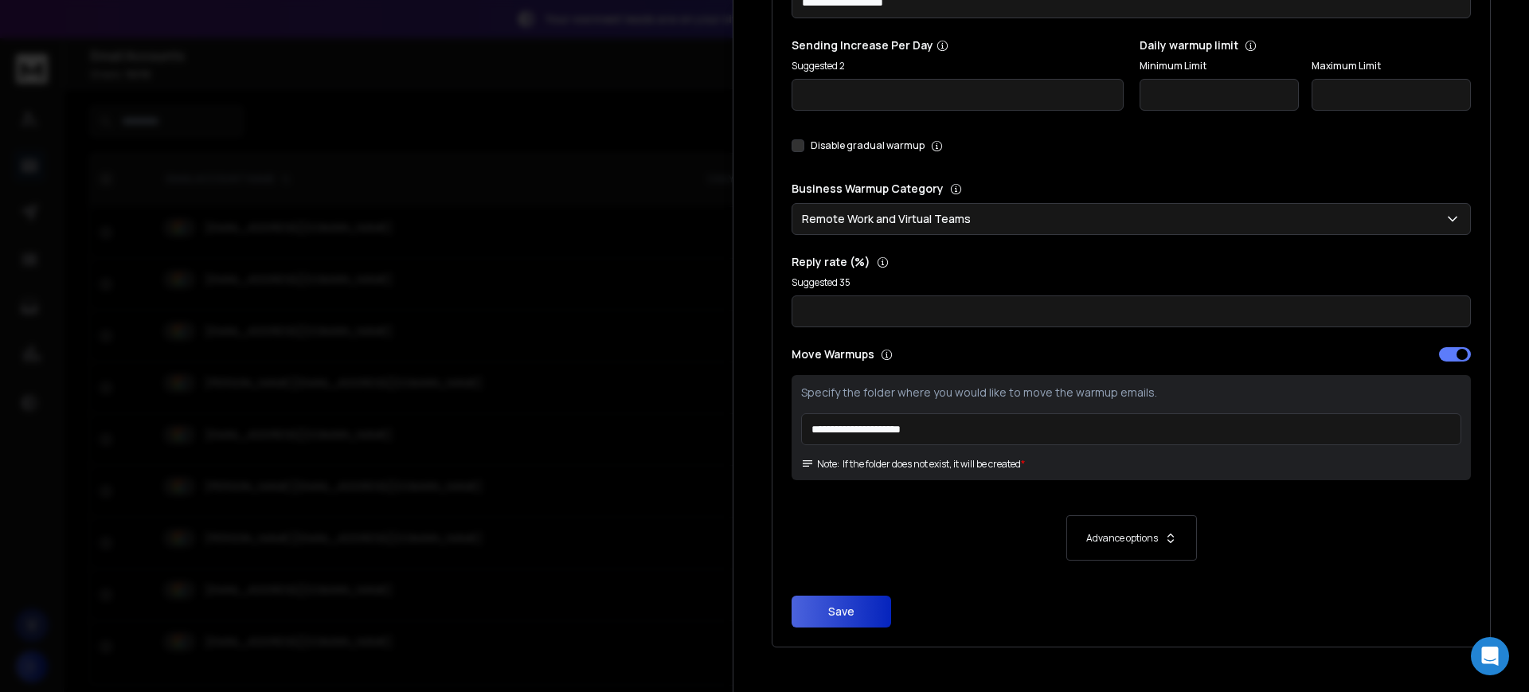
click at [823, 608] on button "Save" at bounding box center [842, 612] width 100 height 32
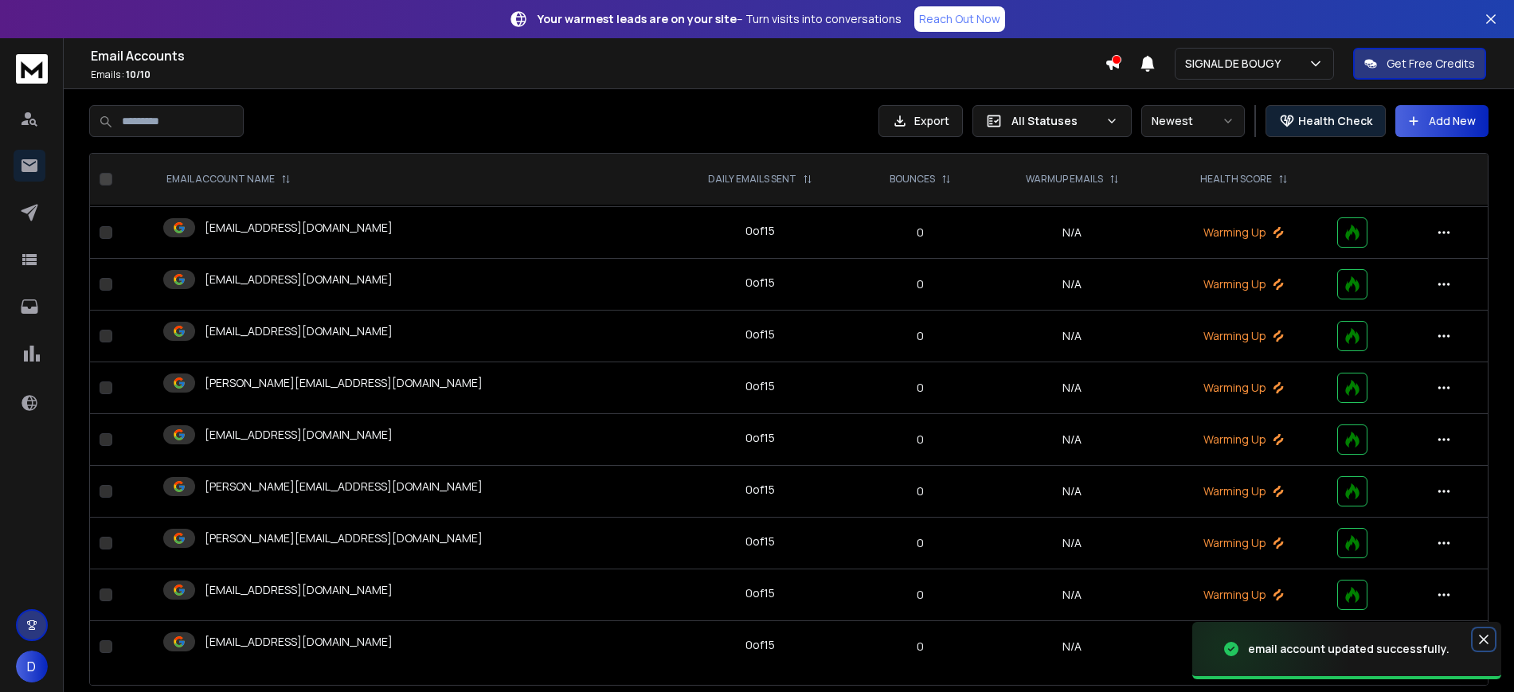
click at [1487, 639] on icon "Notifications (F8)" at bounding box center [1484, 639] width 16 height 16
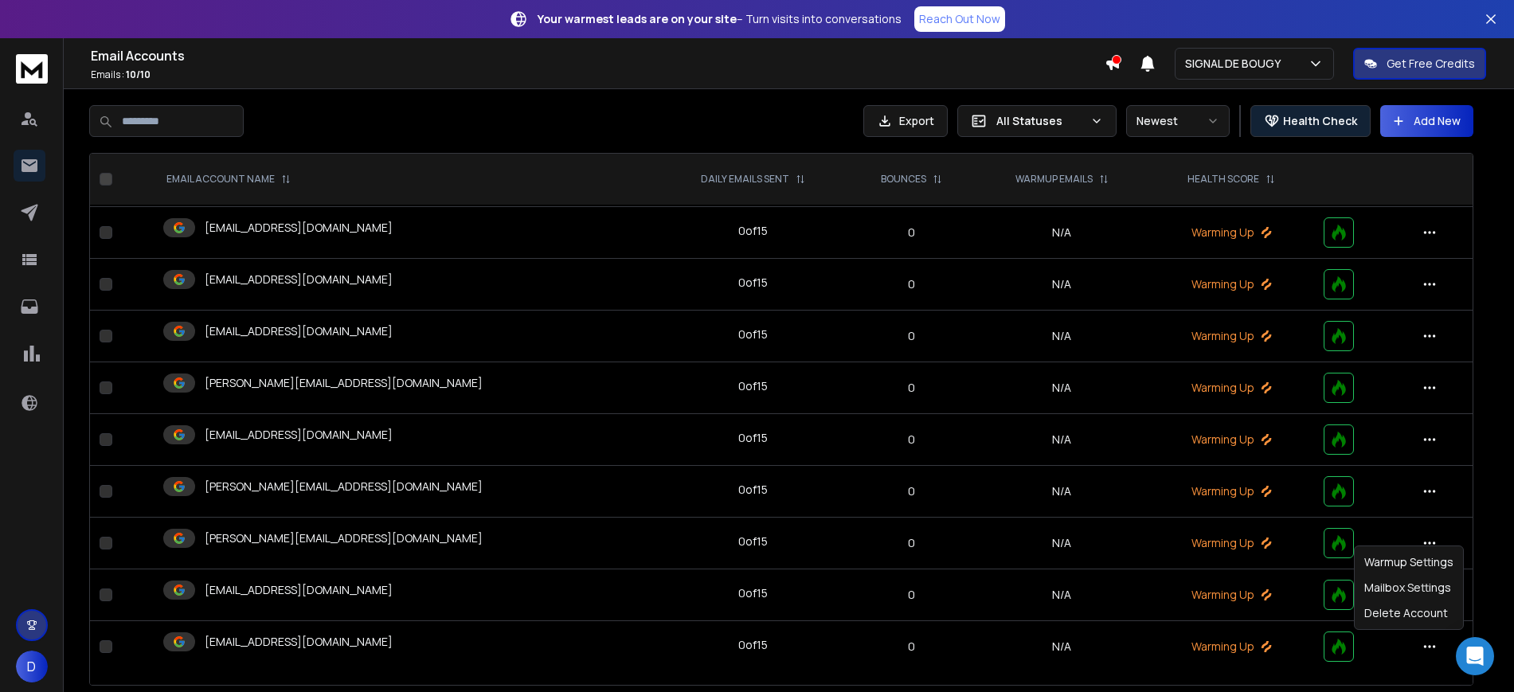
click at [1422, 654] on button at bounding box center [1429, 646] width 67 height 27
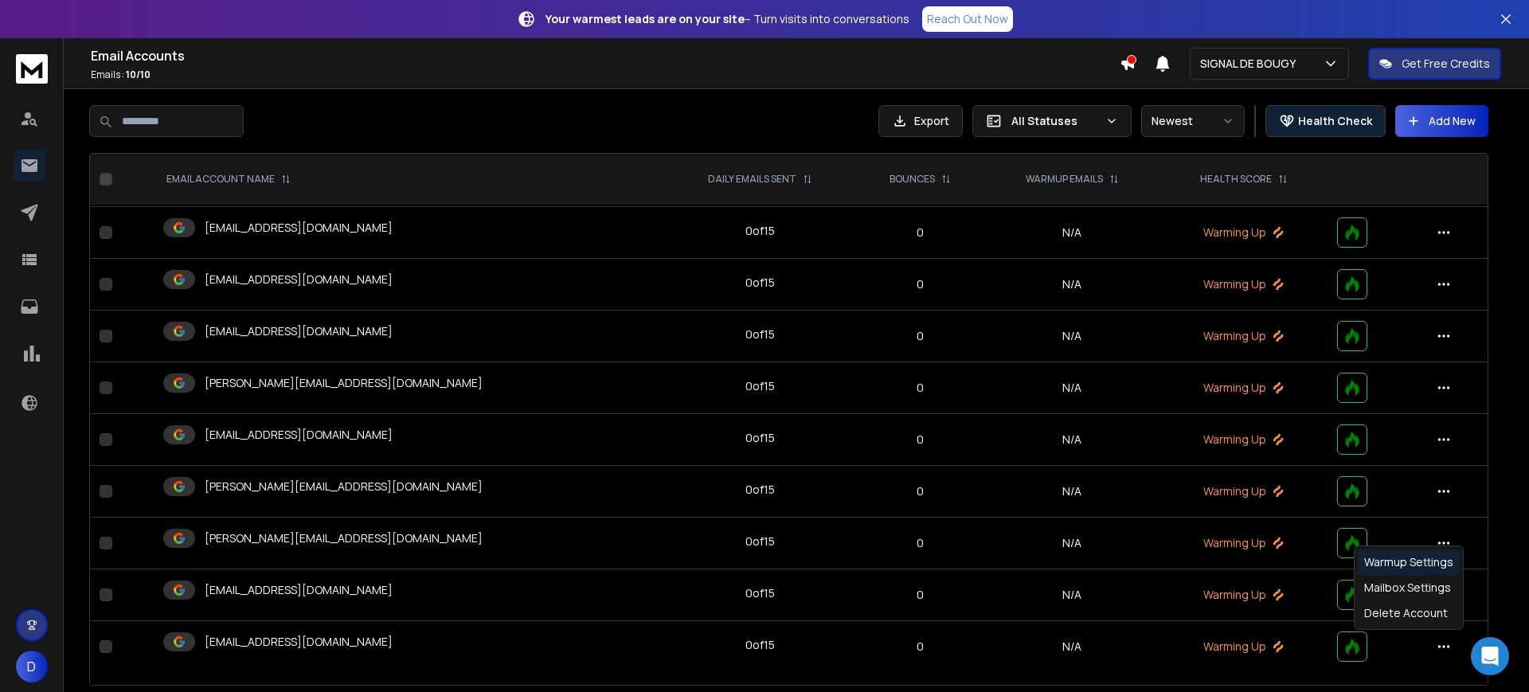
click at [1419, 569] on div "Warmup Settings" at bounding box center [1409, 561] width 102 height 25
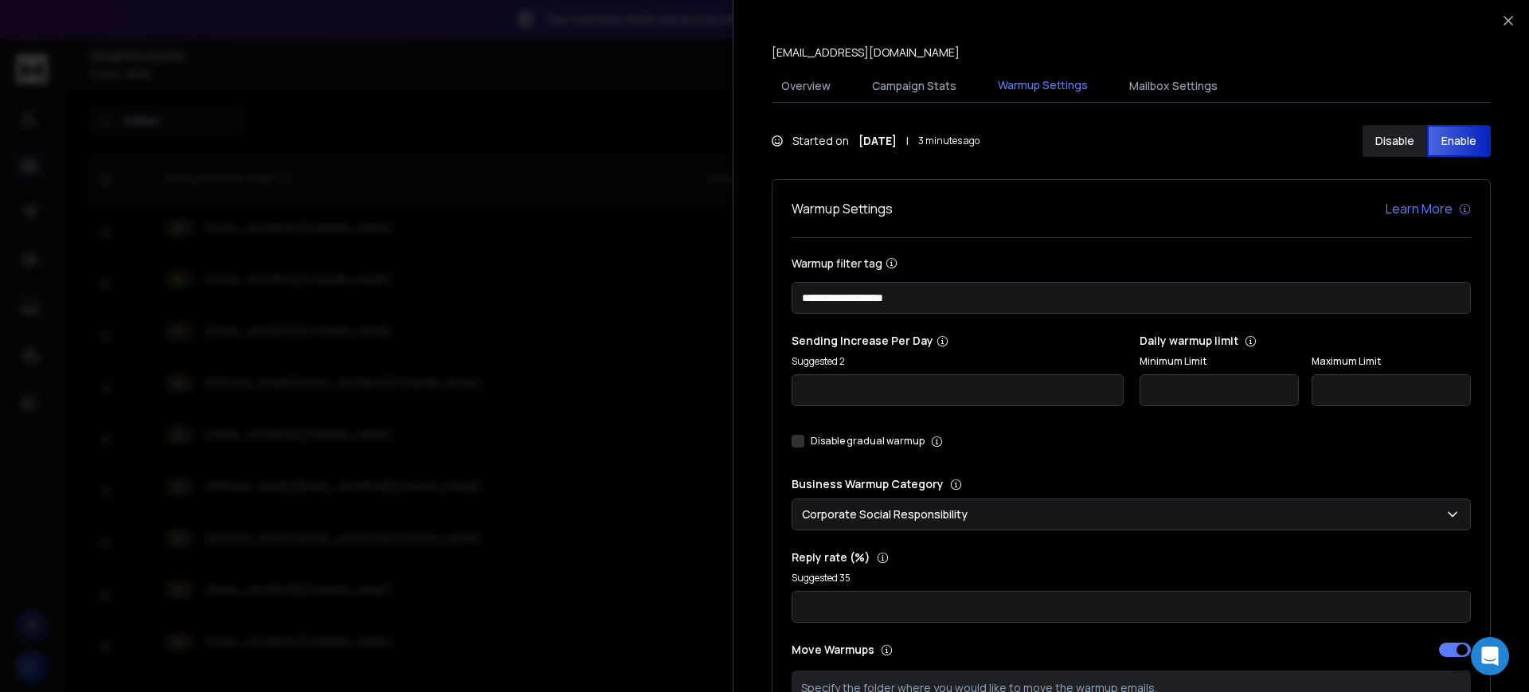
click at [956, 387] on input "*" at bounding box center [958, 390] width 332 height 32
type input "*"
type button "on"
click at [876, 600] on input "**" at bounding box center [1131, 607] width 679 height 32
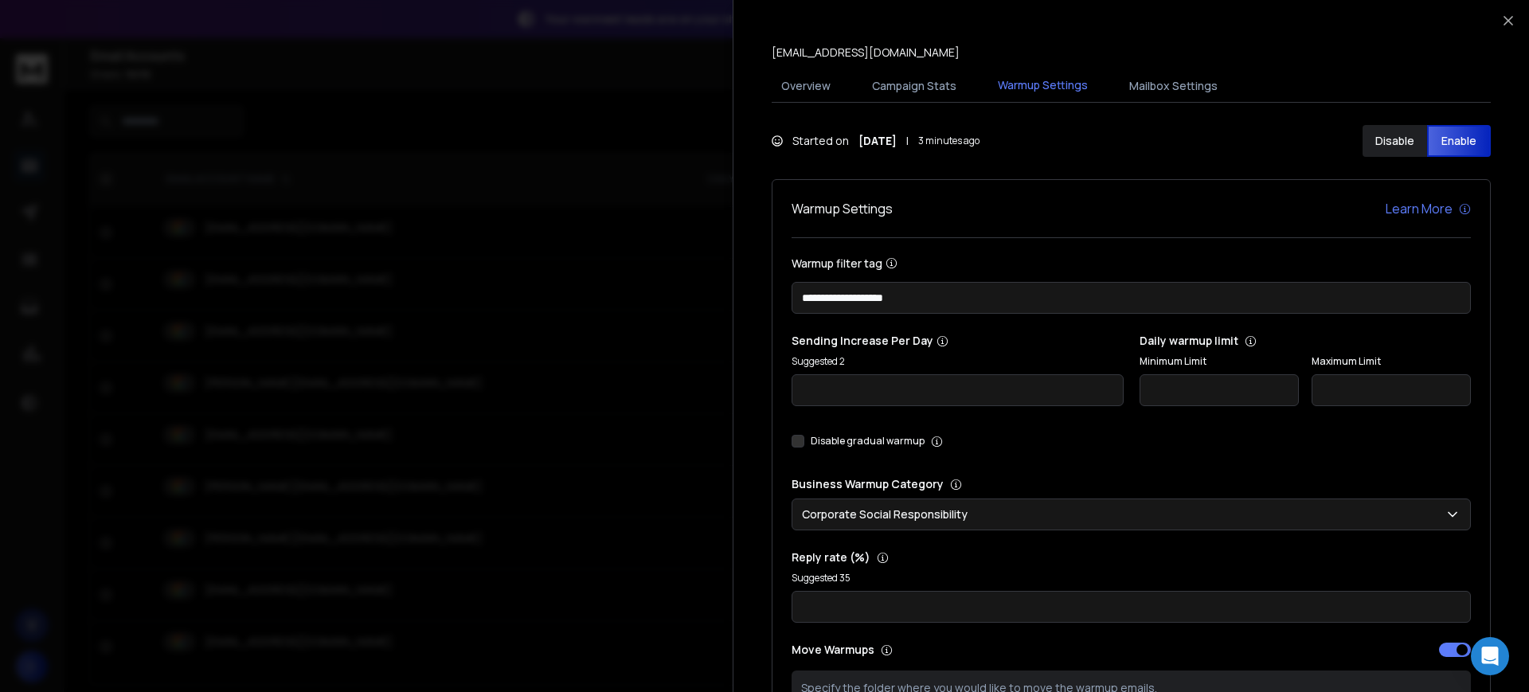
click at [876, 600] on input "**" at bounding box center [1131, 607] width 679 height 32
type input "**"
type button "on"
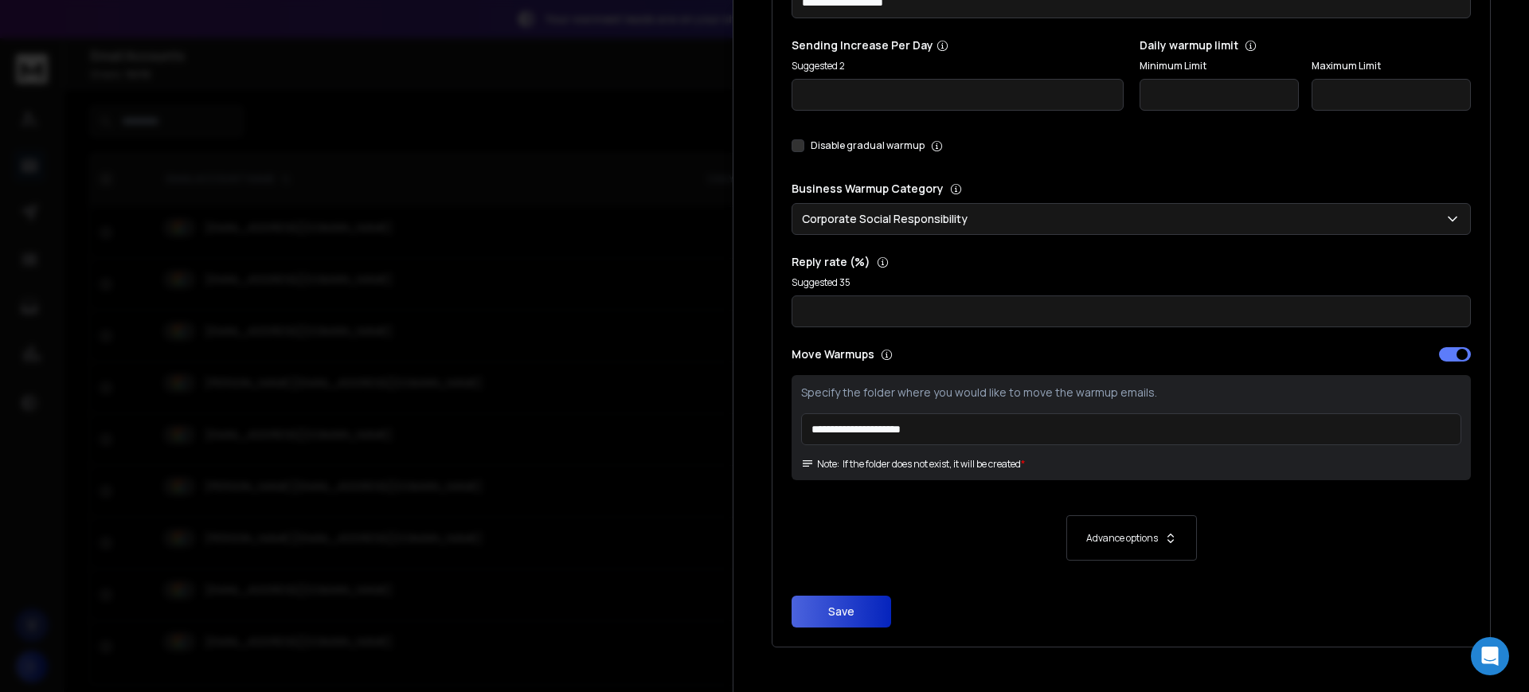
click at [880, 596] on button "Save" at bounding box center [842, 612] width 100 height 32
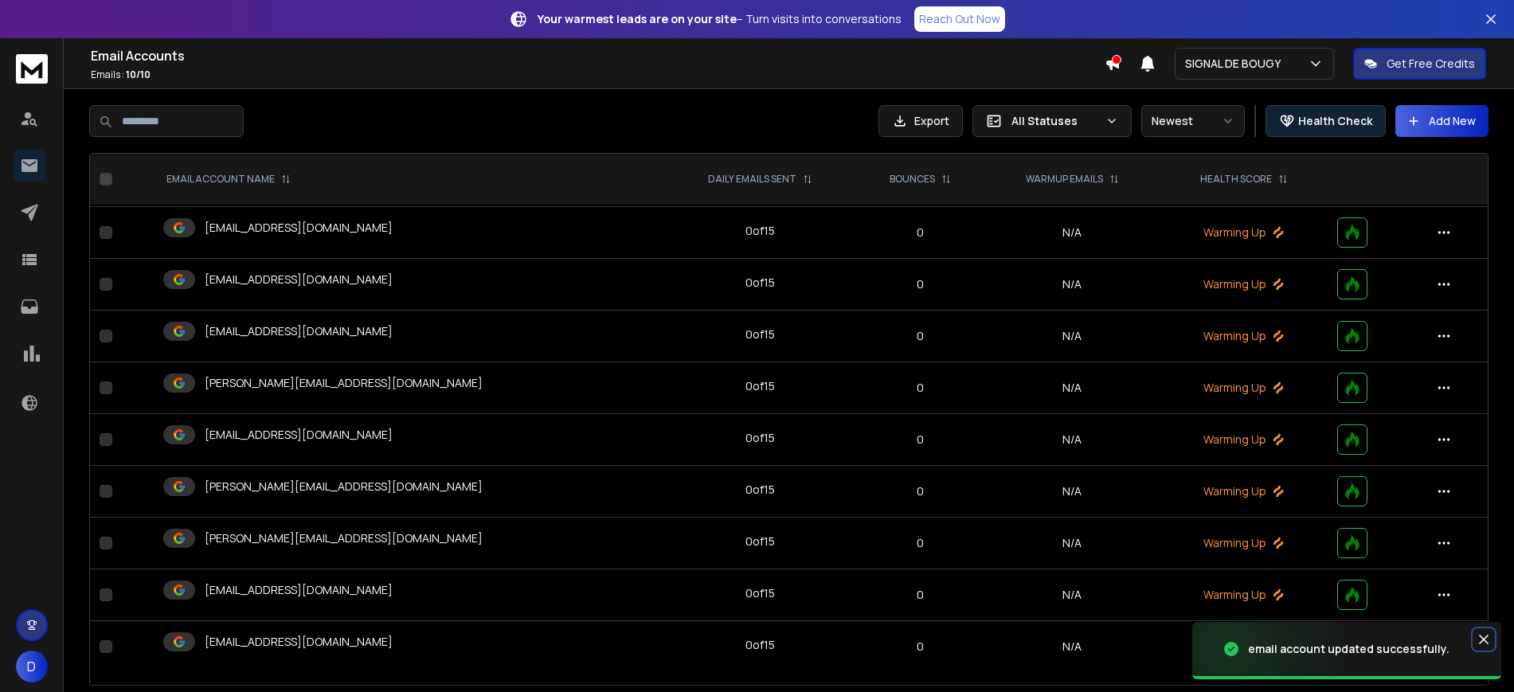
click at [1481, 640] on icon "Notifications (F8)" at bounding box center [1484, 639] width 16 height 16
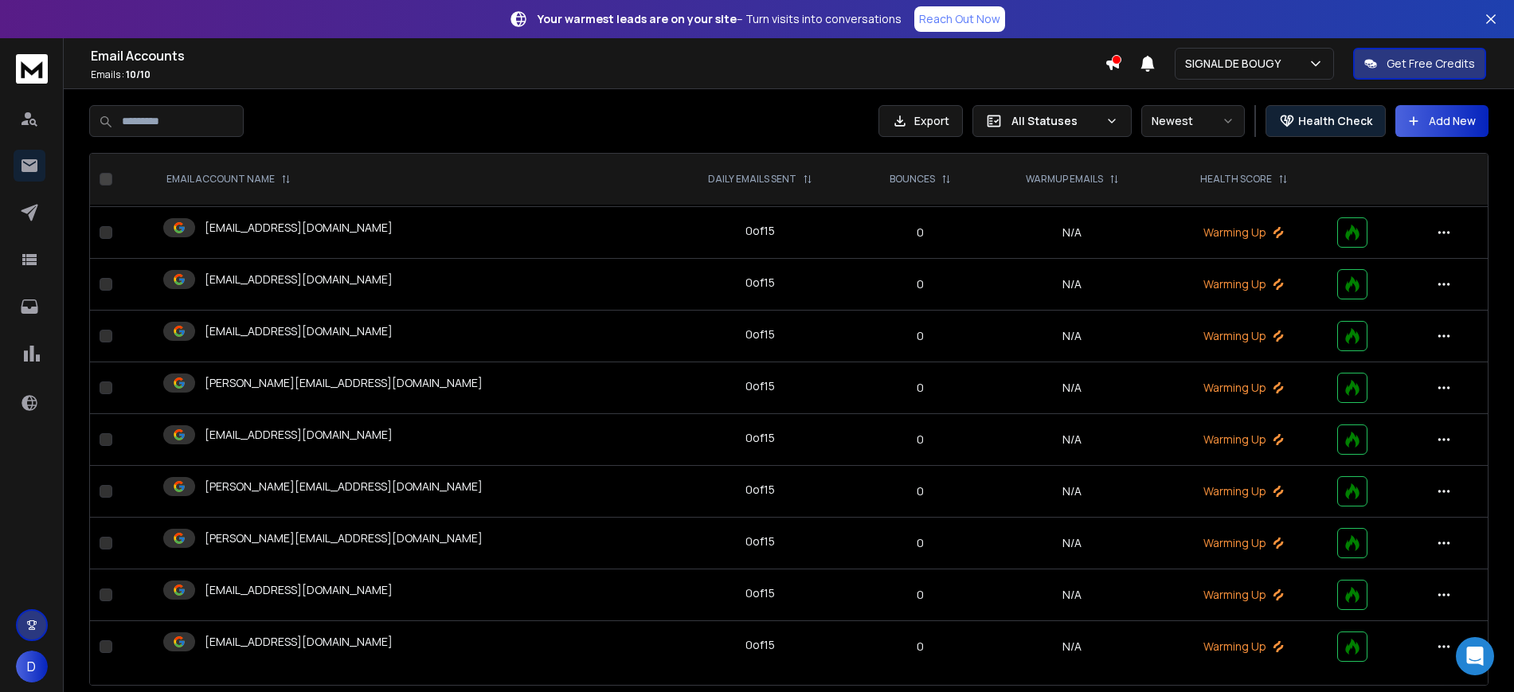
click at [1425, 603] on button at bounding box center [1443, 594] width 68 height 27
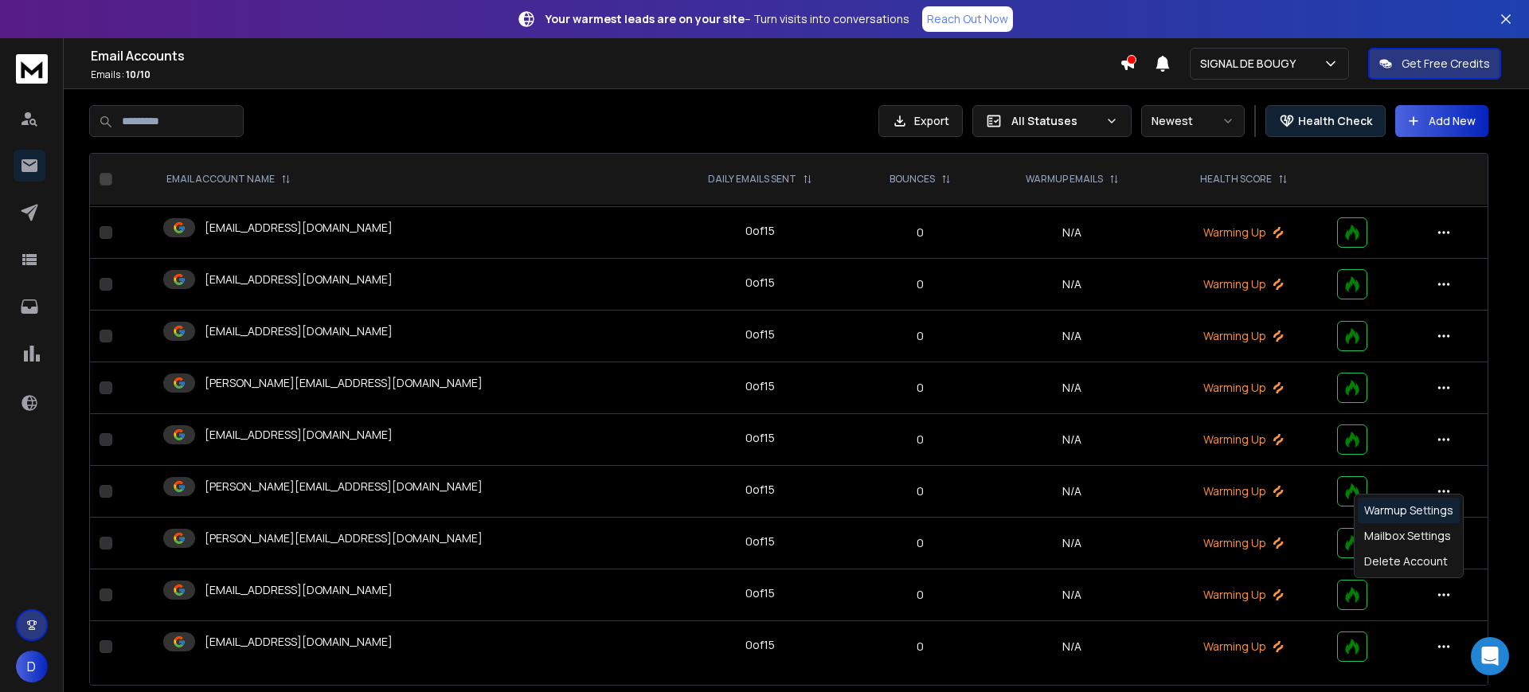
click at [1409, 513] on div "Warmup Settings" at bounding box center [1409, 510] width 102 height 25
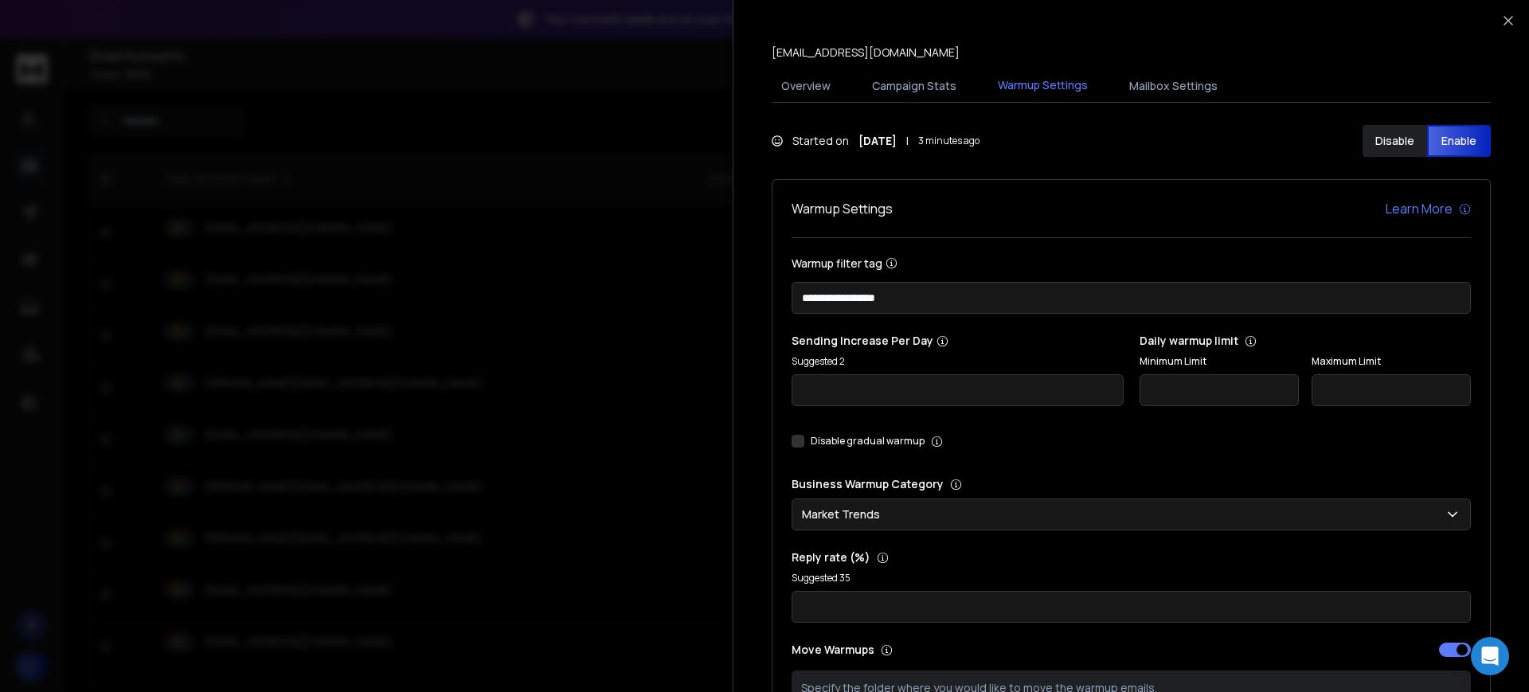
drag, startPoint x: 955, startPoint y: 392, endPoint x: 768, endPoint y: 403, distance: 187.5
click at [768, 403] on div "**********" at bounding box center [1131, 493] width 757 height 949
type input "*"
type button "on"
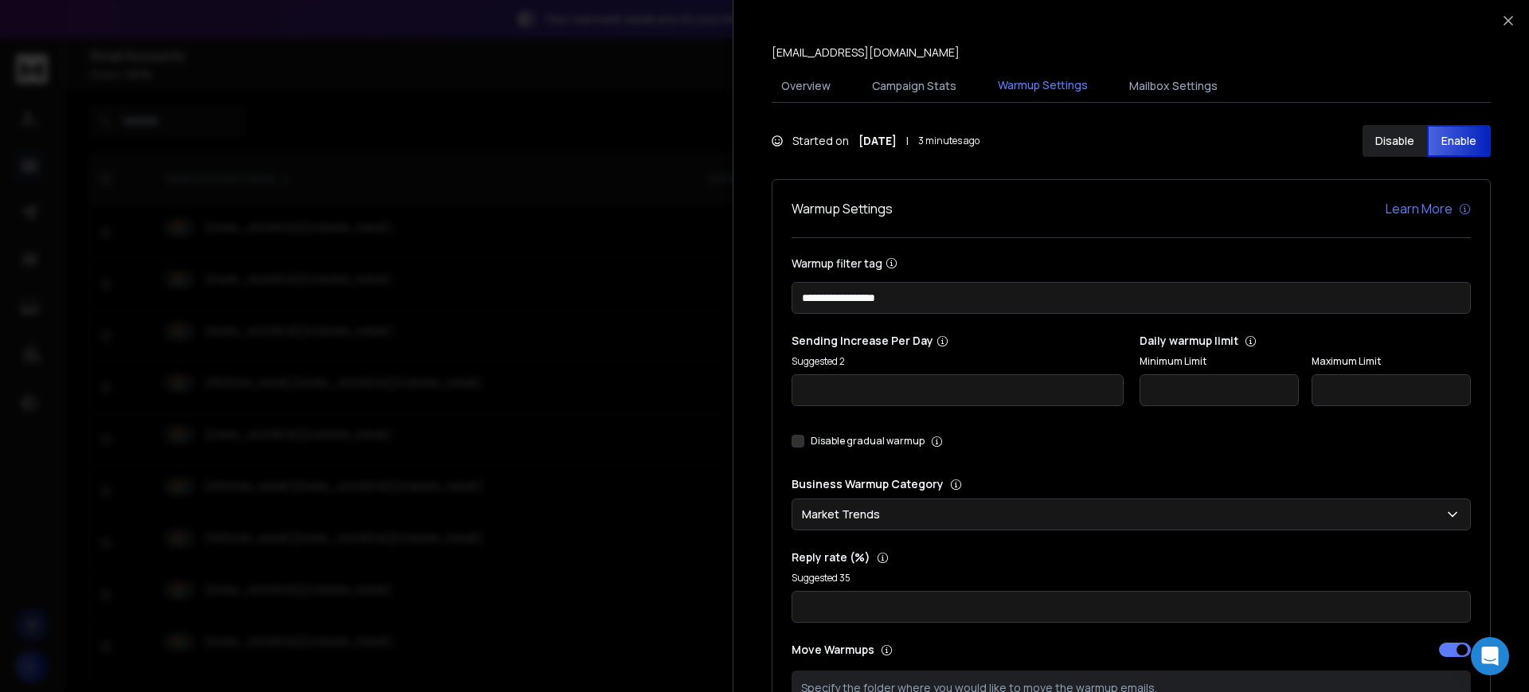
scroll to position [40, 0]
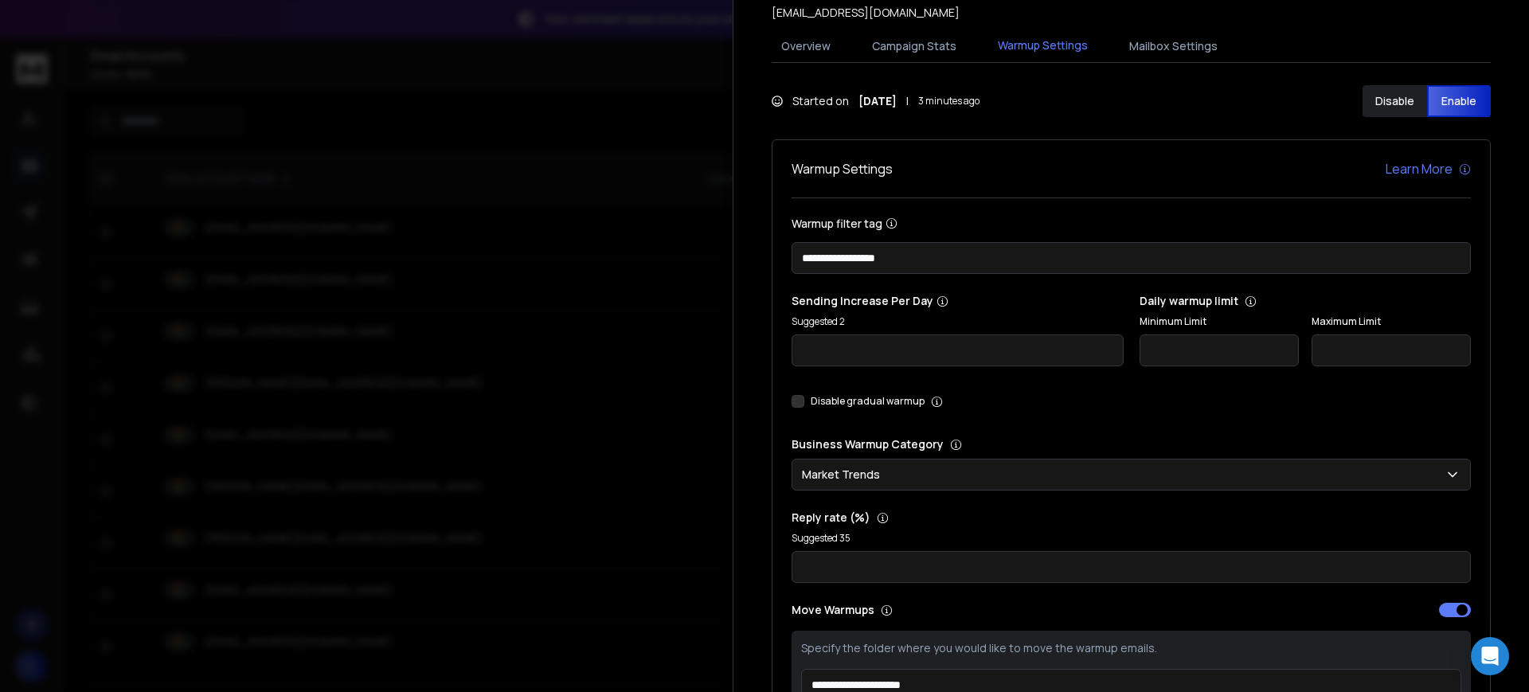
type input "**"
type button "on"
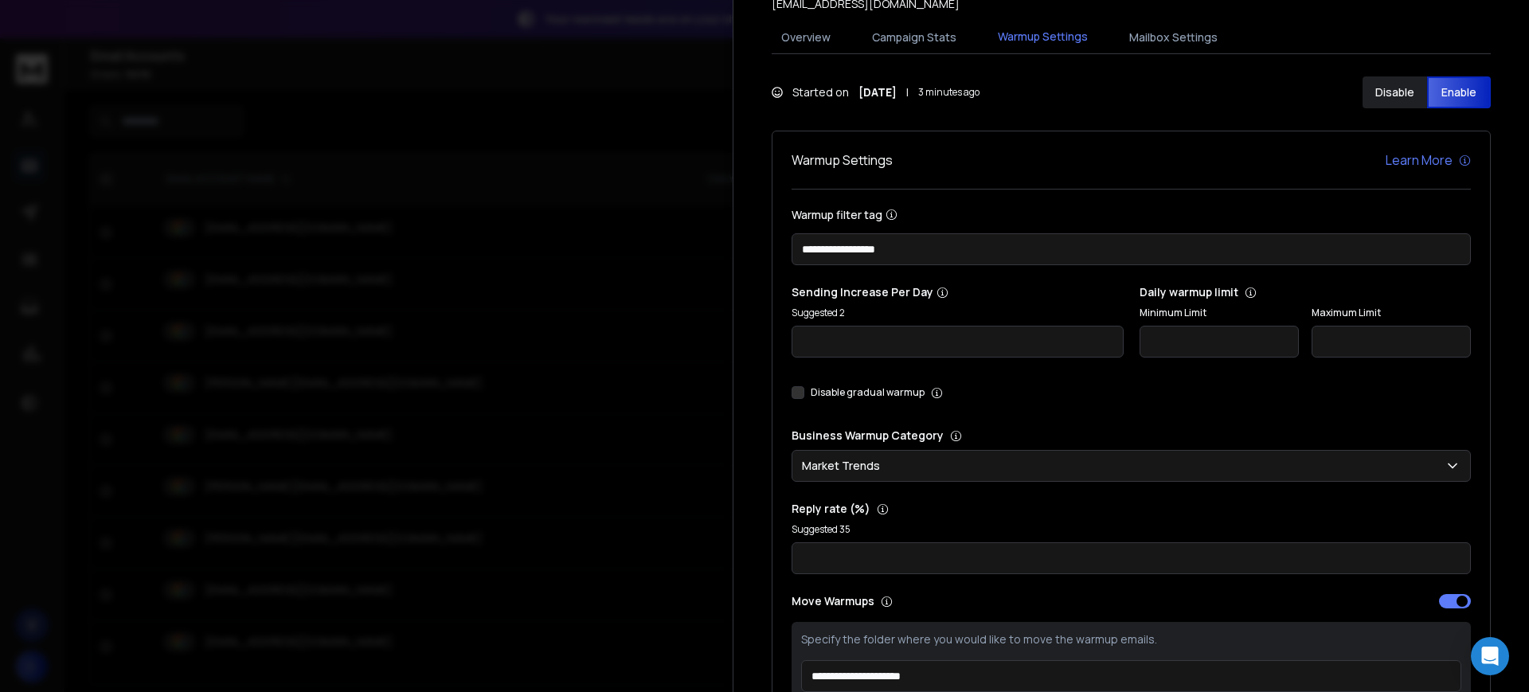
scroll to position [295, 0]
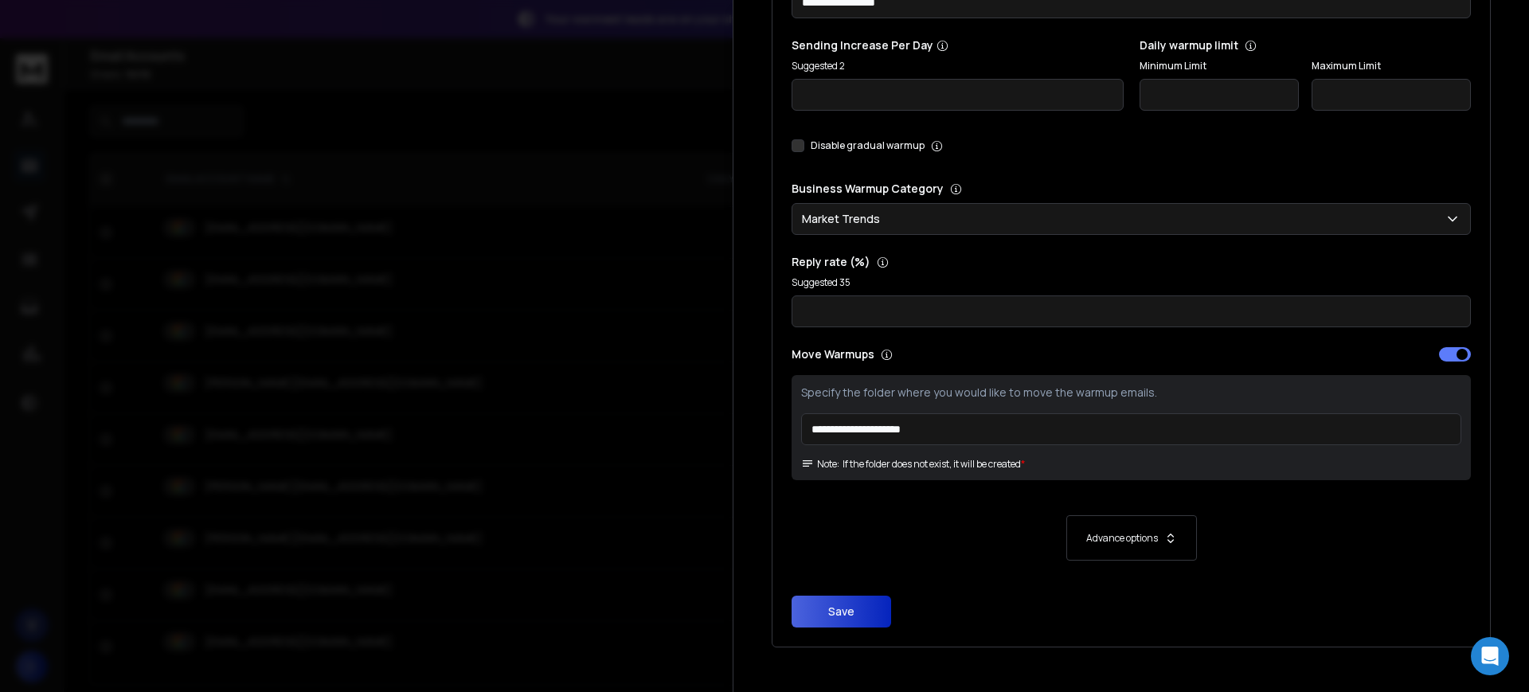
click at [861, 616] on button "Save" at bounding box center [842, 612] width 100 height 32
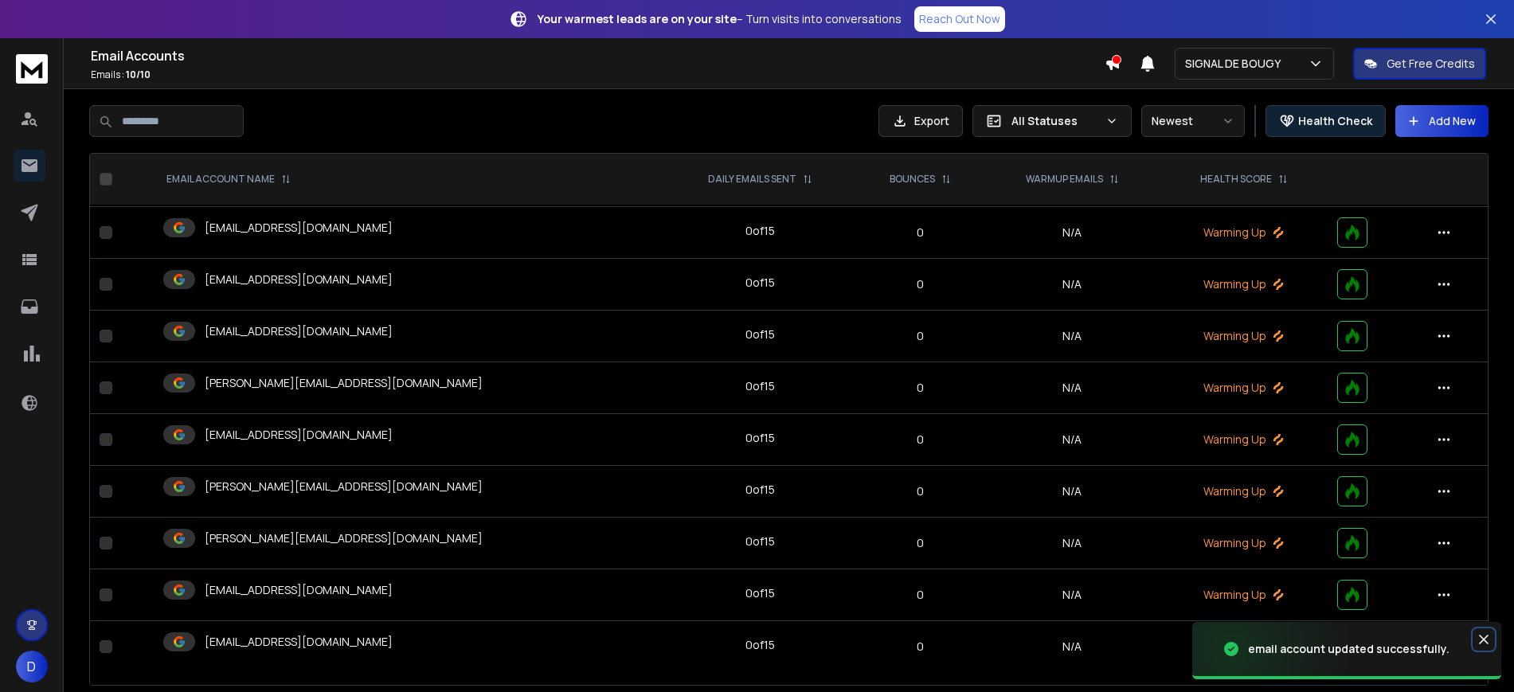
click at [1488, 634] on icon "Notifications (F8)" at bounding box center [1484, 639] width 16 height 16
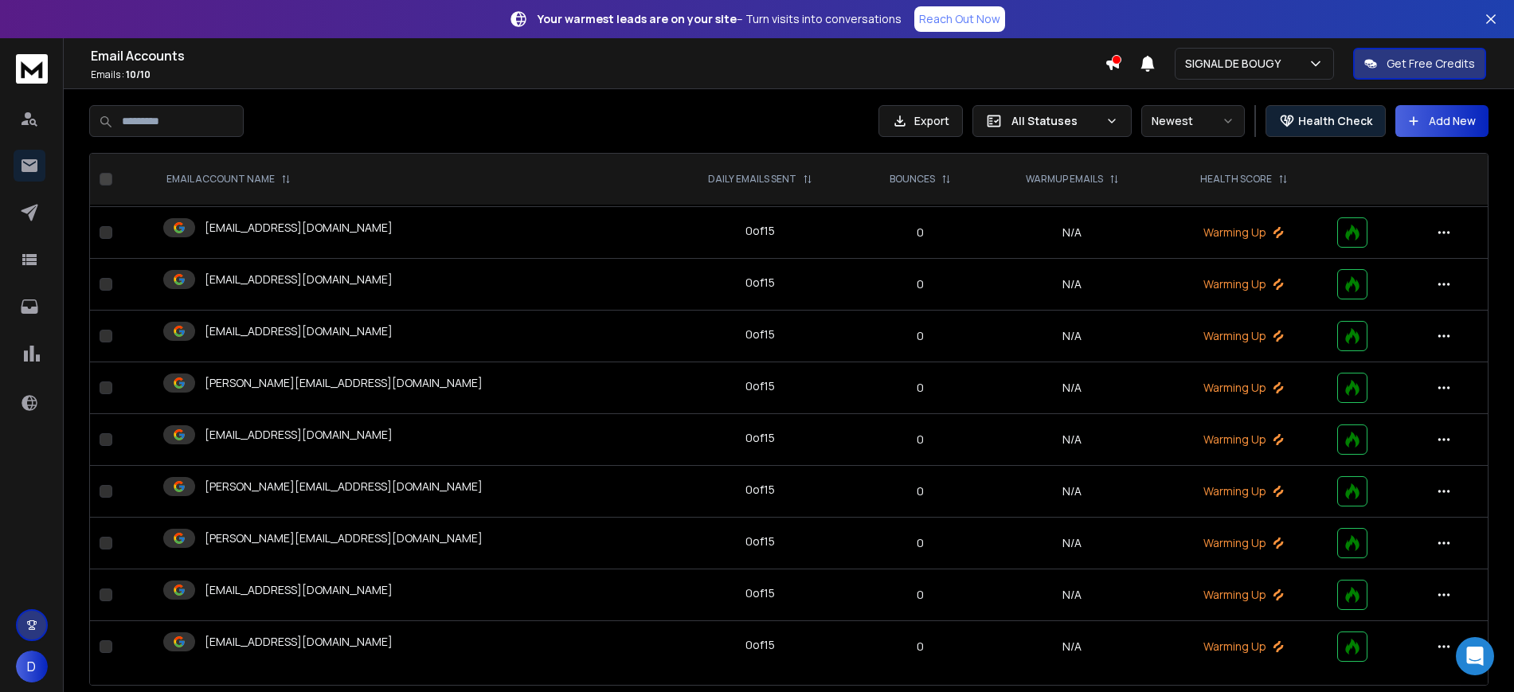
click at [1417, 552] on button at bounding box center [1443, 543] width 68 height 27
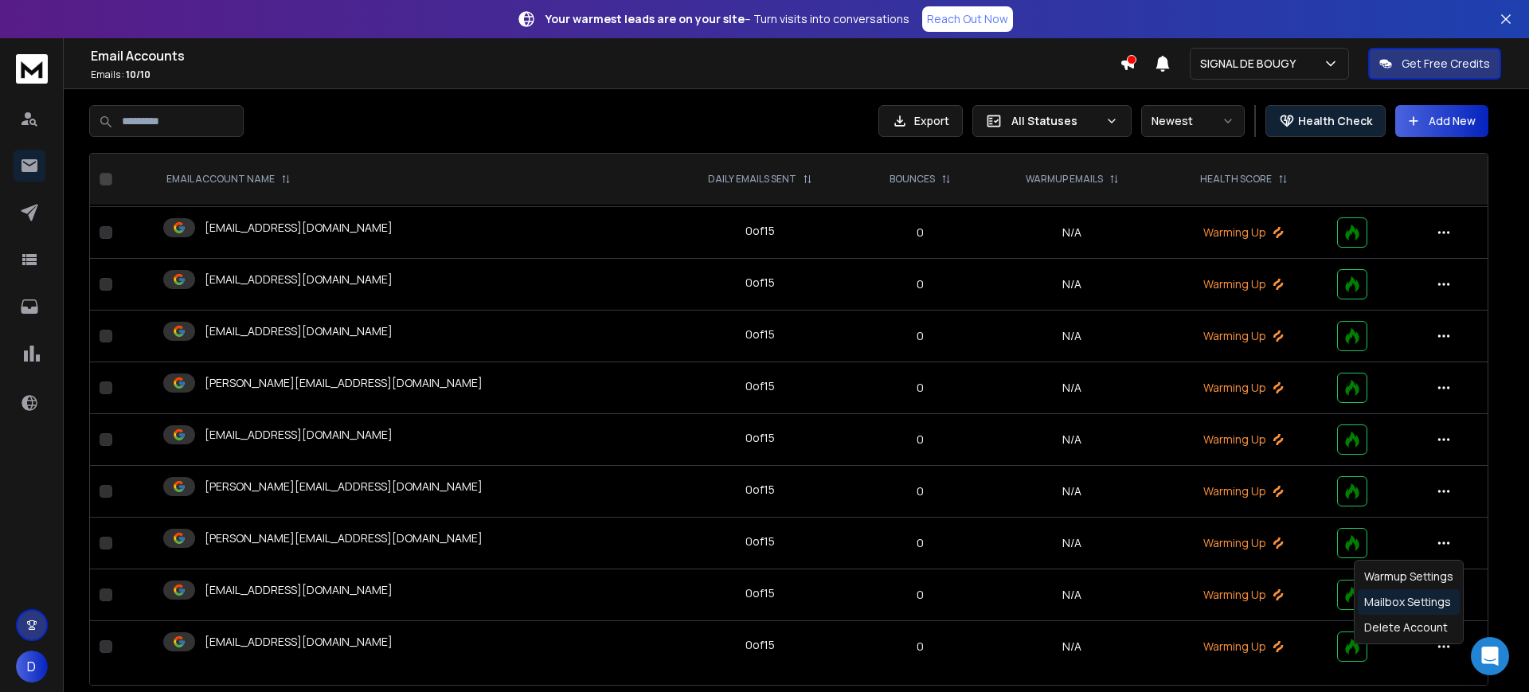
click at [1421, 600] on div "Mailbox Settings" at bounding box center [1409, 601] width 102 height 25
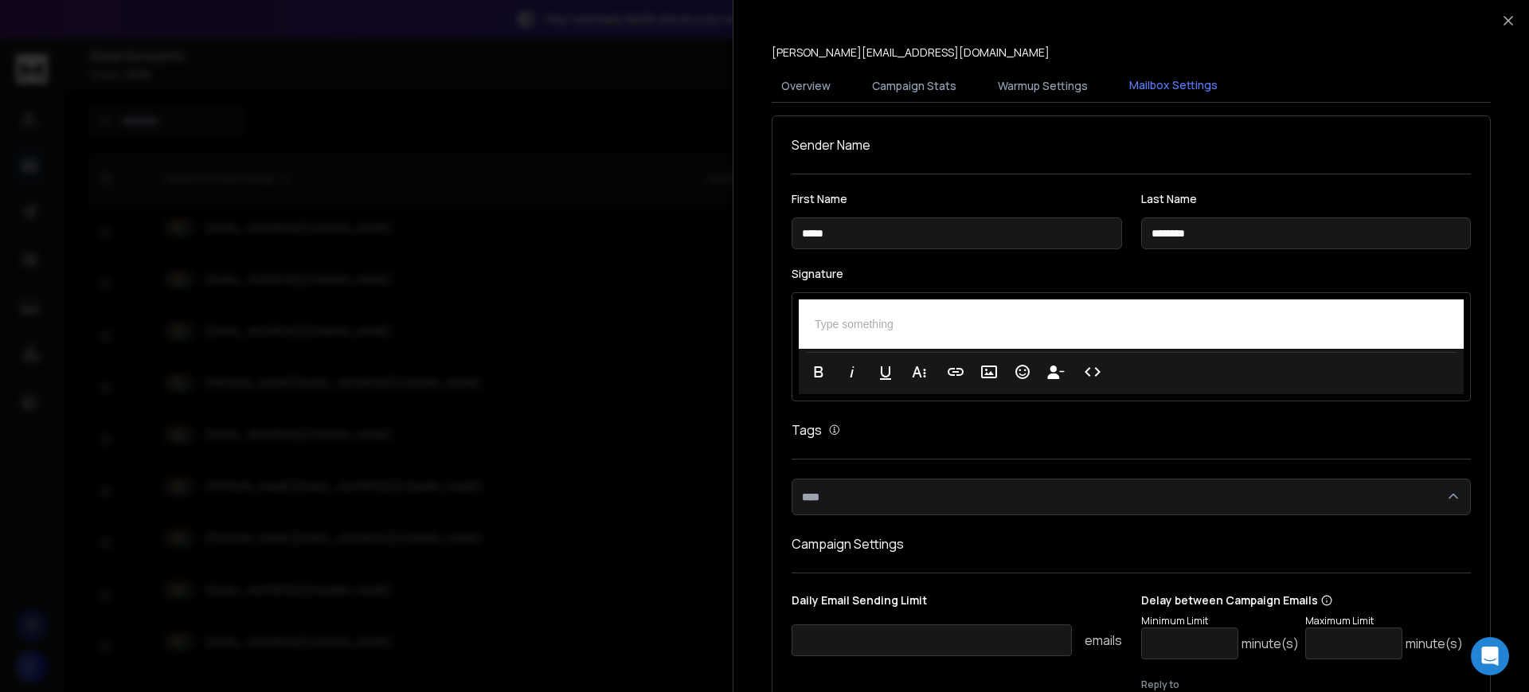
click at [1011, 83] on button "Warmup Settings" at bounding box center [1042, 85] width 109 height 35
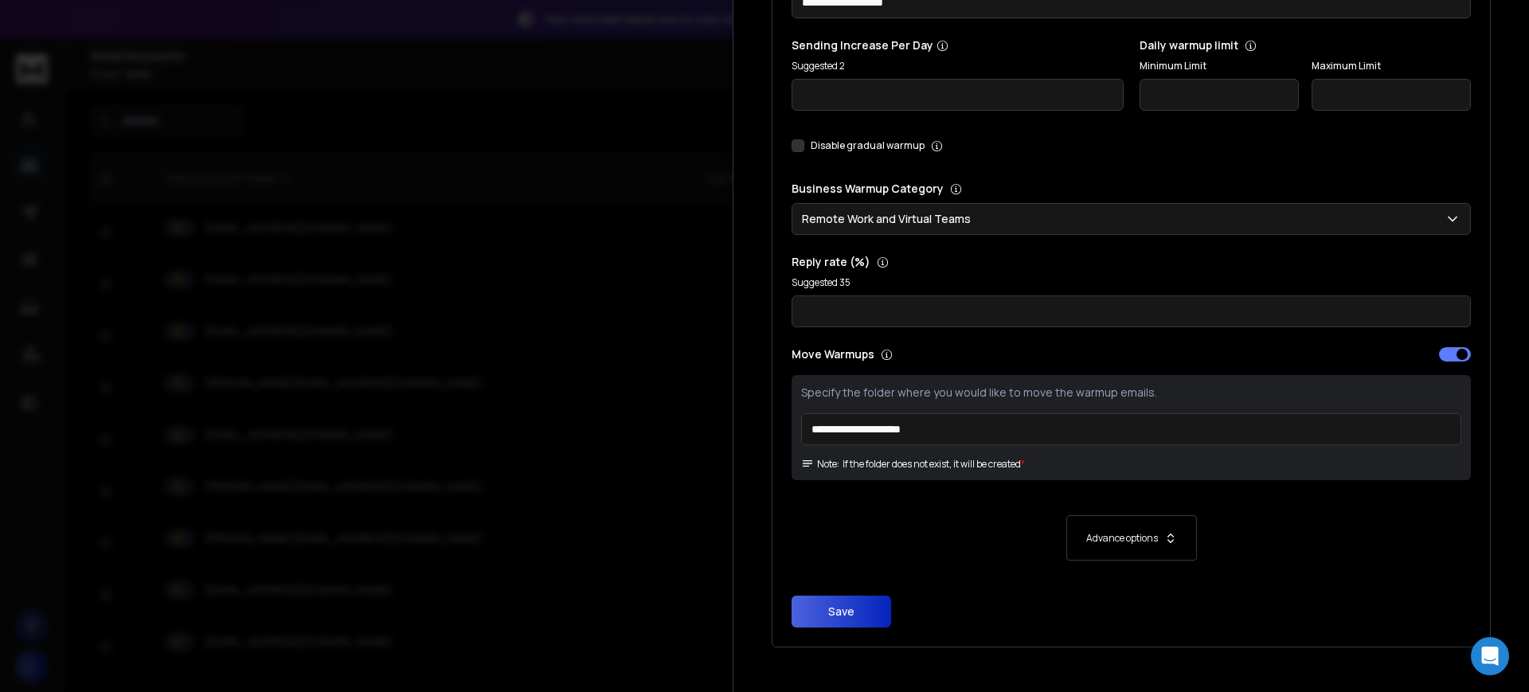
click at [868, 604] on button "Save" at bounding box center [842, 612] width 100 height 32
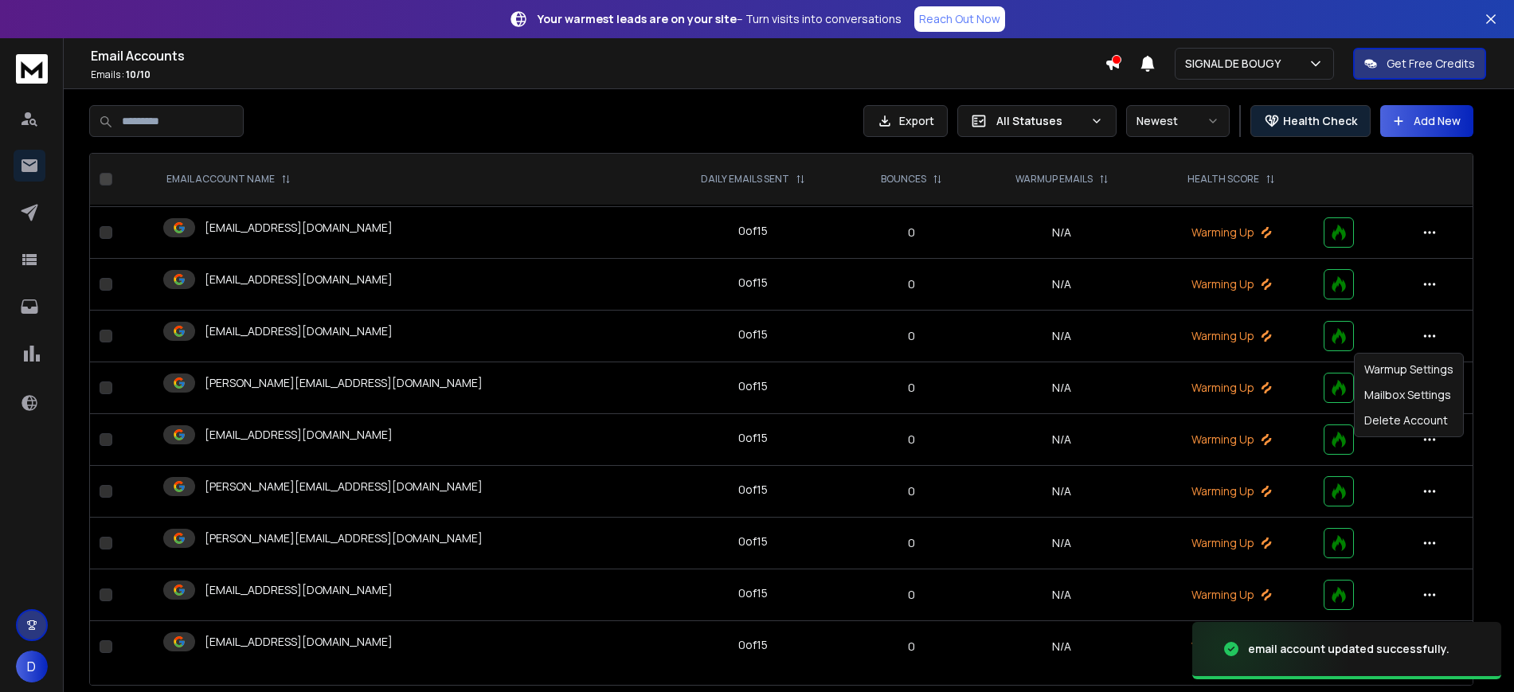
click at [1433, 342] on button at bounding box center [1429, 336] width 67 height 27
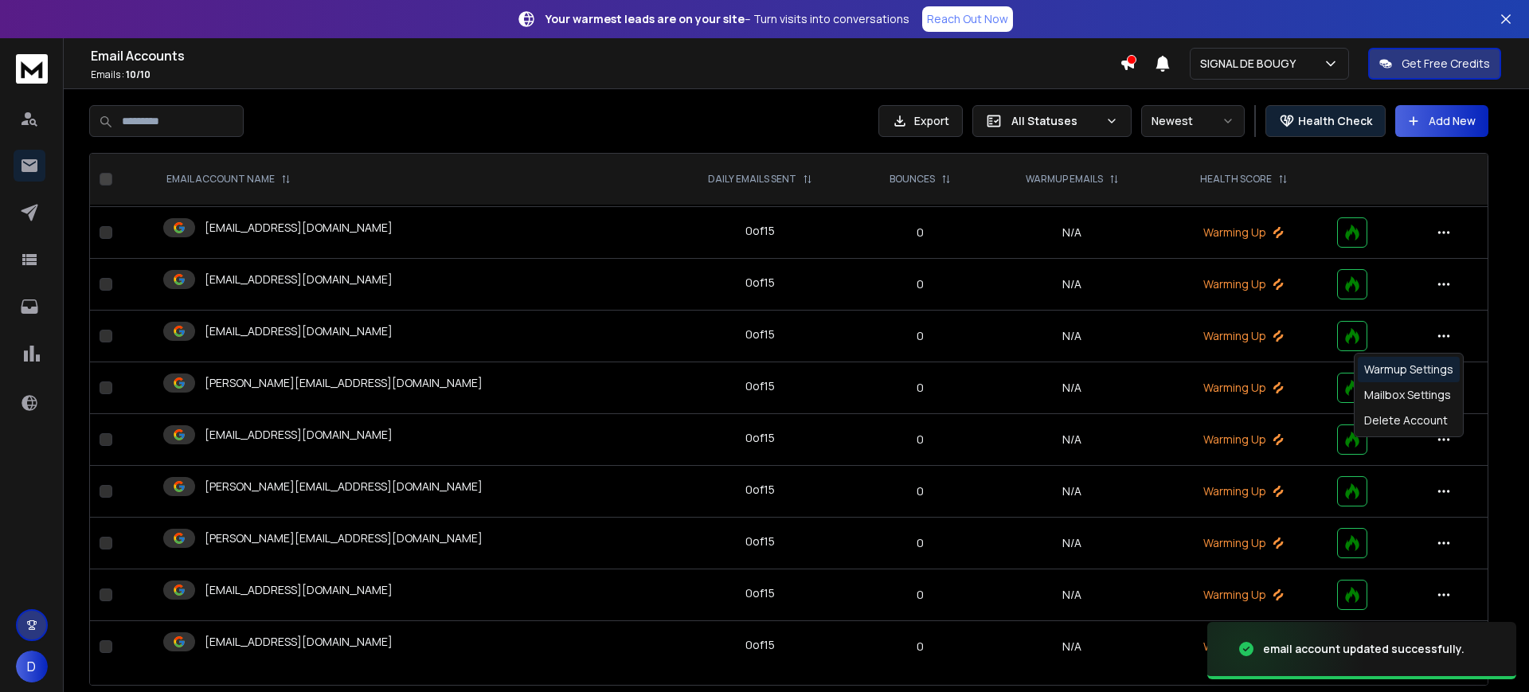
click at [1420, 373] on div "Warmup Settings" at bounding box center [1409, 369] width 102 height 25
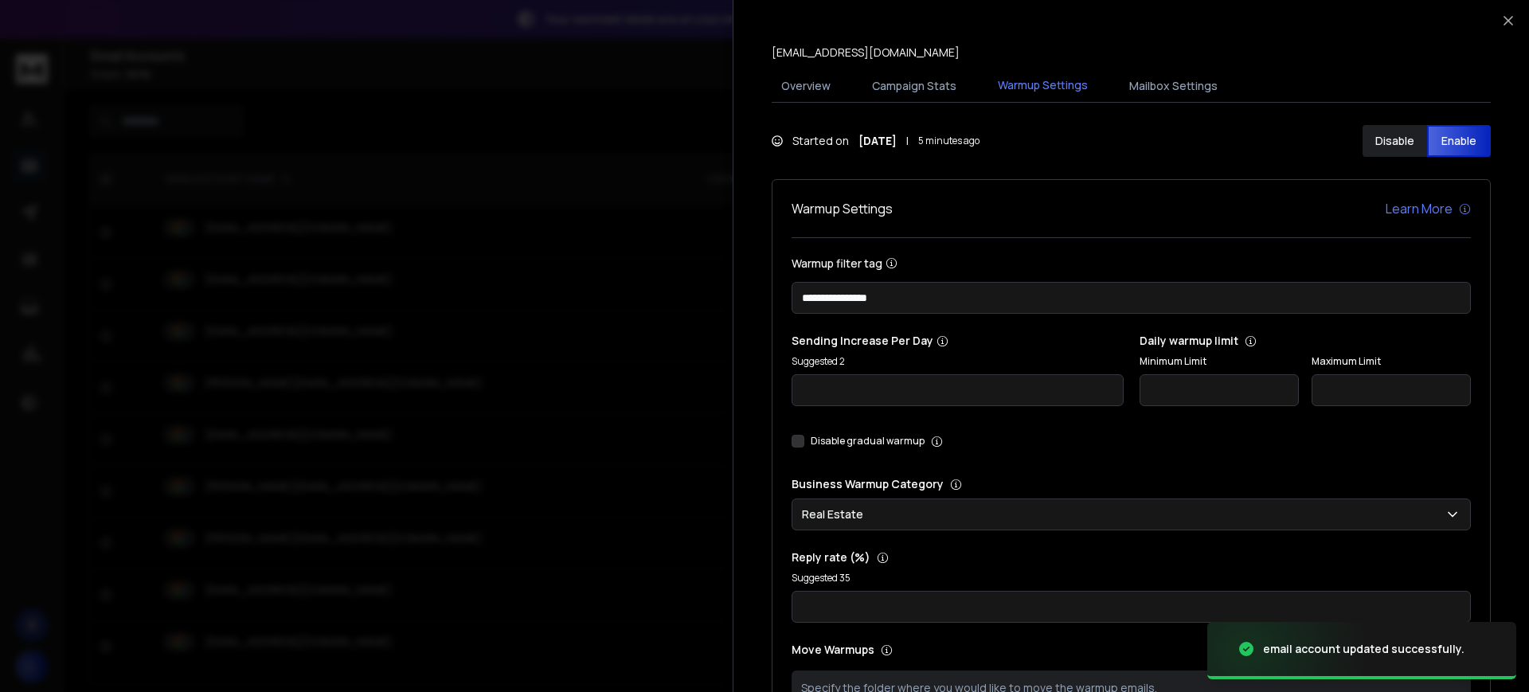
drag, startPoint x: 1505, startPoint y: 25, endPoint x: 1504, endPoint y: 34, distance: 9.6
click at [1505, 25] on icon "button" at bounding box center [1508, 21] width 16 height 16
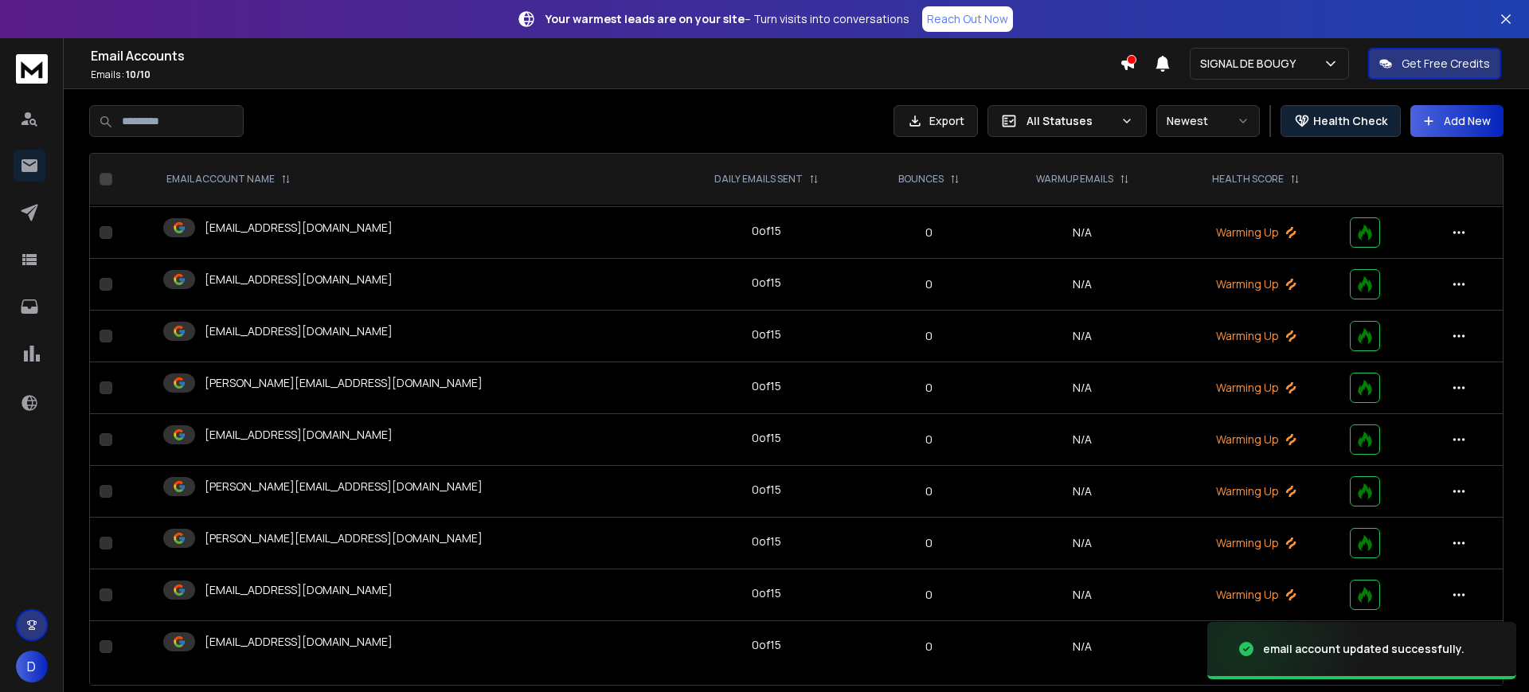
click at [1436, 437] on button at bounding box center [1458, 439] width 69 height 27
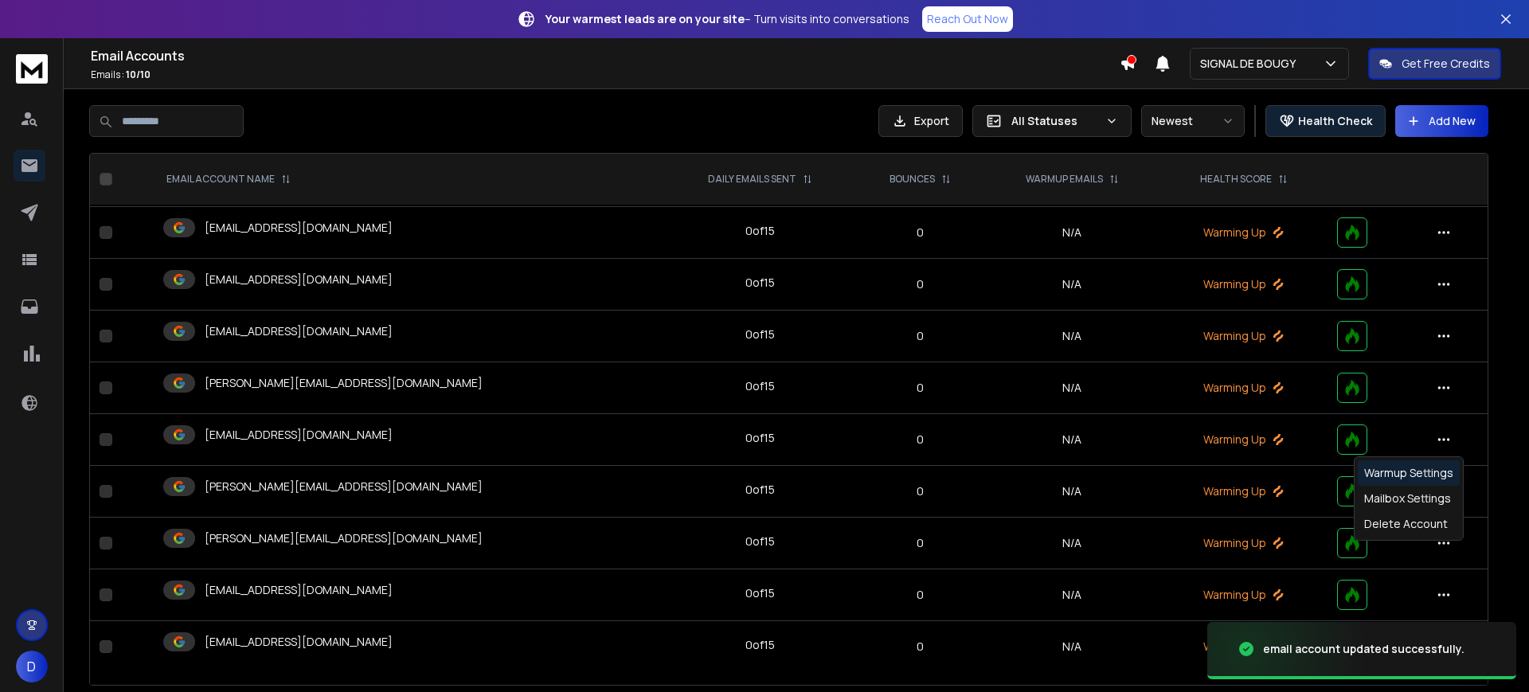
click at [1425, 472] on div "Warmup Settings" at bounding box center [1409, 472] width 102 height 25
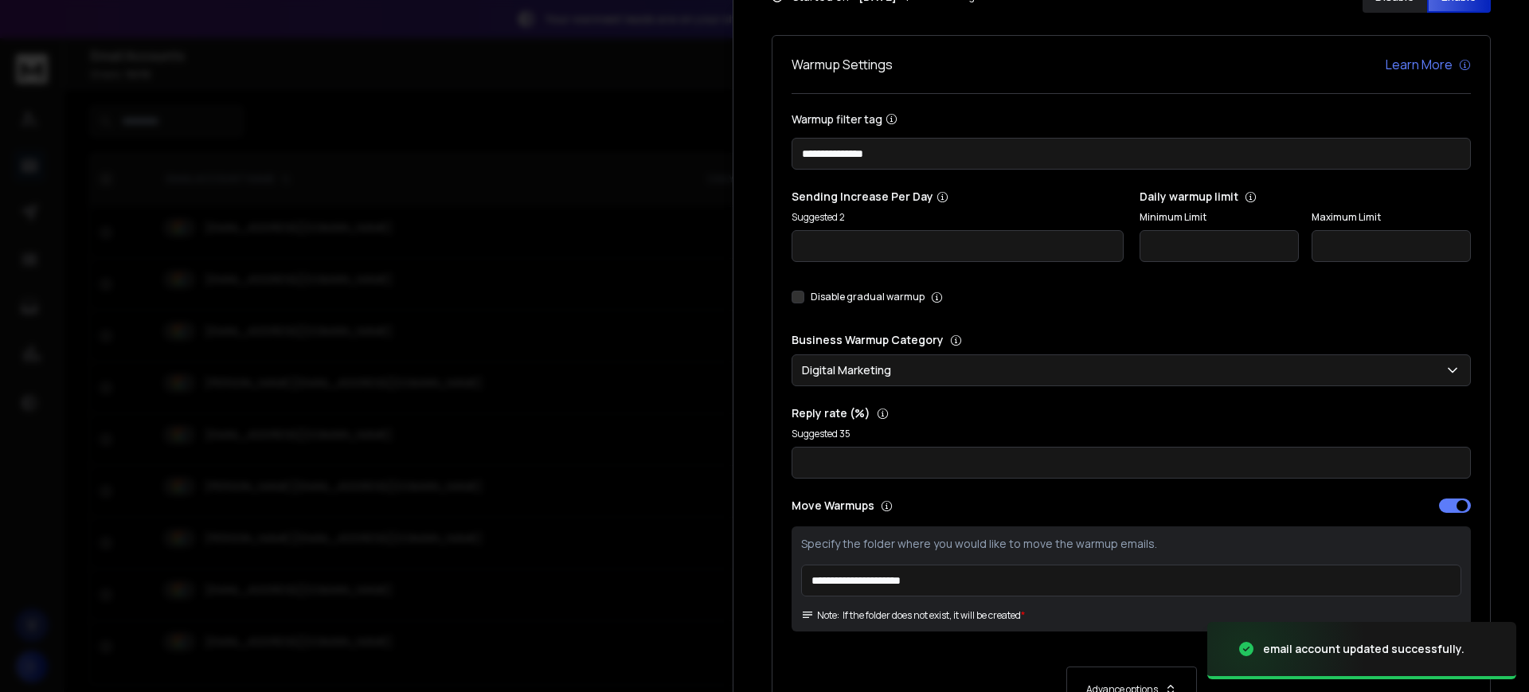
scroll to position [0, 0]
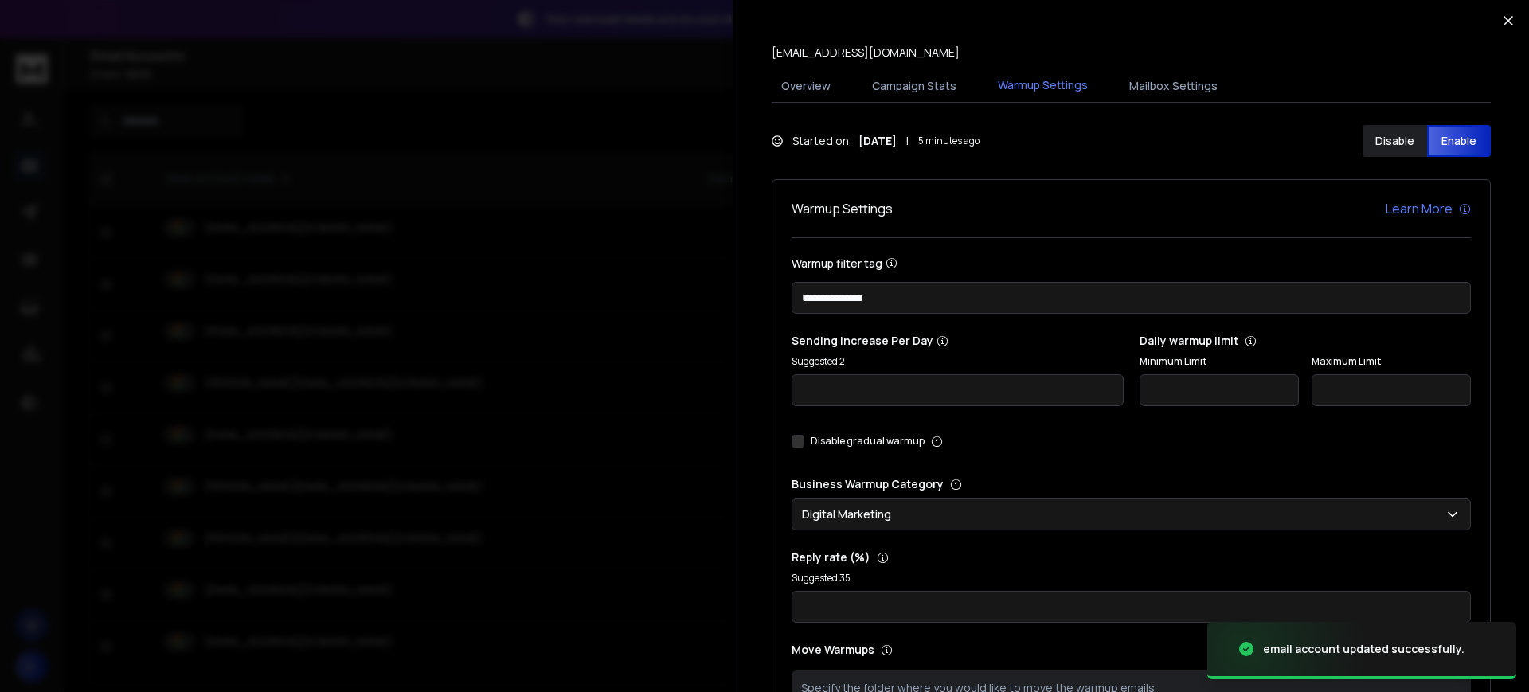
click at [1507, 27] on icon "button" at bounding box center [1508, 21] width 16 height 16
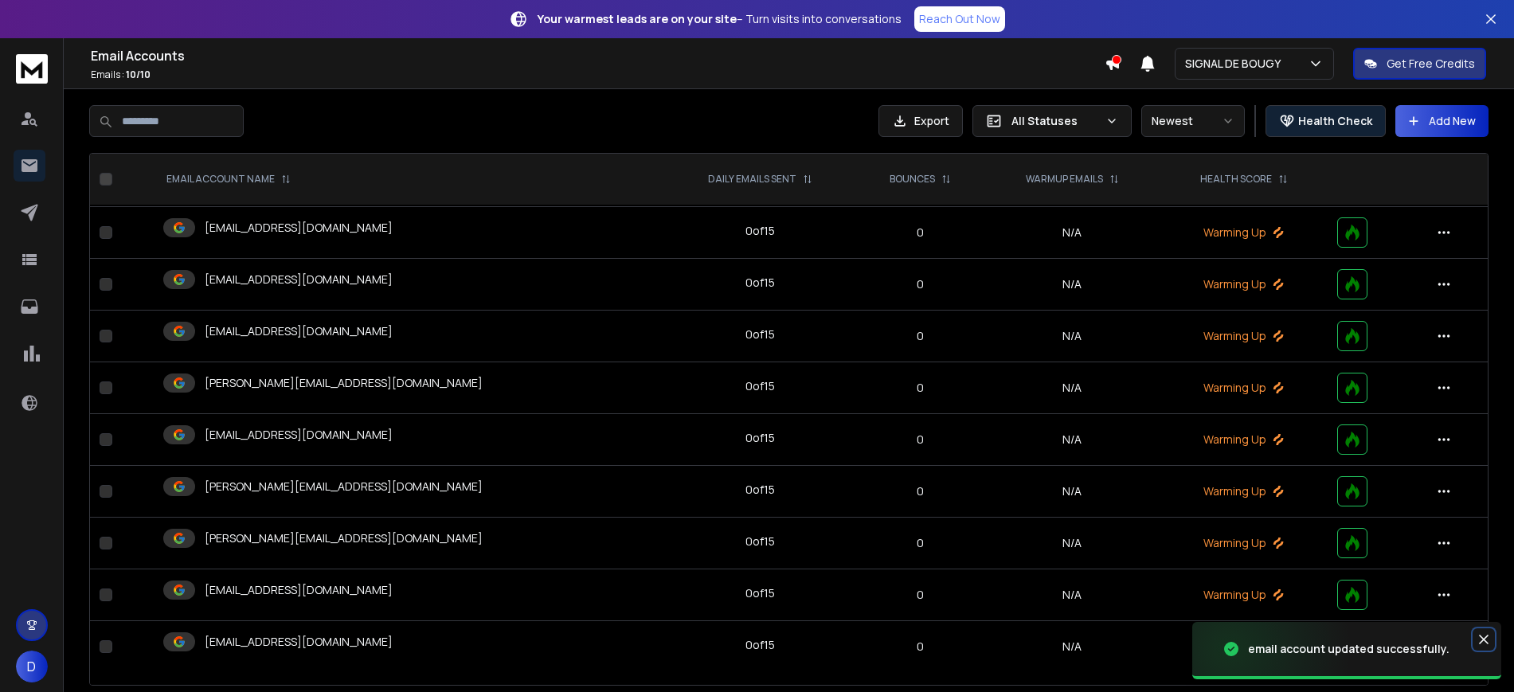
click at [1491, 632] on button "Notifications (F8)" at bounding box center [1483, 639] width 22 height 22
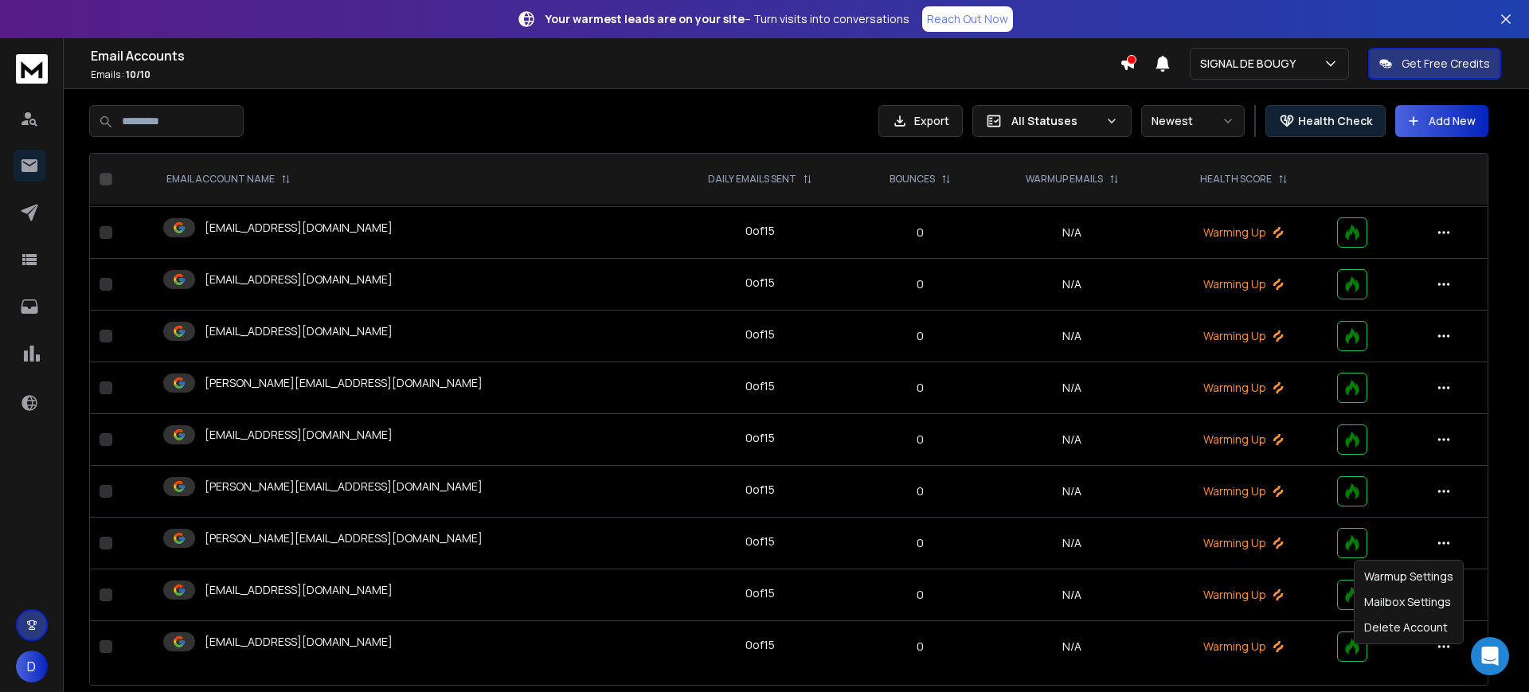
click at [1437, 543] on icon at bounding box center [1444, 543] width 14 height 14
click at [1432, 577] on div "Warmup Settings" at bounding box center [1409, 576] width 102 height 25
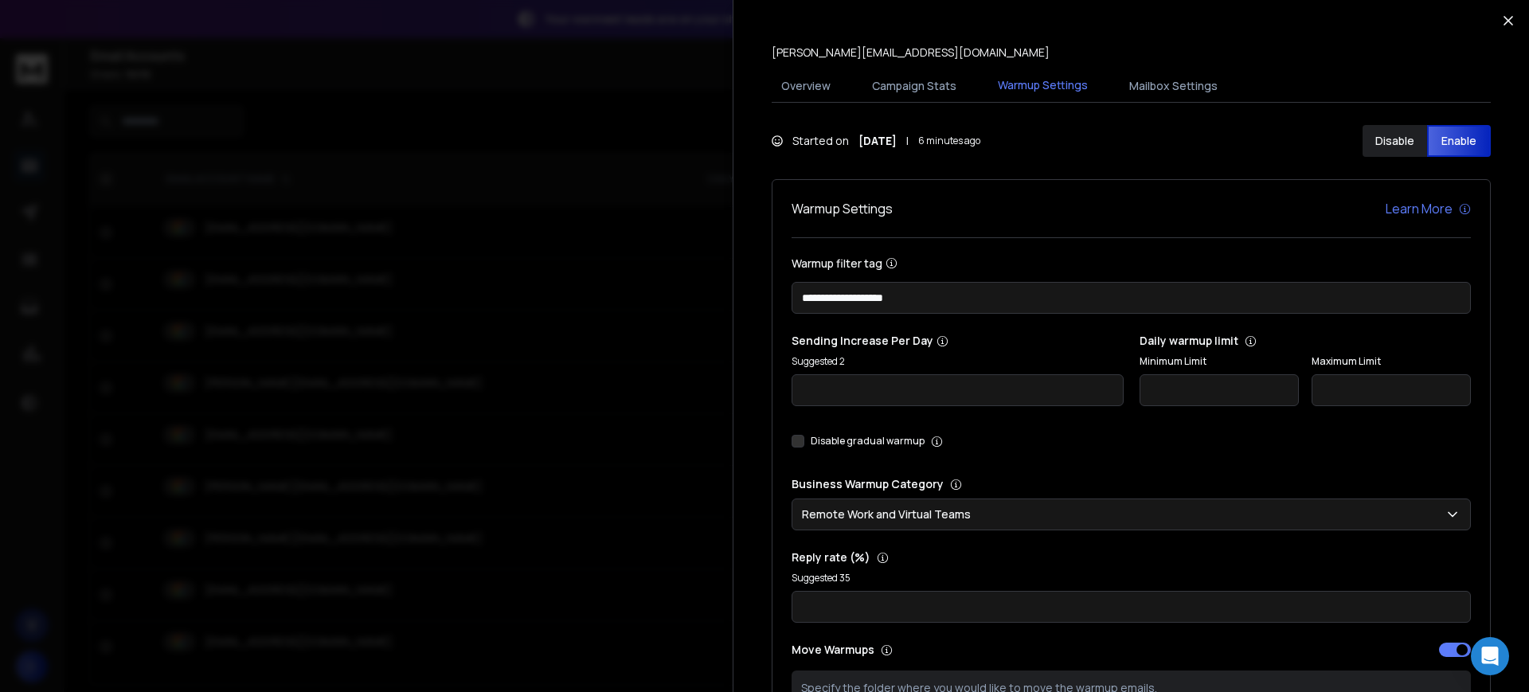
click at [1504, 19] on icon "button" at bounding box center [1508, 21] width 8 height 8
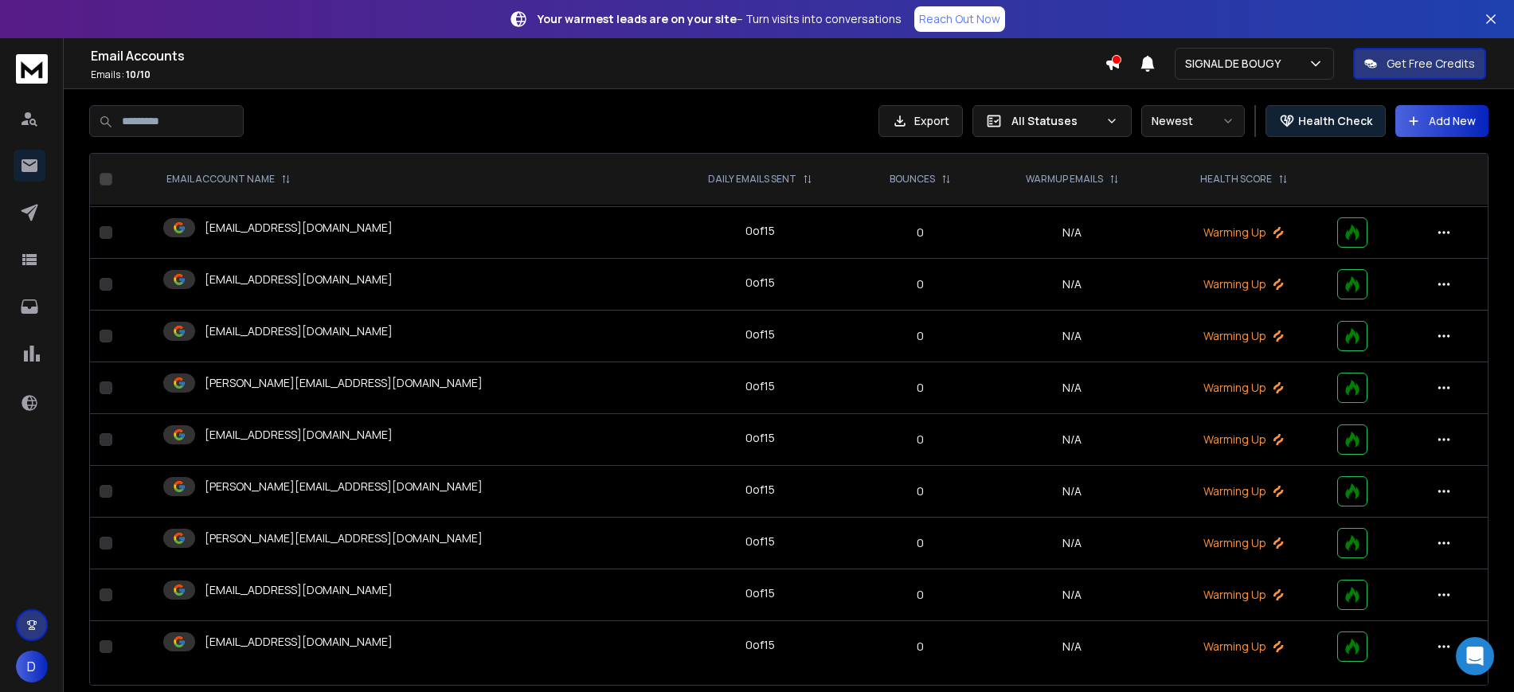
click at [1437, 592] on icon at bounding box center [1444, 595] width 14 height 14
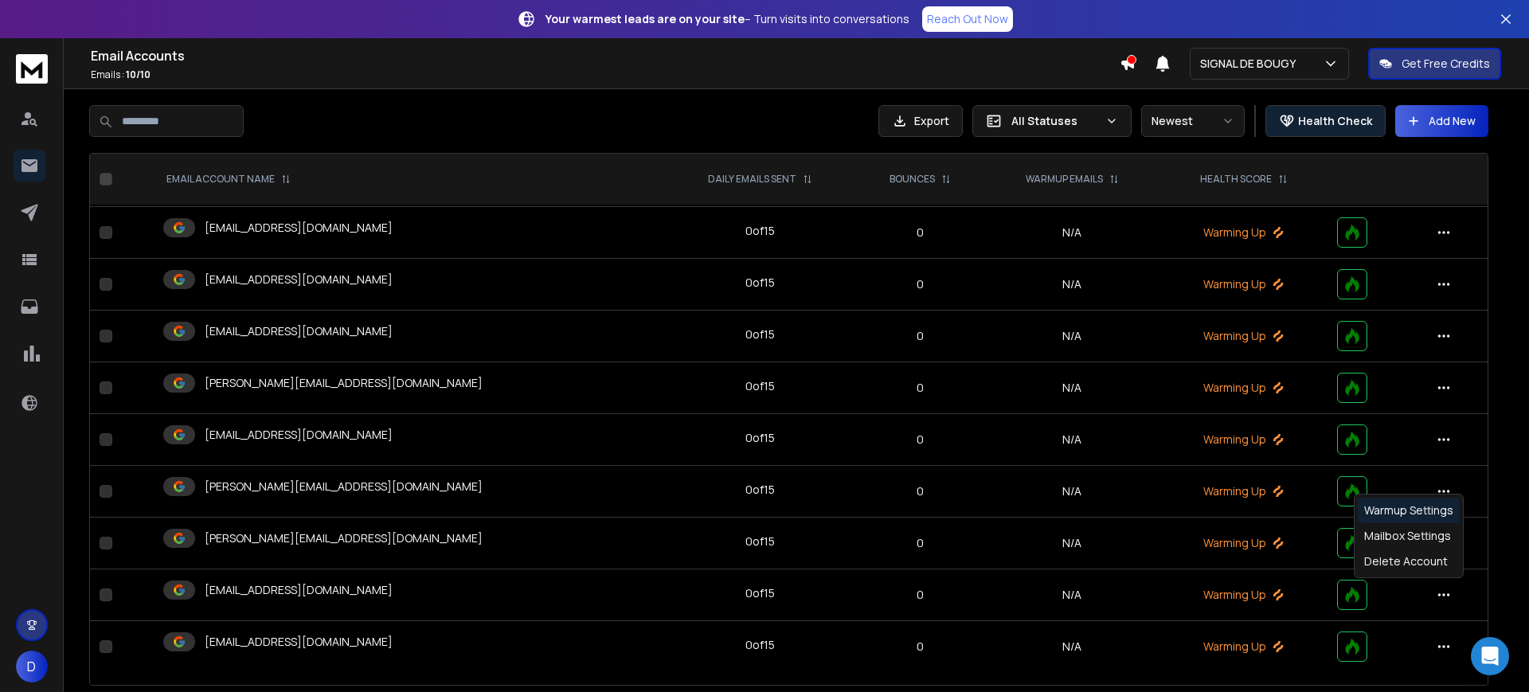
click at [1429, 517] on div "Warmup Settings" at bounding box center [1409, 510] width 102 height 25
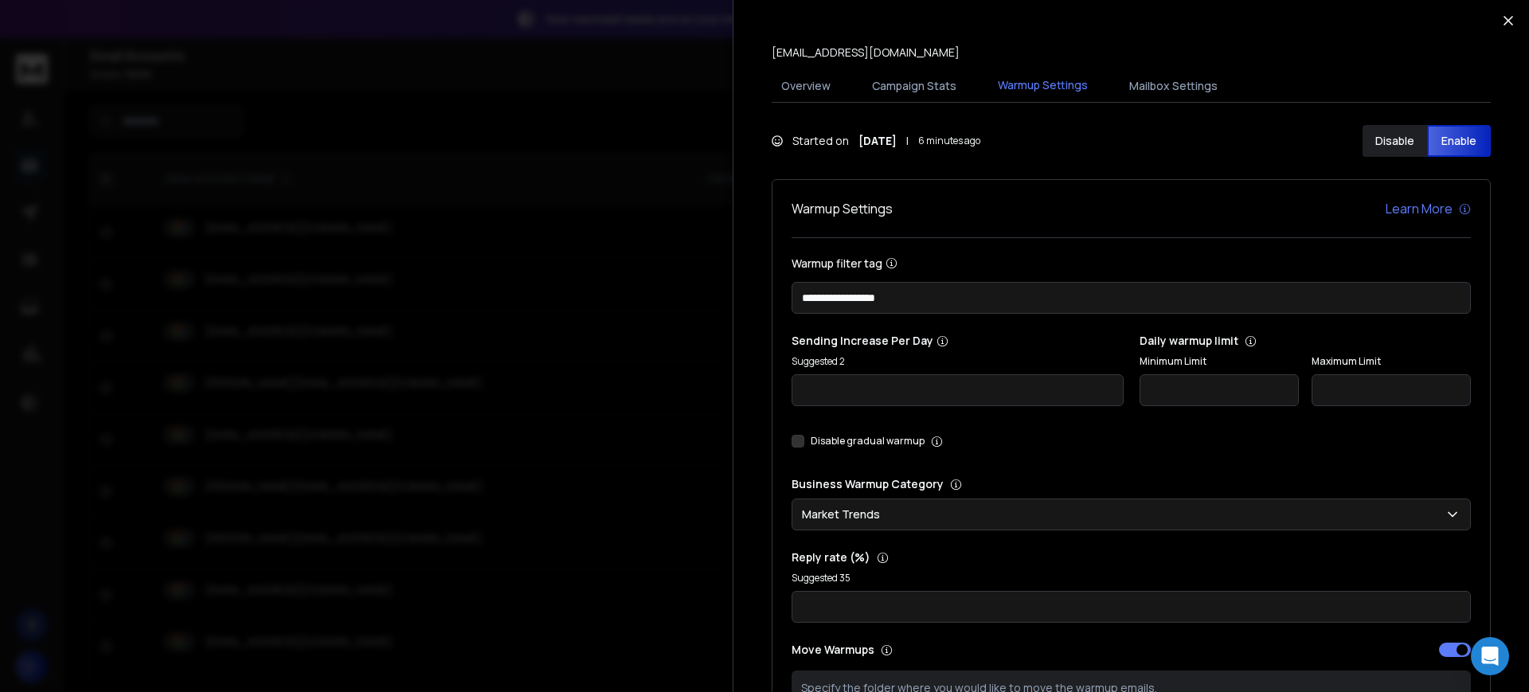
click at [1504, 20] on icon "button" at bounding box center [1508, 21] width 8 height 8
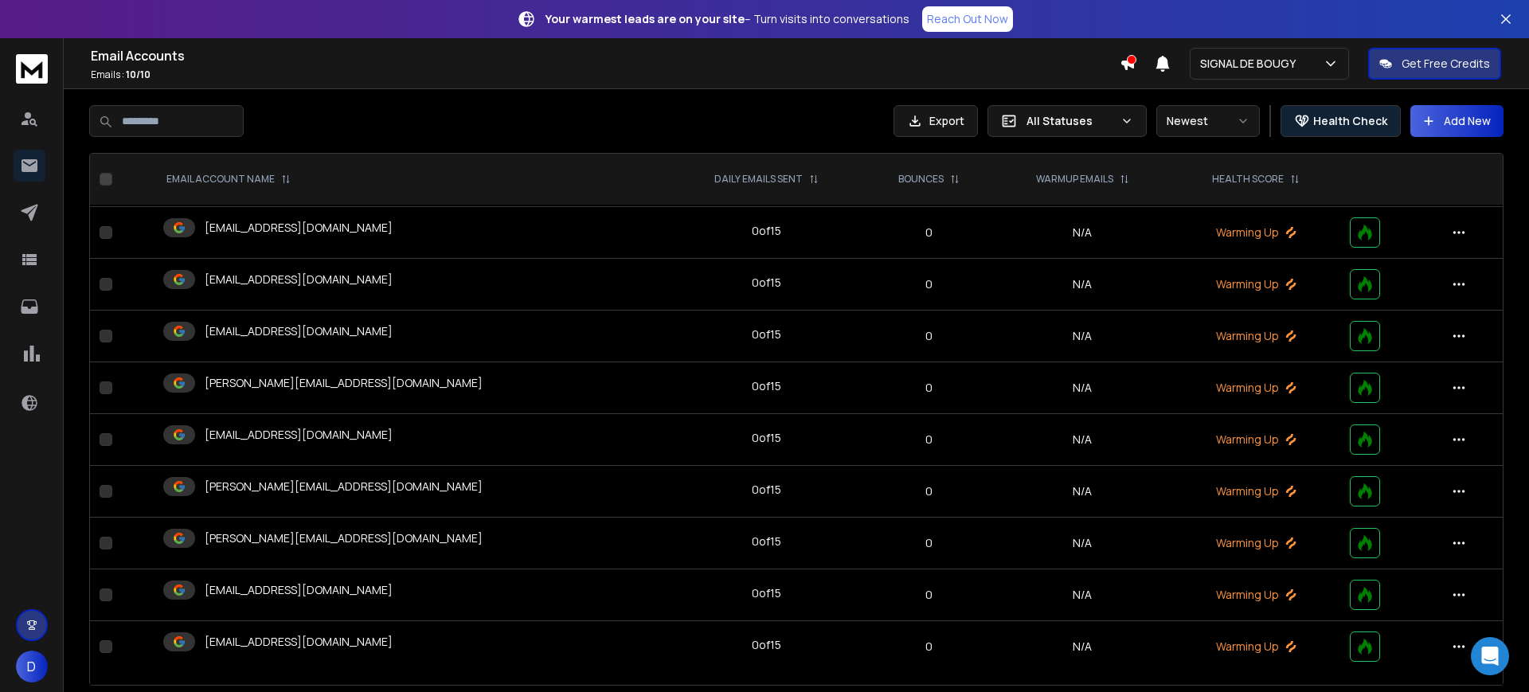
click at [1452, 644] on icon at bounding box center [1459, 646] width 14 height 14
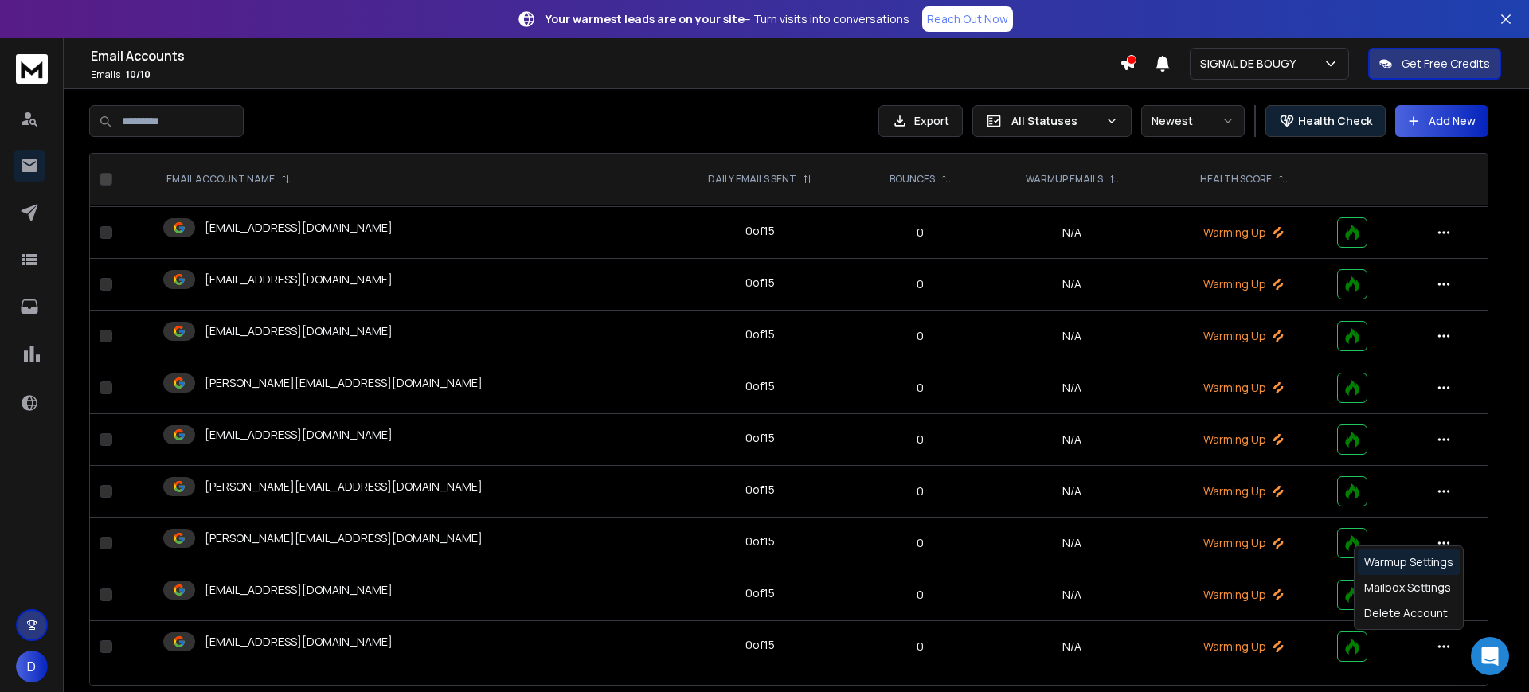
click at [1422, 564] on div "Warmup Settings" at bounding box center [1409, 561] width 102 height 25
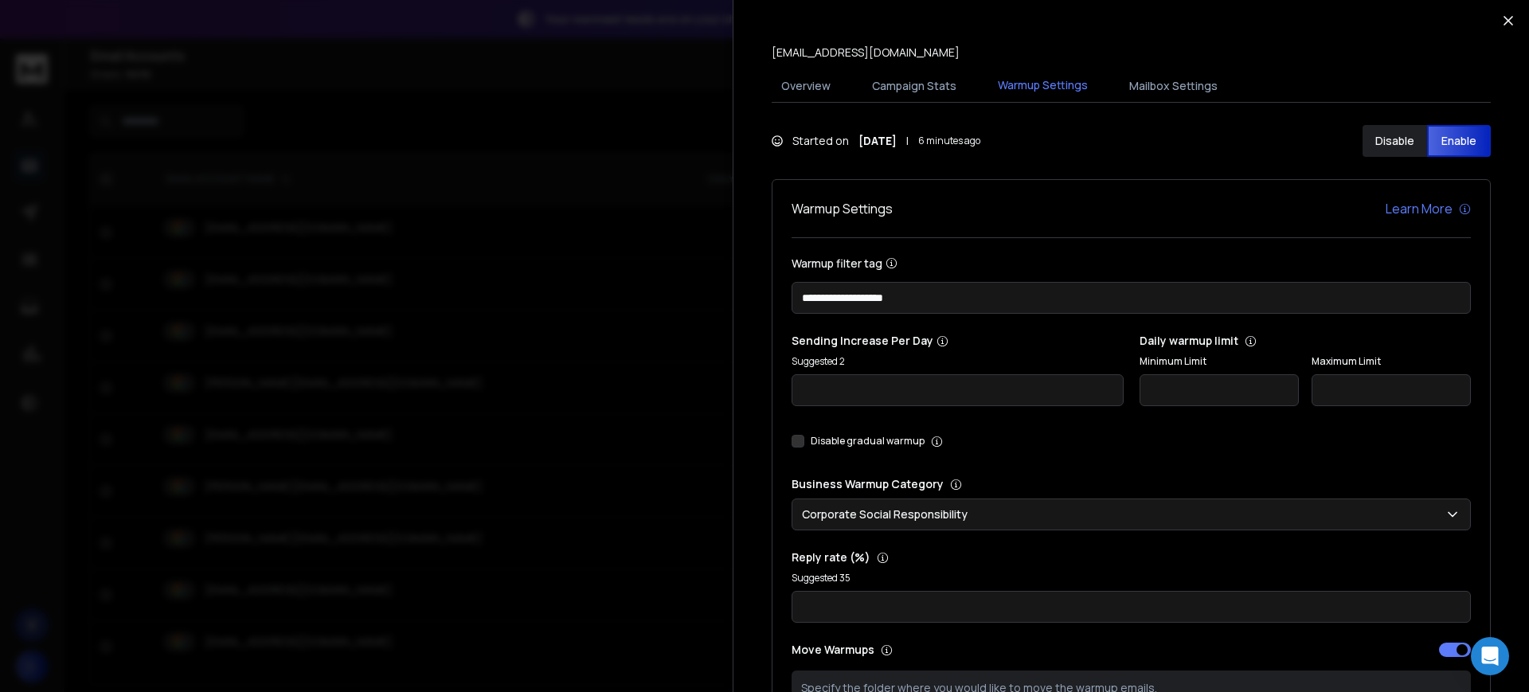
click at [1500, 22] on icon "button" at bounding box center [1508, 21] width 16 height 16
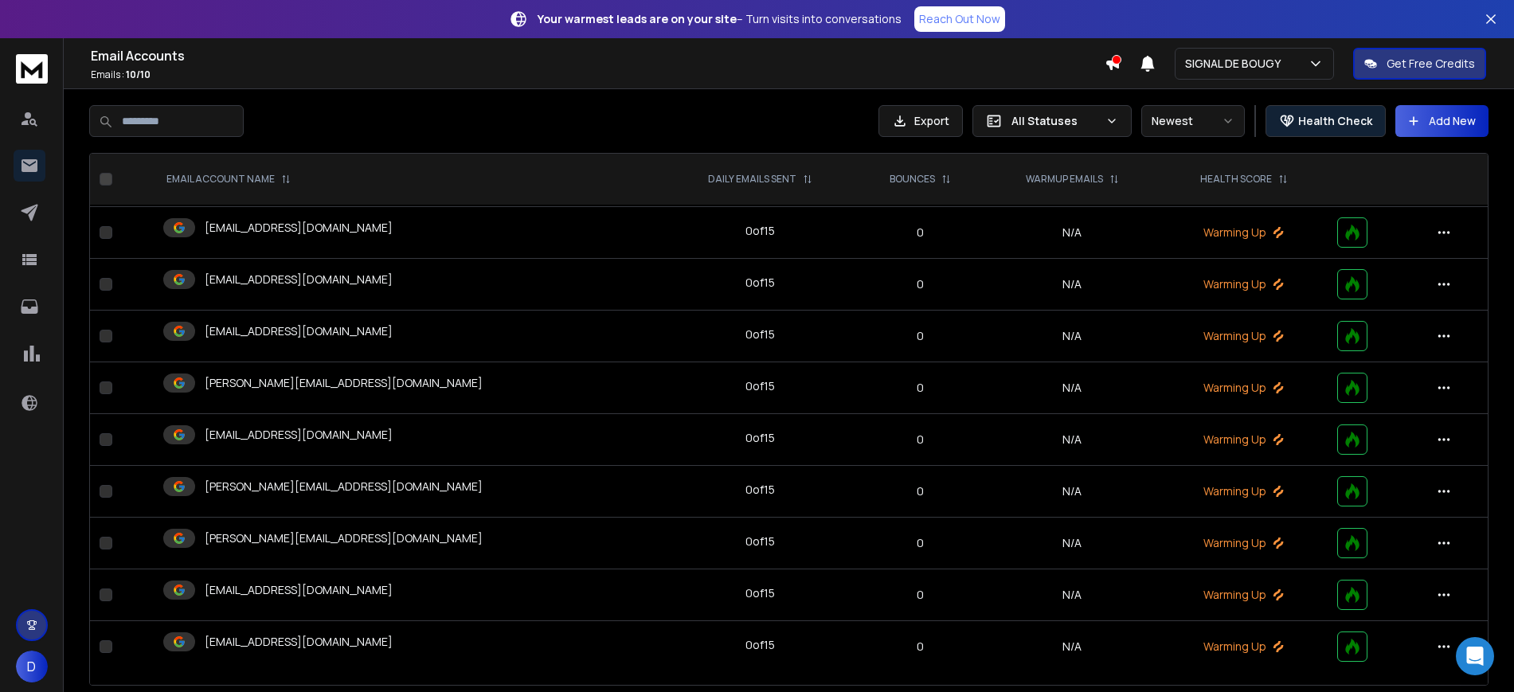
click at [1437, 237] on icon at bounding box center [1444, 232] width 14 height 14
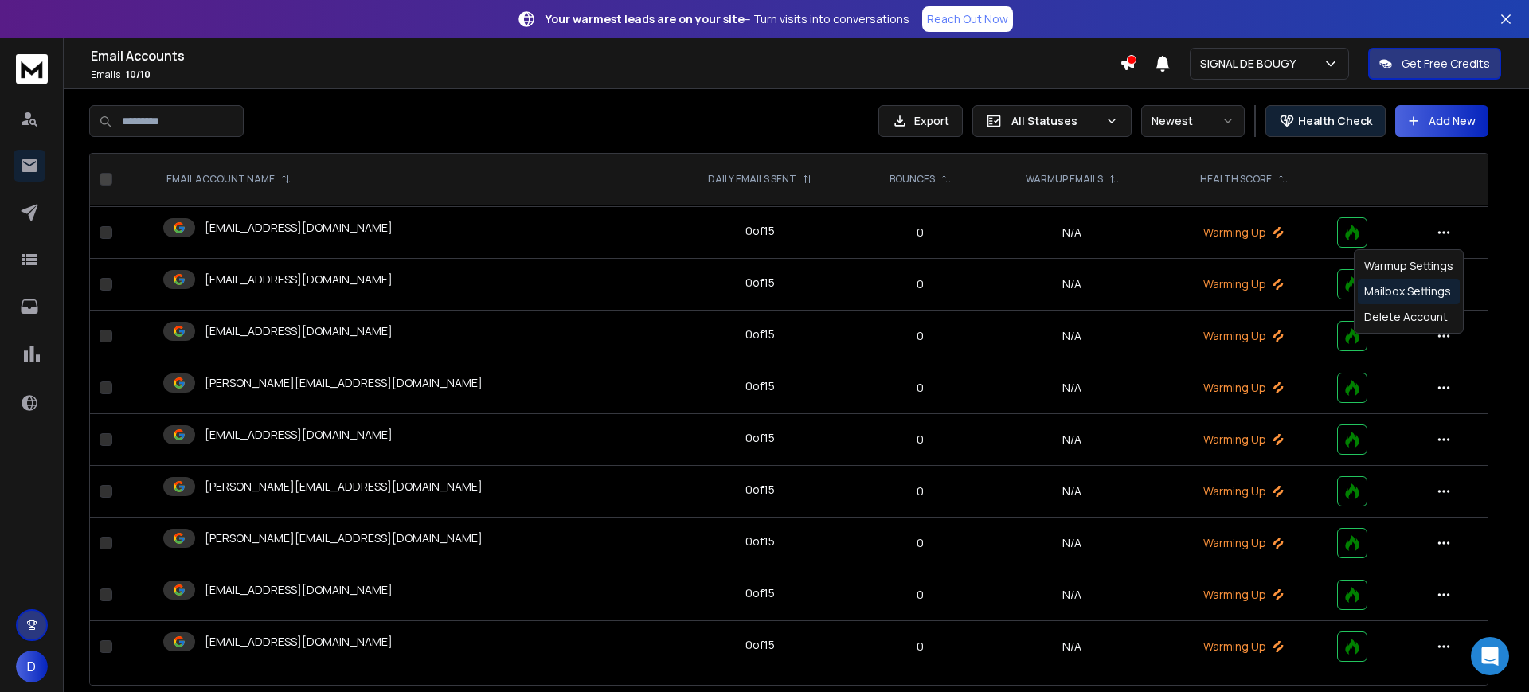
click at [1418, 283] on div "Mailbox Settings" at bounding box center [1409, 291] width 102 height 25
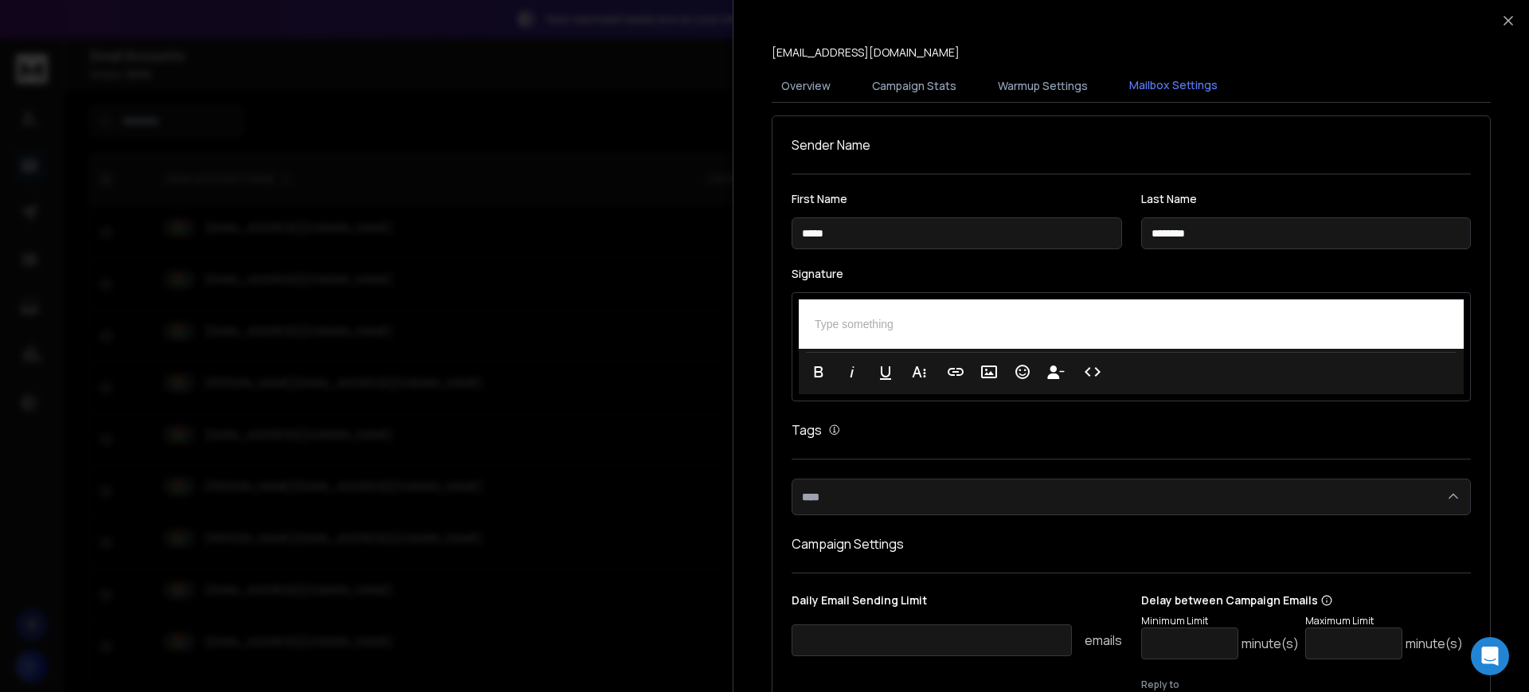
click at [1006, 77] on button "Warmup Settings" at bounding box center [1042, 85] width 109 height 35
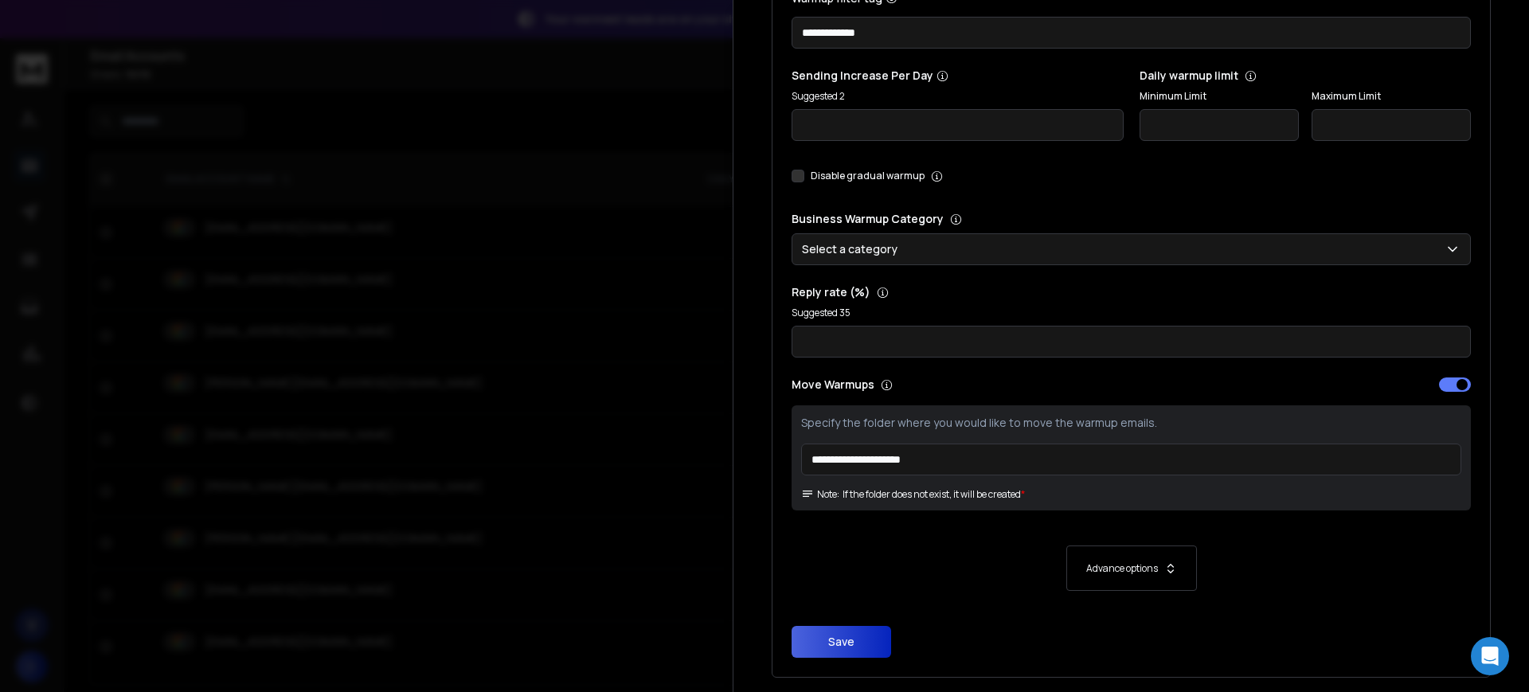
scroll to position [295, 0]
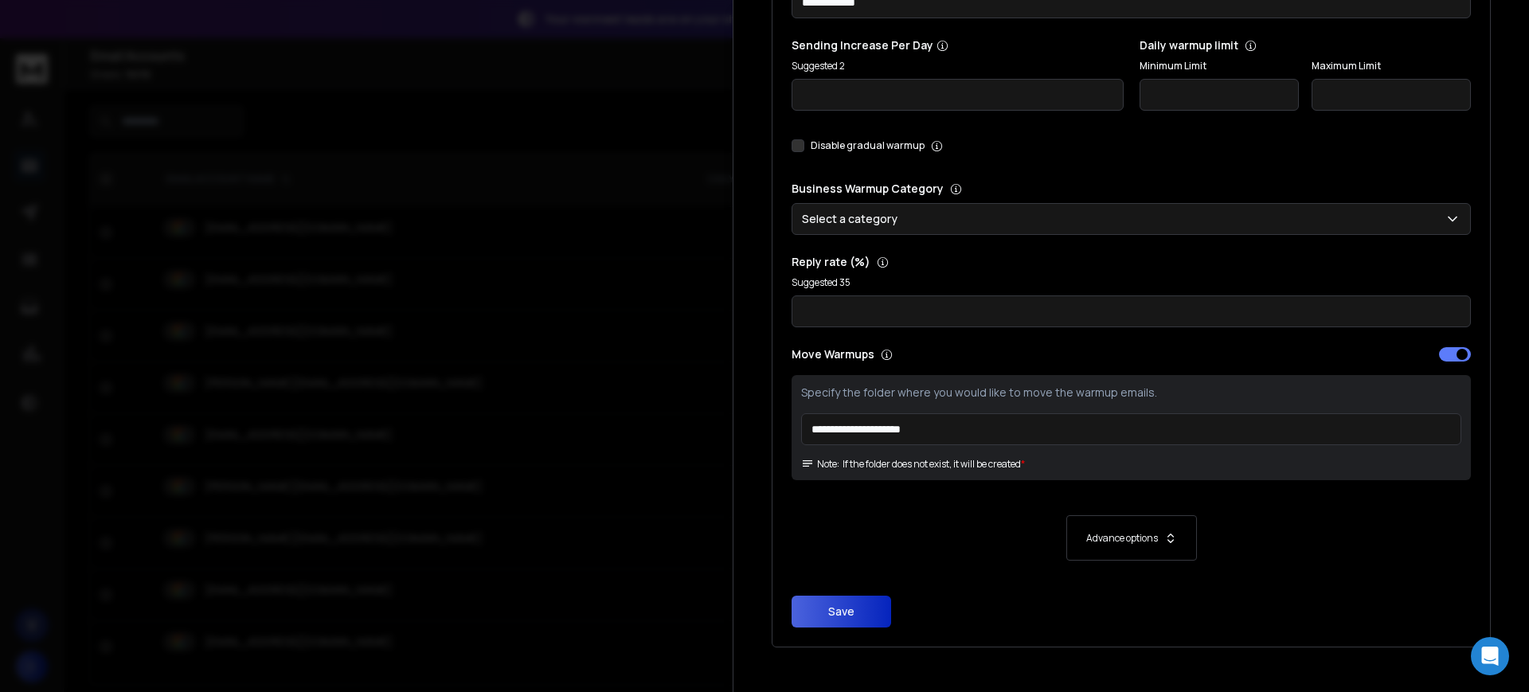
click at [1111, 548] on div "Advance options" at bounding box center [1131, 537] width 131 height 45
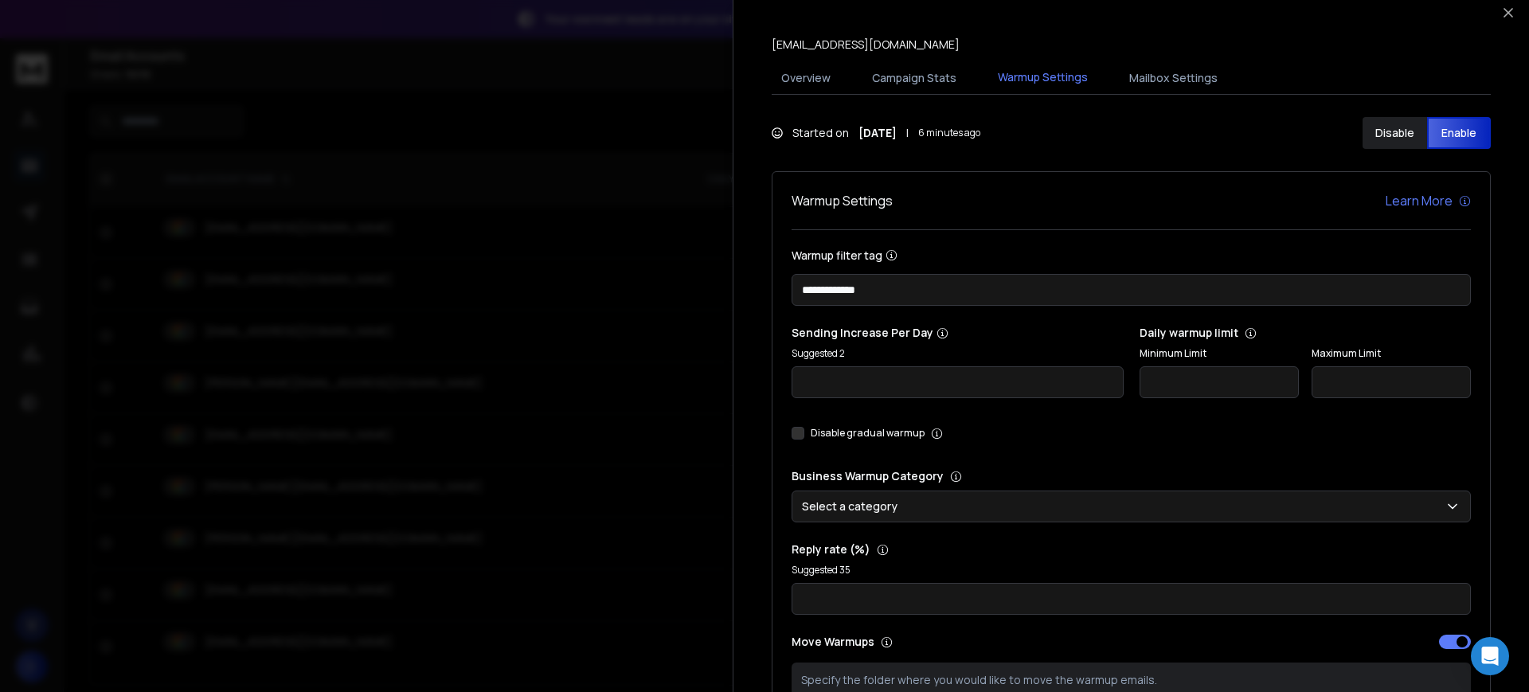
scroll to position [0, 0]
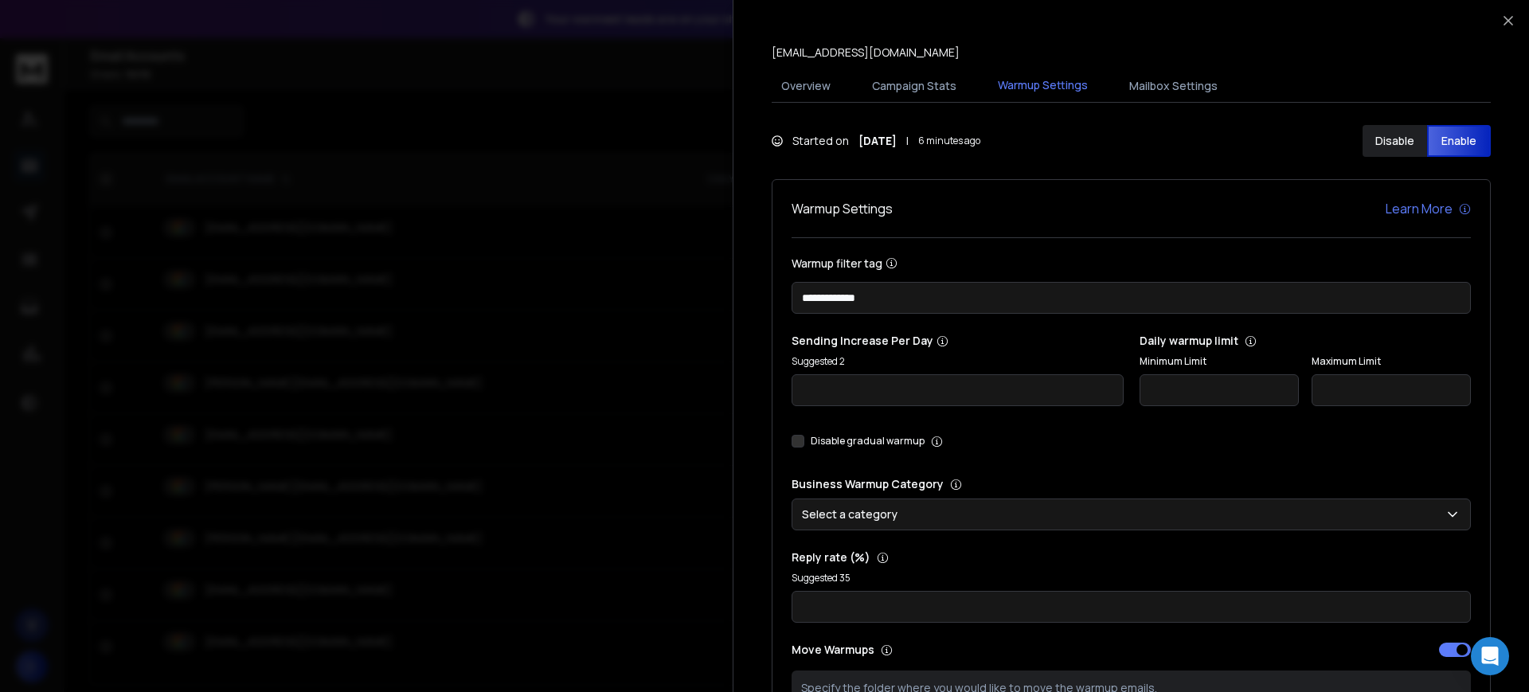
click at [934, 80] on button "Campaign Stats" at bounding box center [914, 85] width 104 height 35
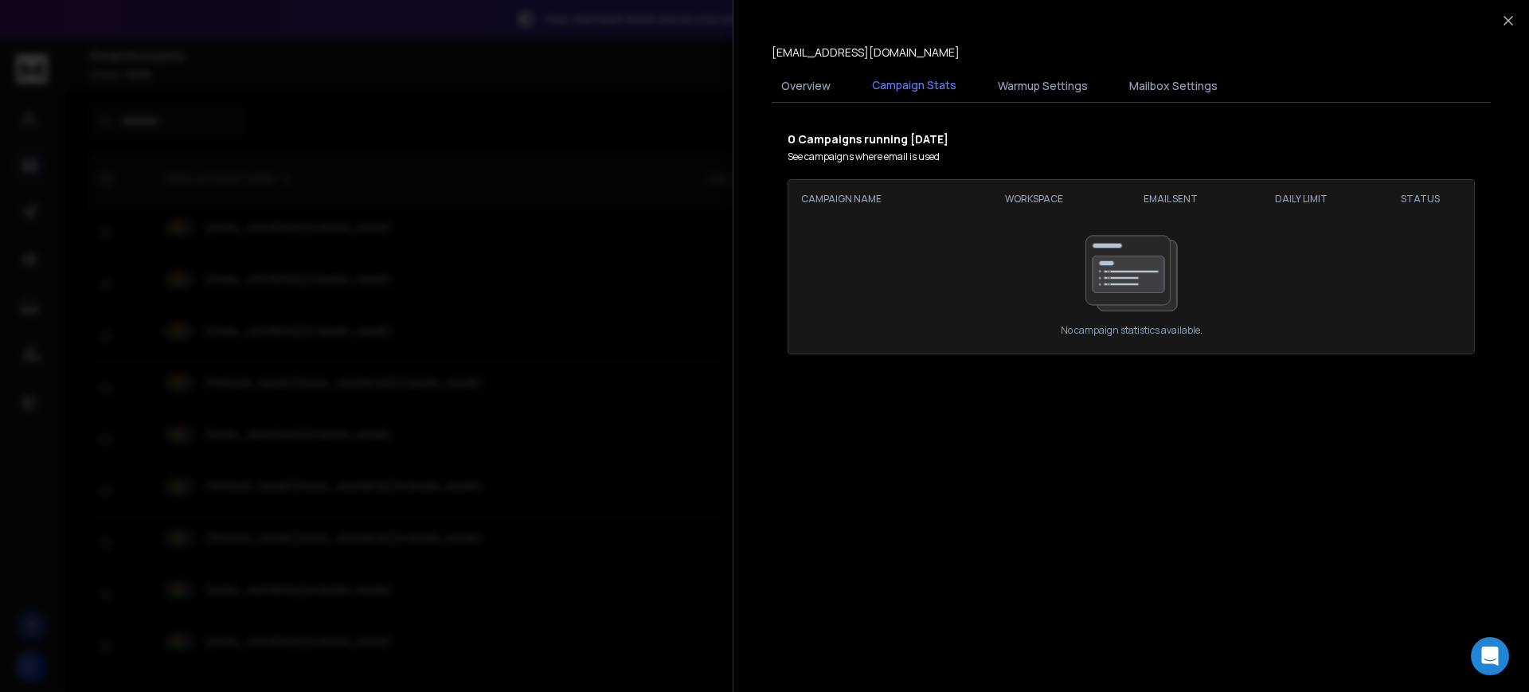
click at [799, 76] on button "Overview" at bounding box center [806, 85] width 68 height 35
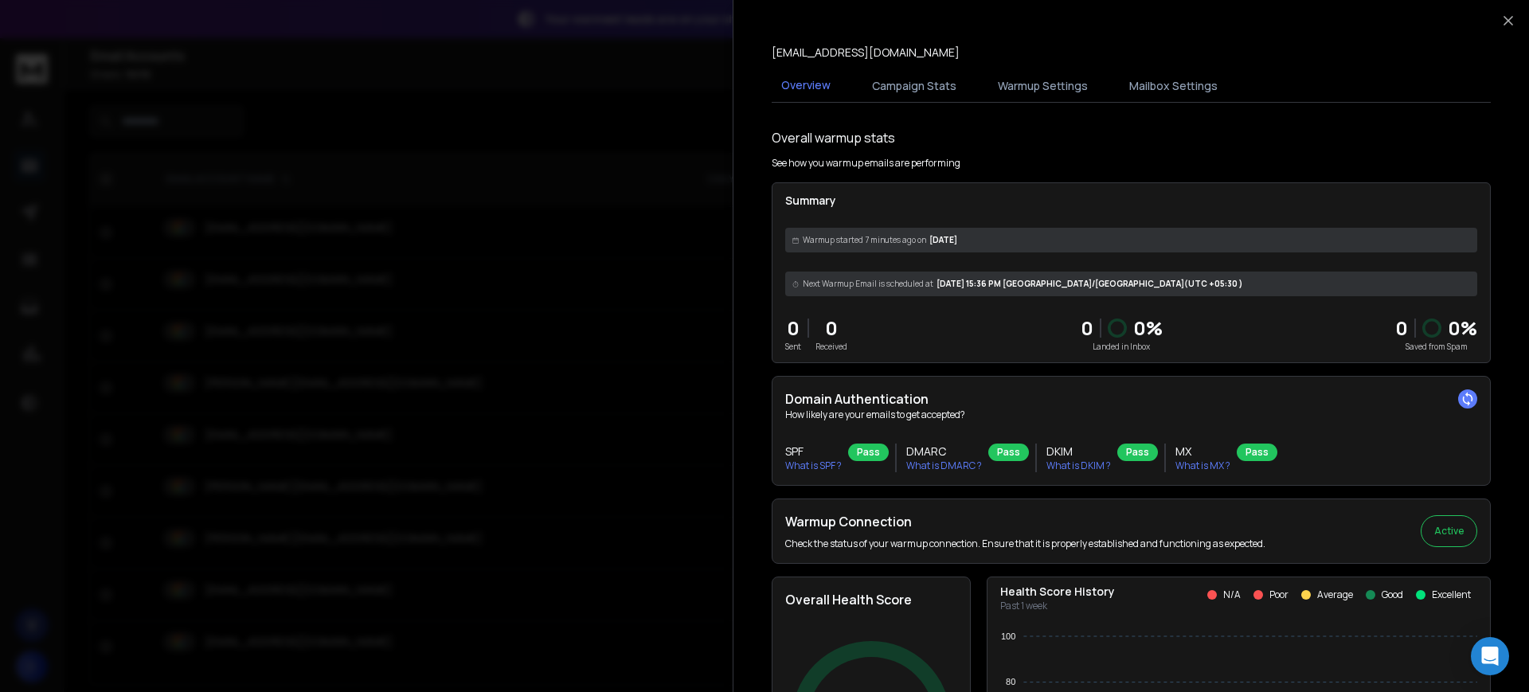
click at [1056, 77] on button "Warmup Settings" at bounding box center [1042, 85] width 109 height 35
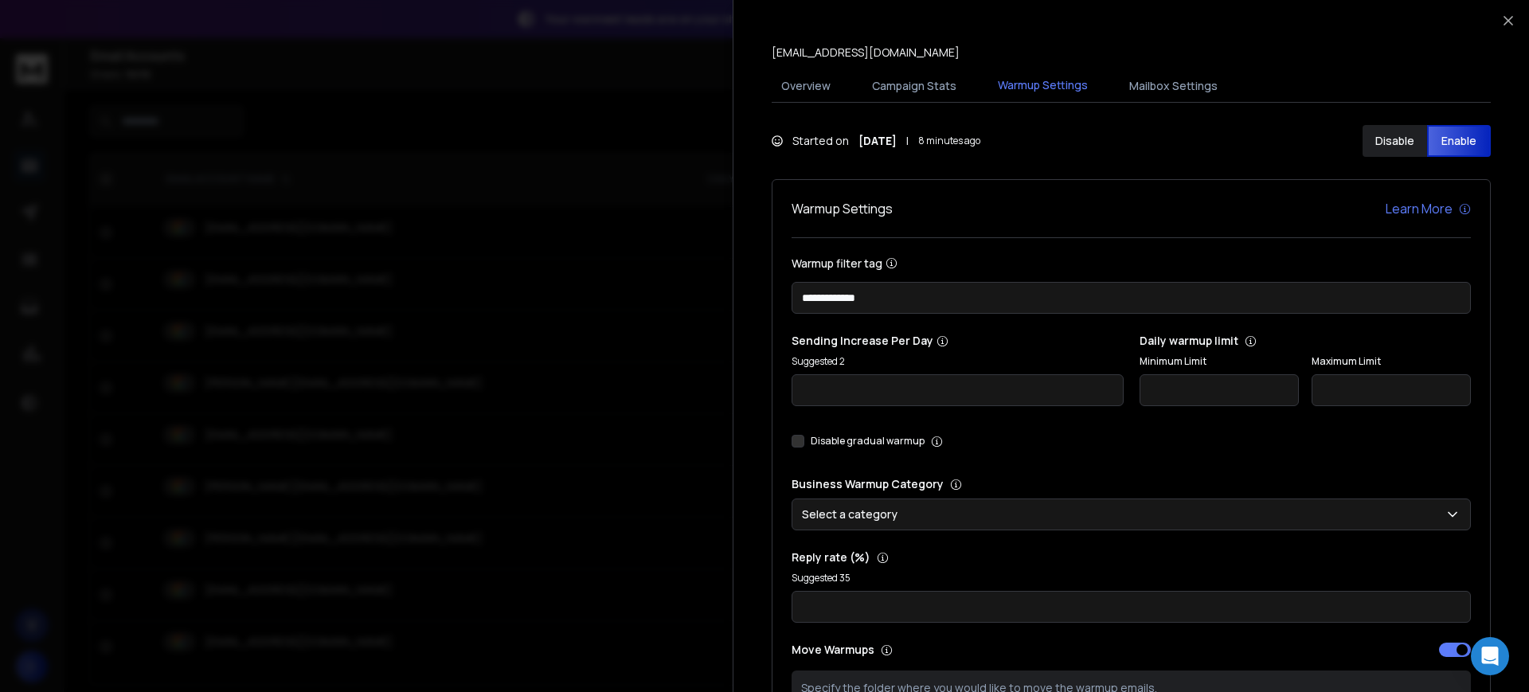
click at [1433, 211] on h3 "Learn More" at bounding box center [1428, 208] width 85 height 19
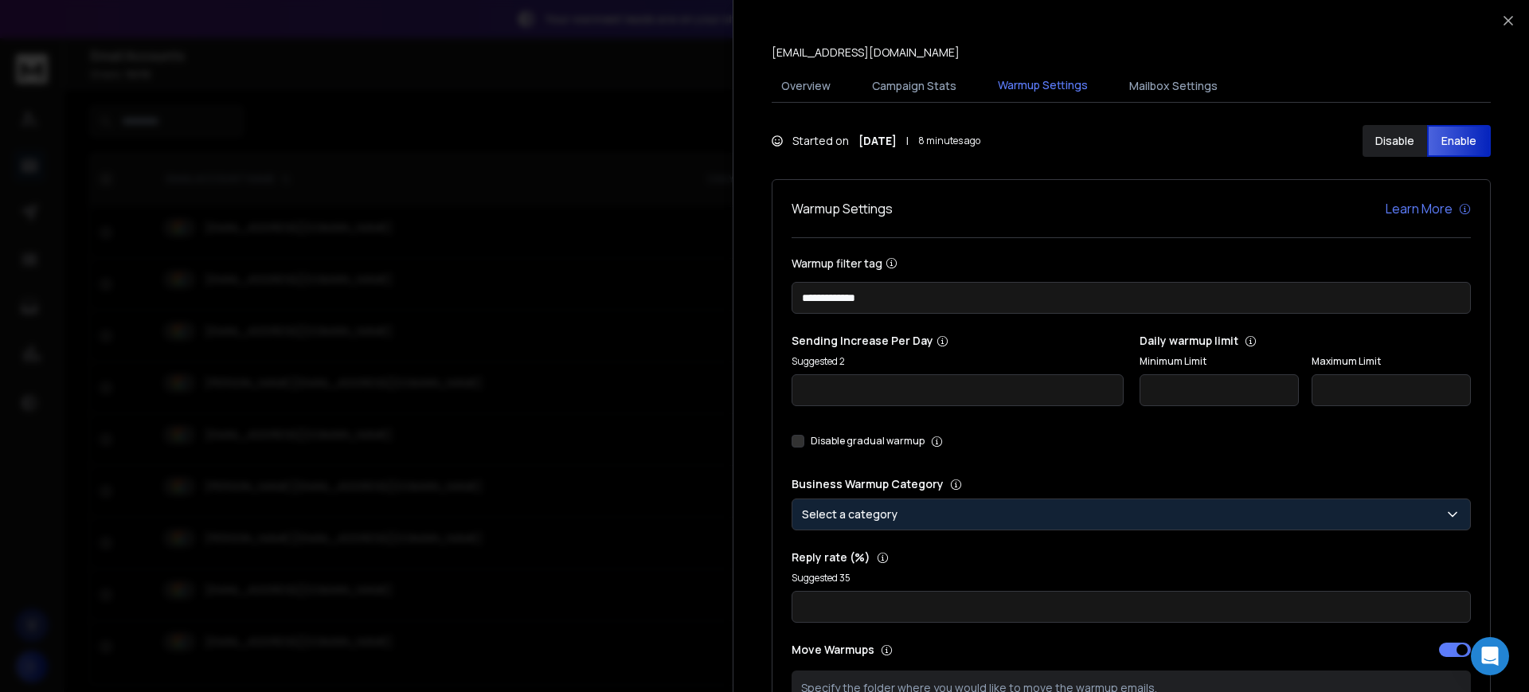
click at [857, 507] on p "Select a category" at bounding box center [853, 514] width 102 height 16
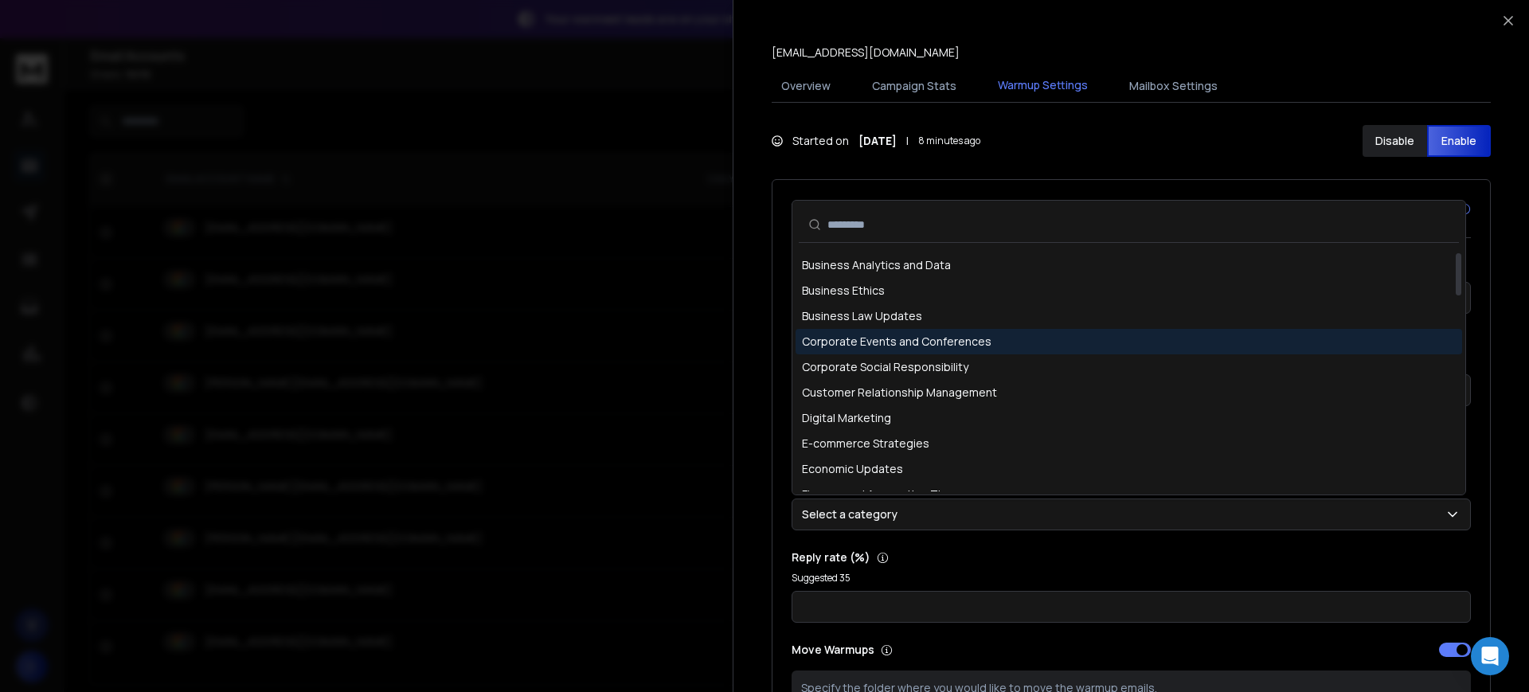
click at [838, 348] on span "Corporate Events and Conferences" at bounding box center [897, 342] width 190 height 16
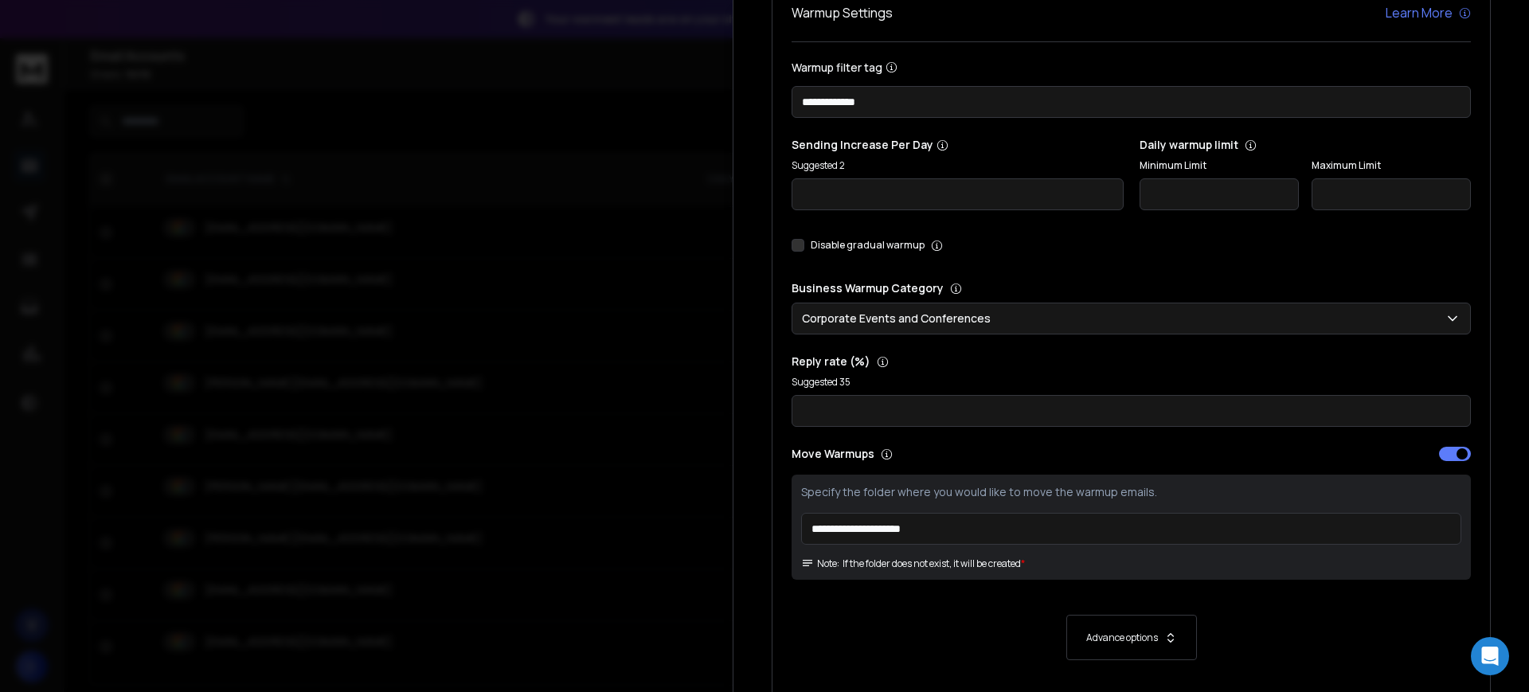
scroll to position [199, 0]
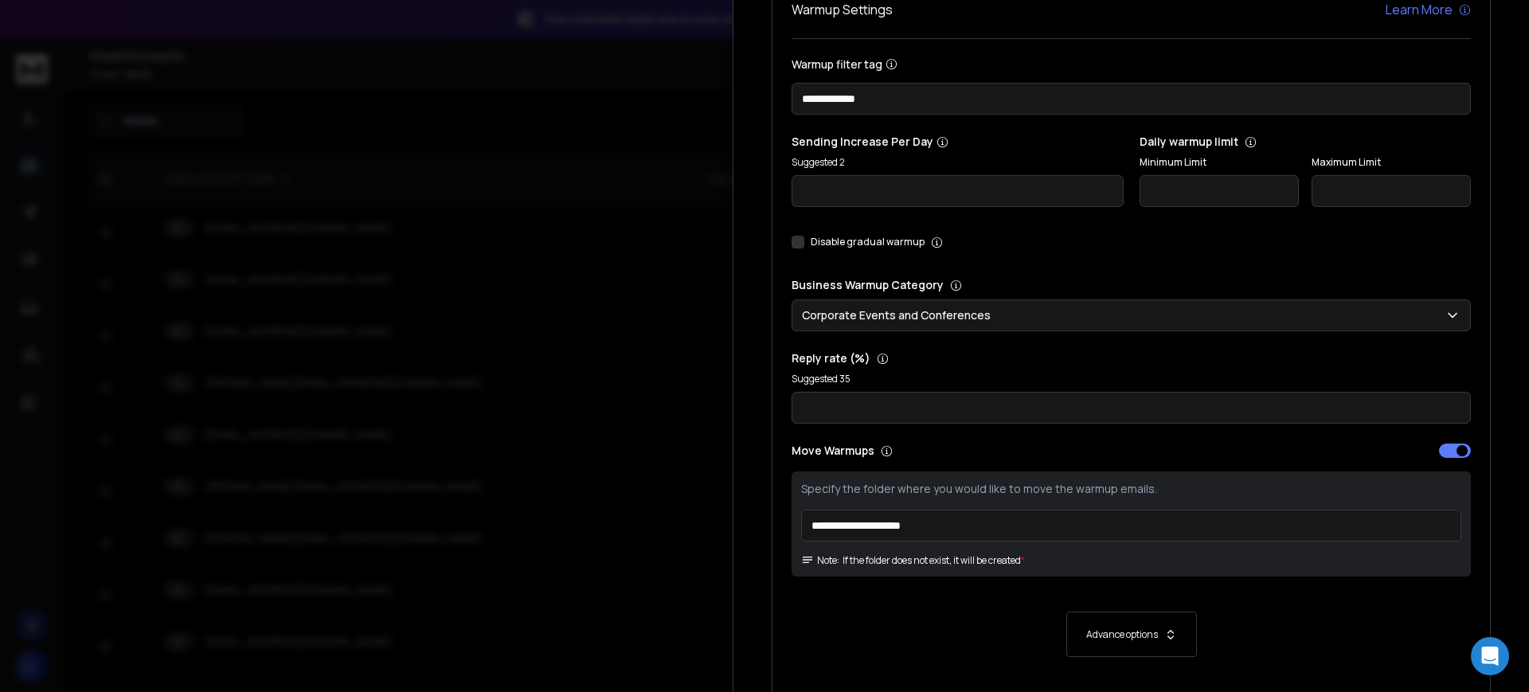
click at [1092, 628] on p "Advance options" at bounding box center [1122, 634] width 72 height 13
click at [1184, 624] on div "Advance options" at bounding box center [1131, 634] width 131 height 45
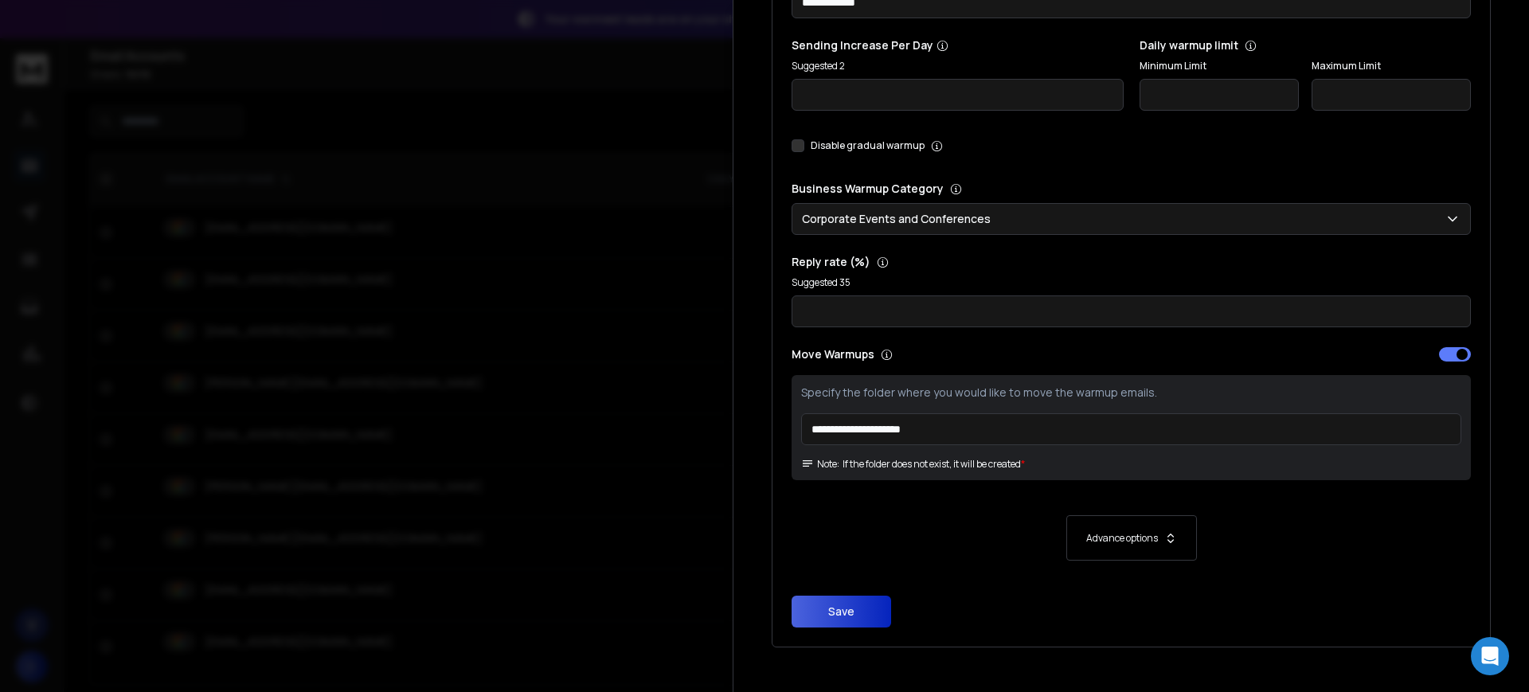
click at [1160, 526] on div "Advance options" at bounding box center [1131, 537] width 131 height 45
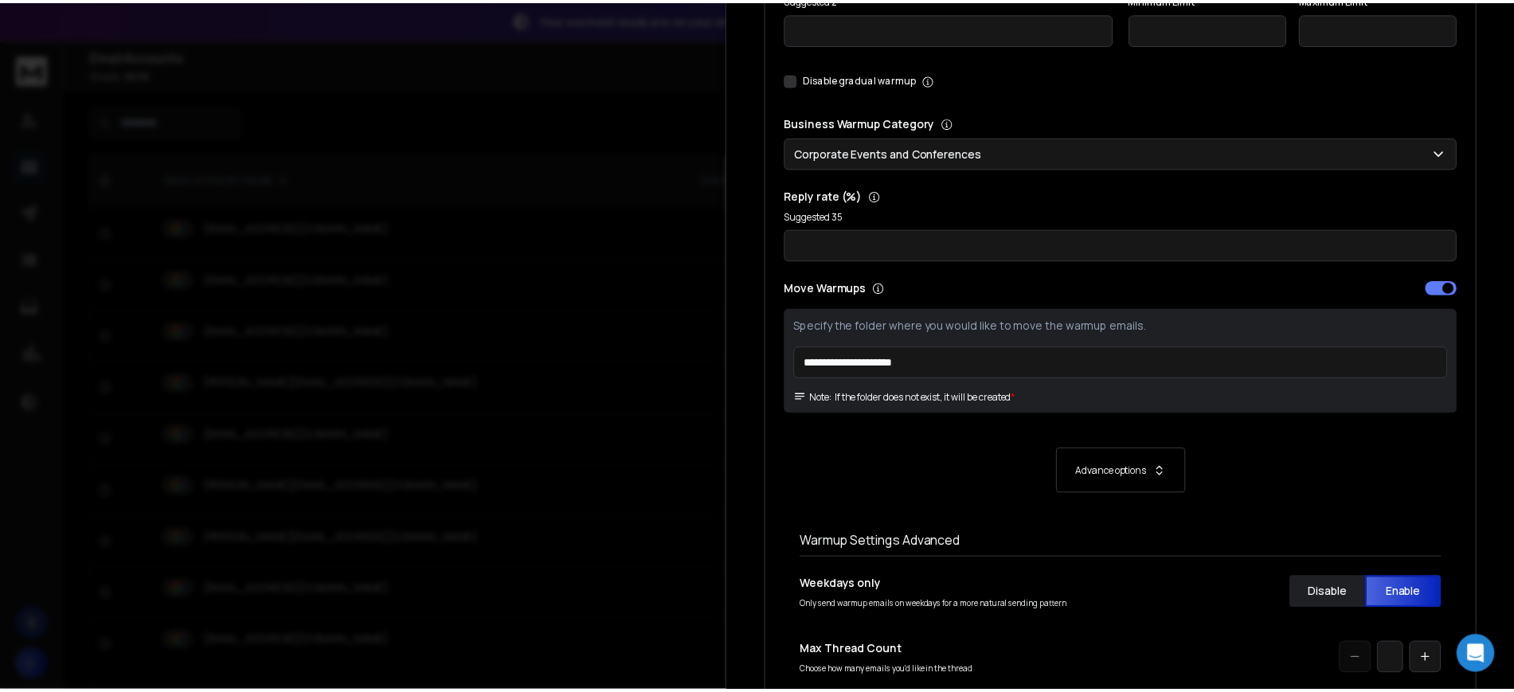
scroll to position [0, 0]
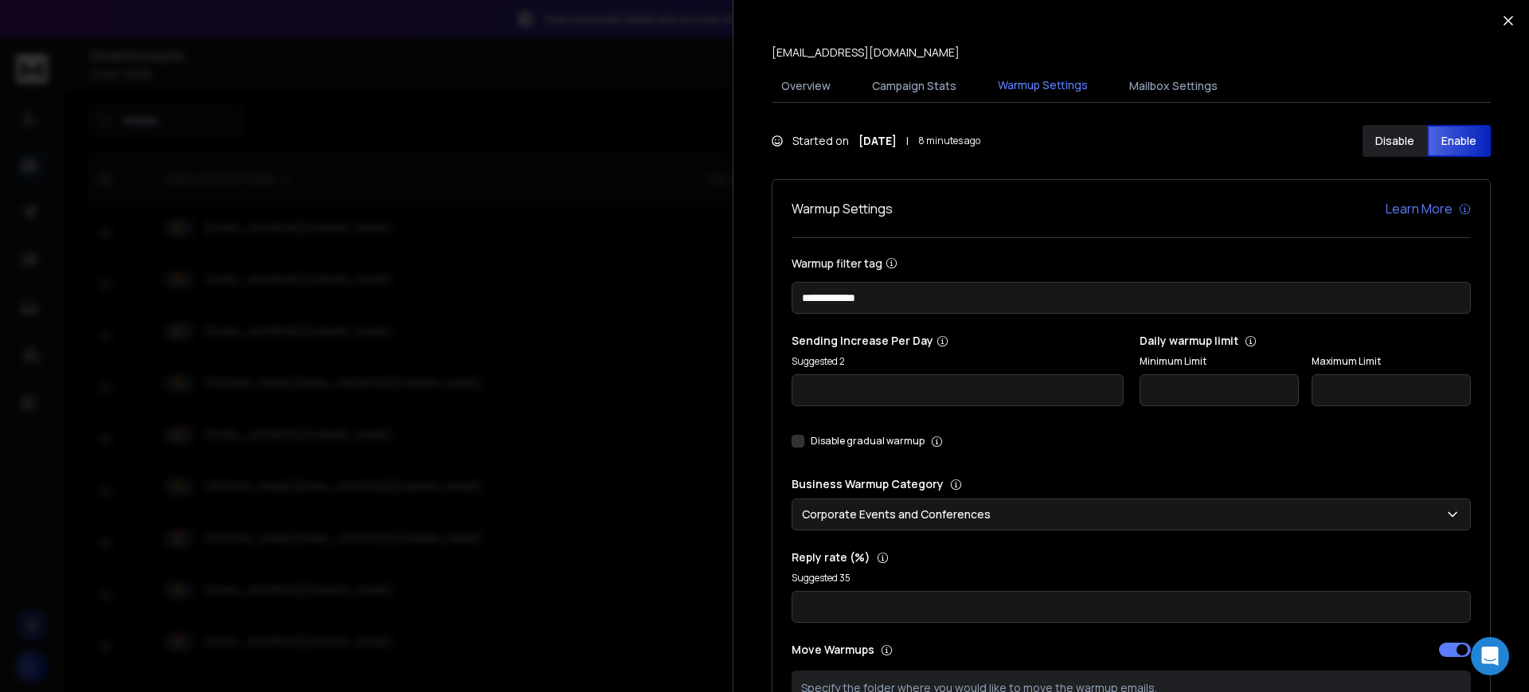
click at [1504, 20] on icon "button" at bounding box center [1508, 21] width 8 height 8
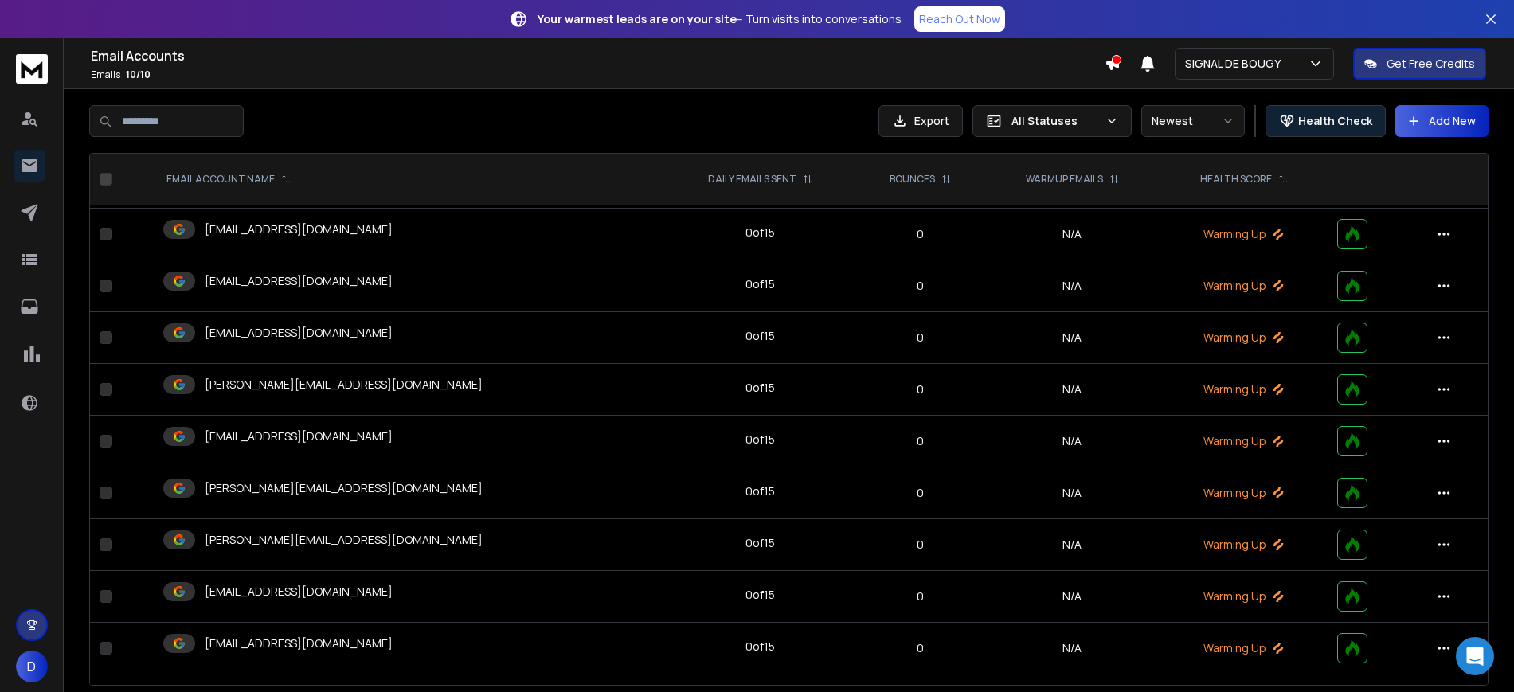
scroll to position [50, 0]
click at [1316, 68] on icon "button" at bounding box center [1316, 64] width 16 height 16
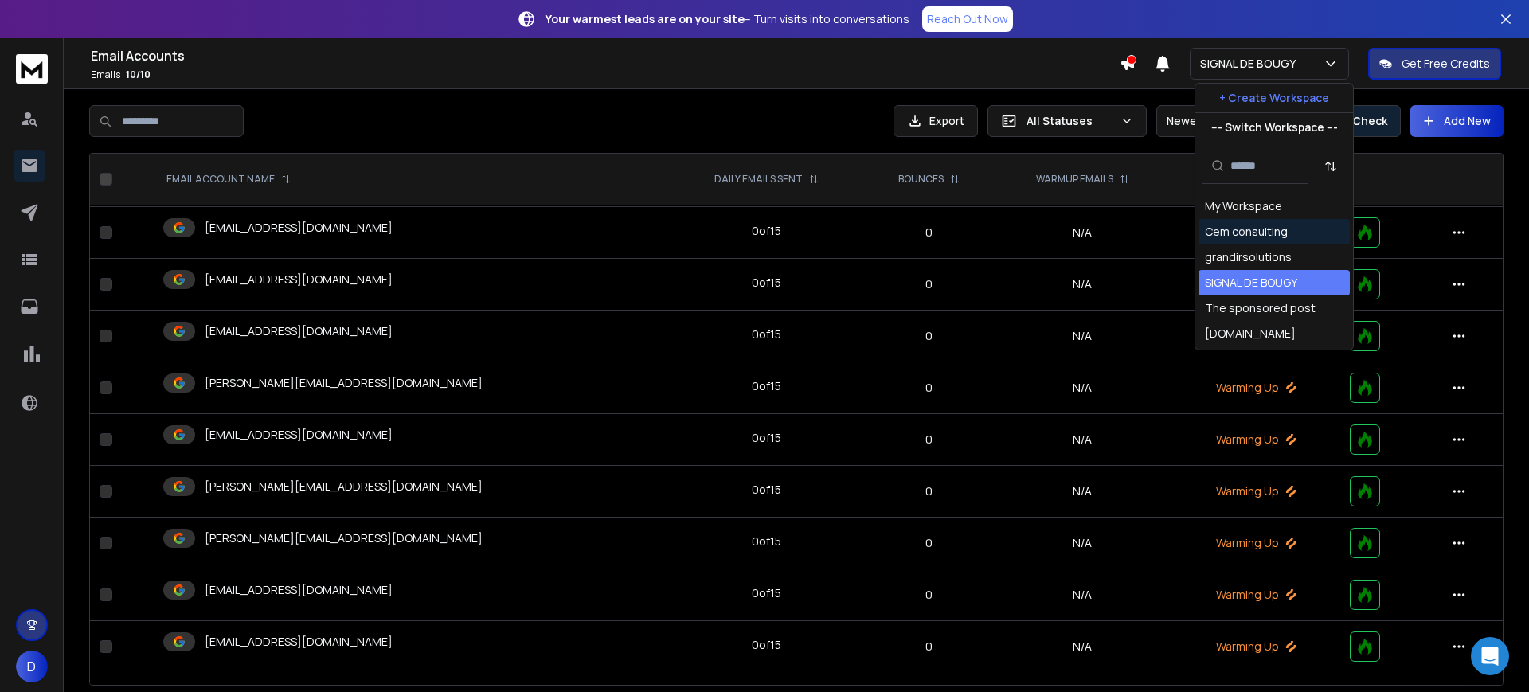
click at [1248, 239] on div "Cem consulting" at bounding box center [1246, 232] width 83 height 16
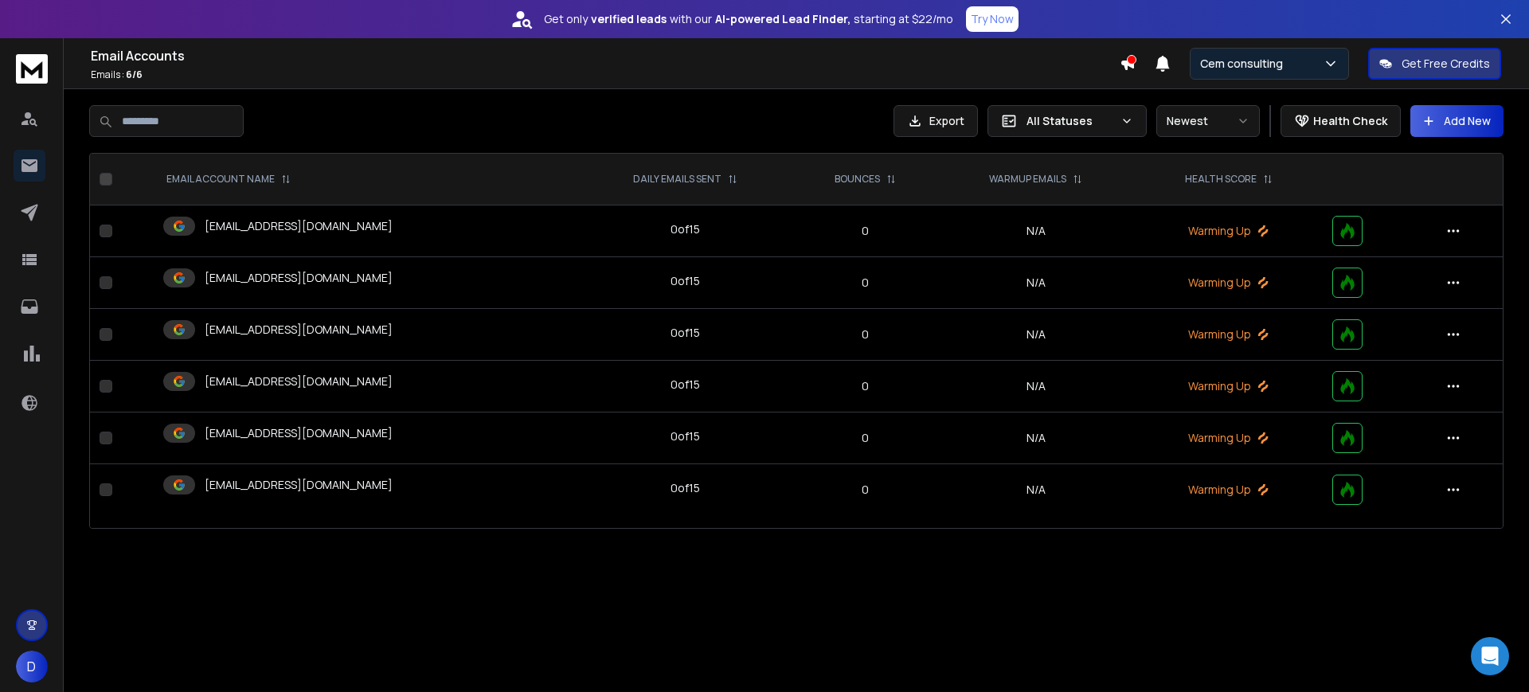
click at [1303, 73] on button "Cem consulting" at bounding box center [1269, 64] width 159 height 32
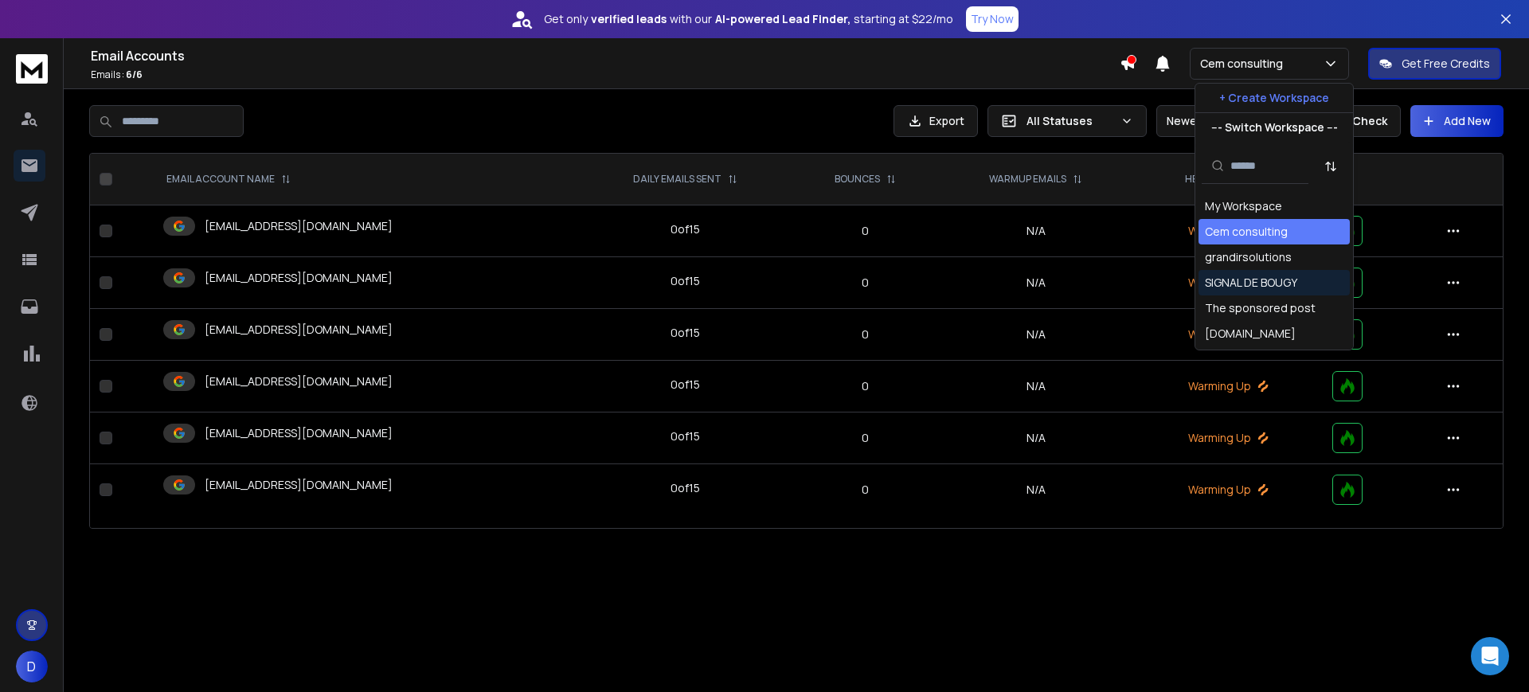
click at [1241, 285] on div "SIGNAL DE BOUGY" at bounding box center [1251, 283] width 92 height 16
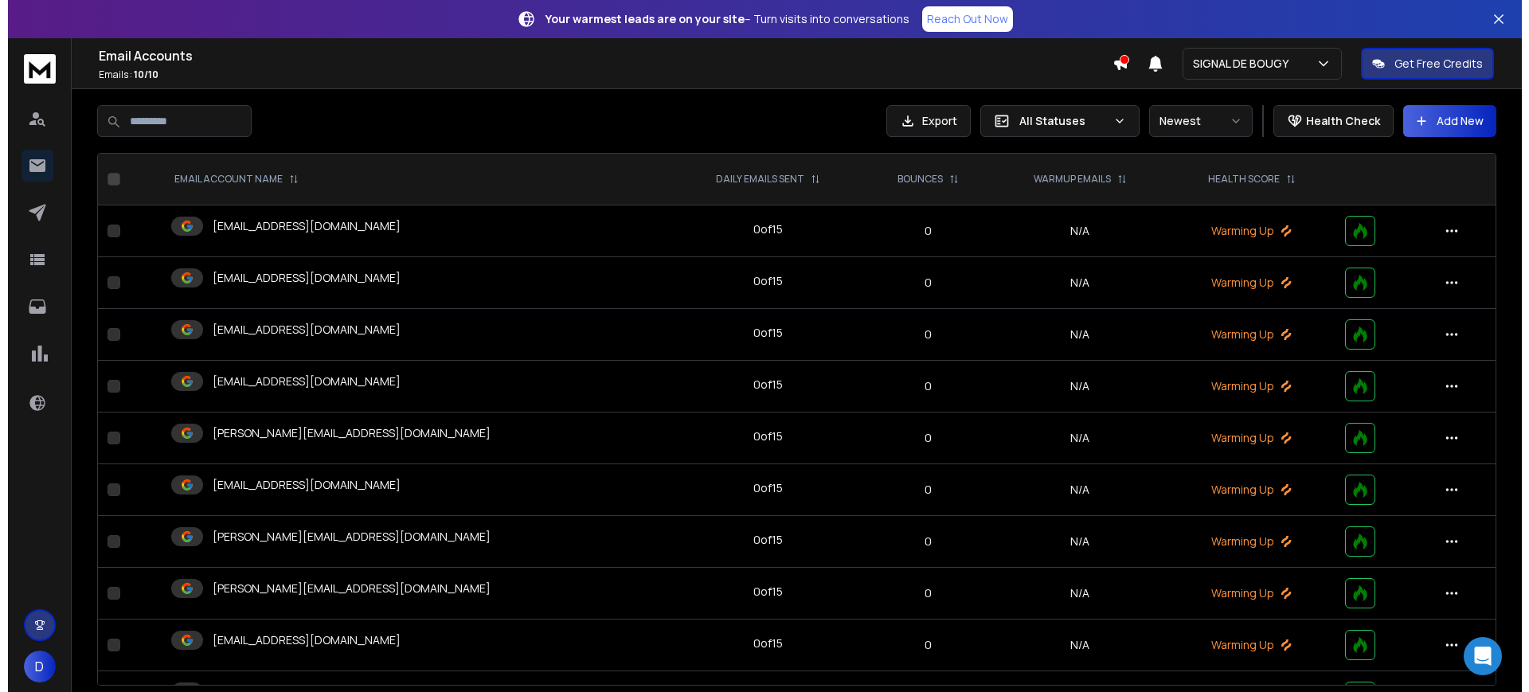
scroll to position [50, 0]
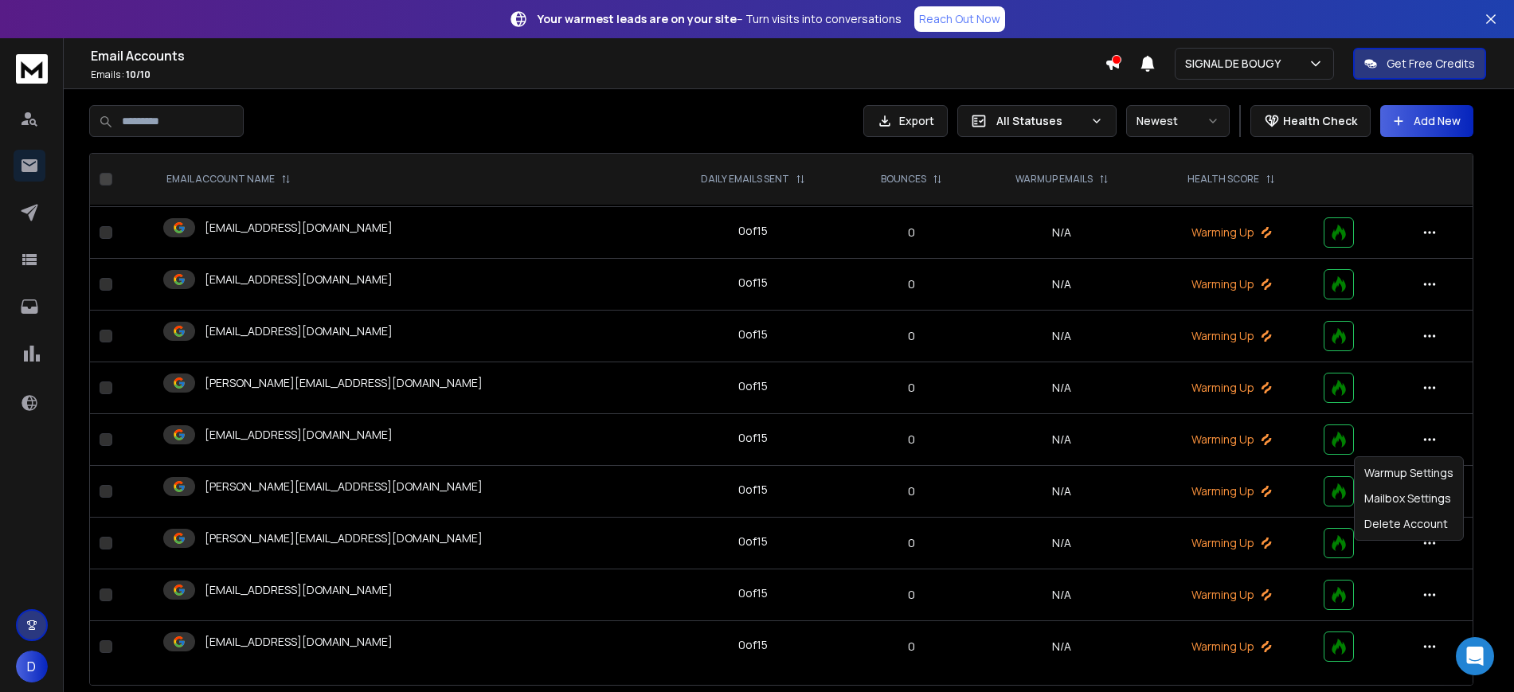
click at [1424, 437] on icon at bounding box center [1429, 439] width 14 height 14
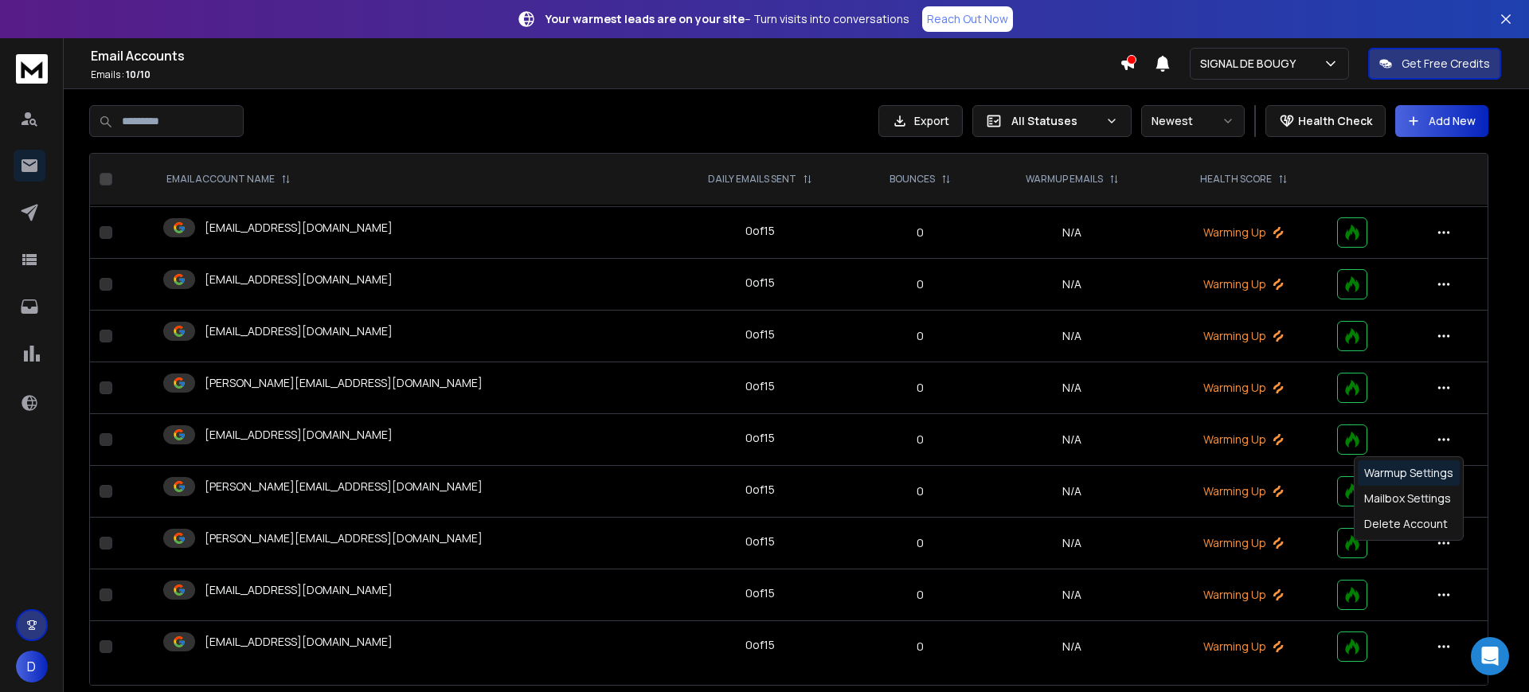
click at [1415, 476] on div "Warmup Settings" at bounding box center [1409, 472] width 102 height 25
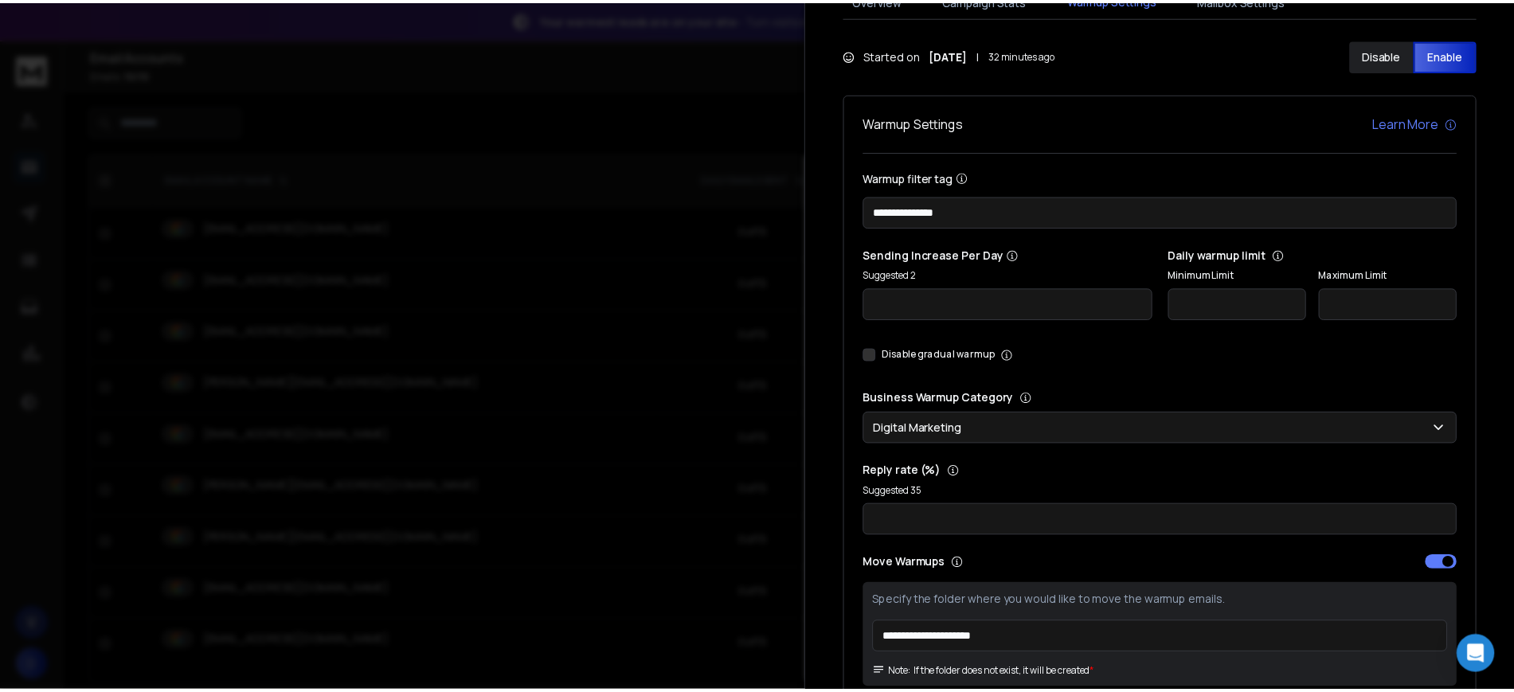
scroll to position [0, 0]
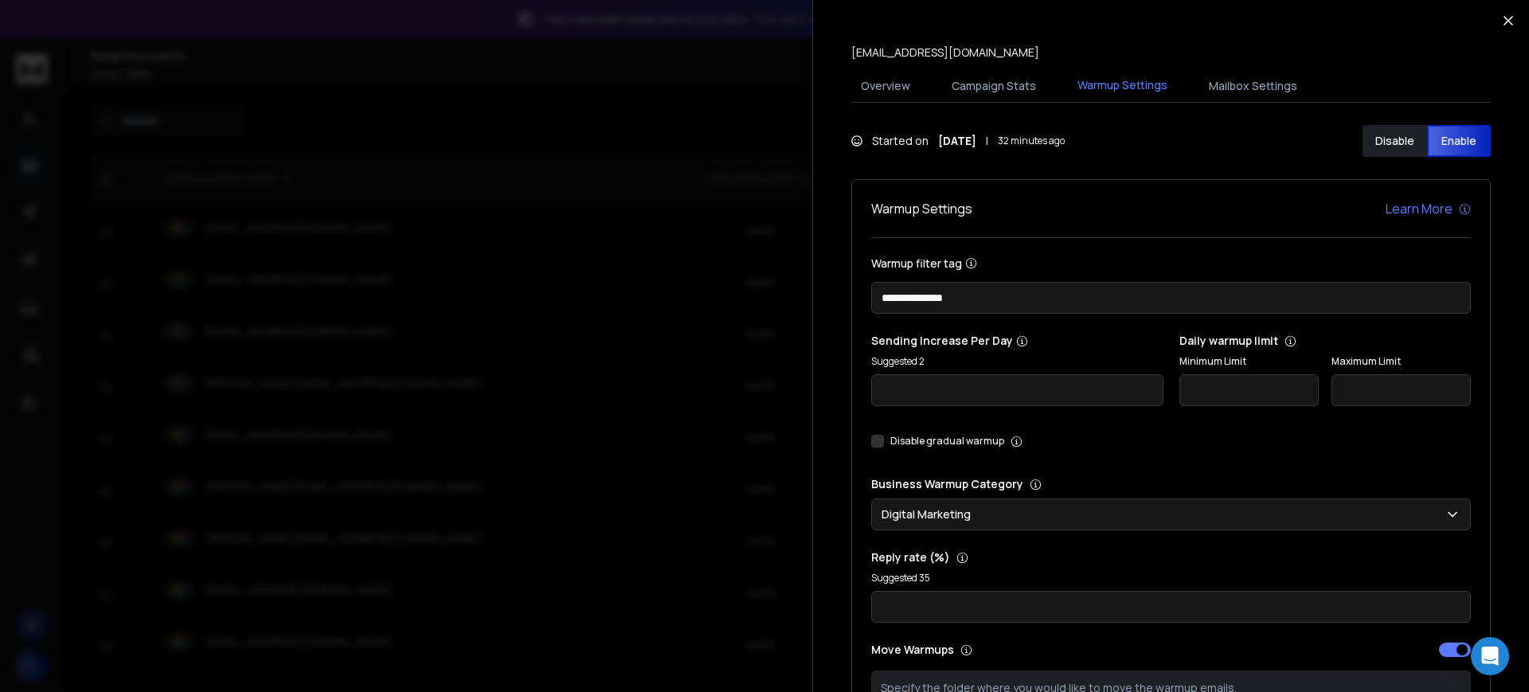
click at [1500, 19] on icon "button" at bounding box center [1508, 21] width 16 height 16
